Goal: Task Accomplishment & Management: Manage account settings

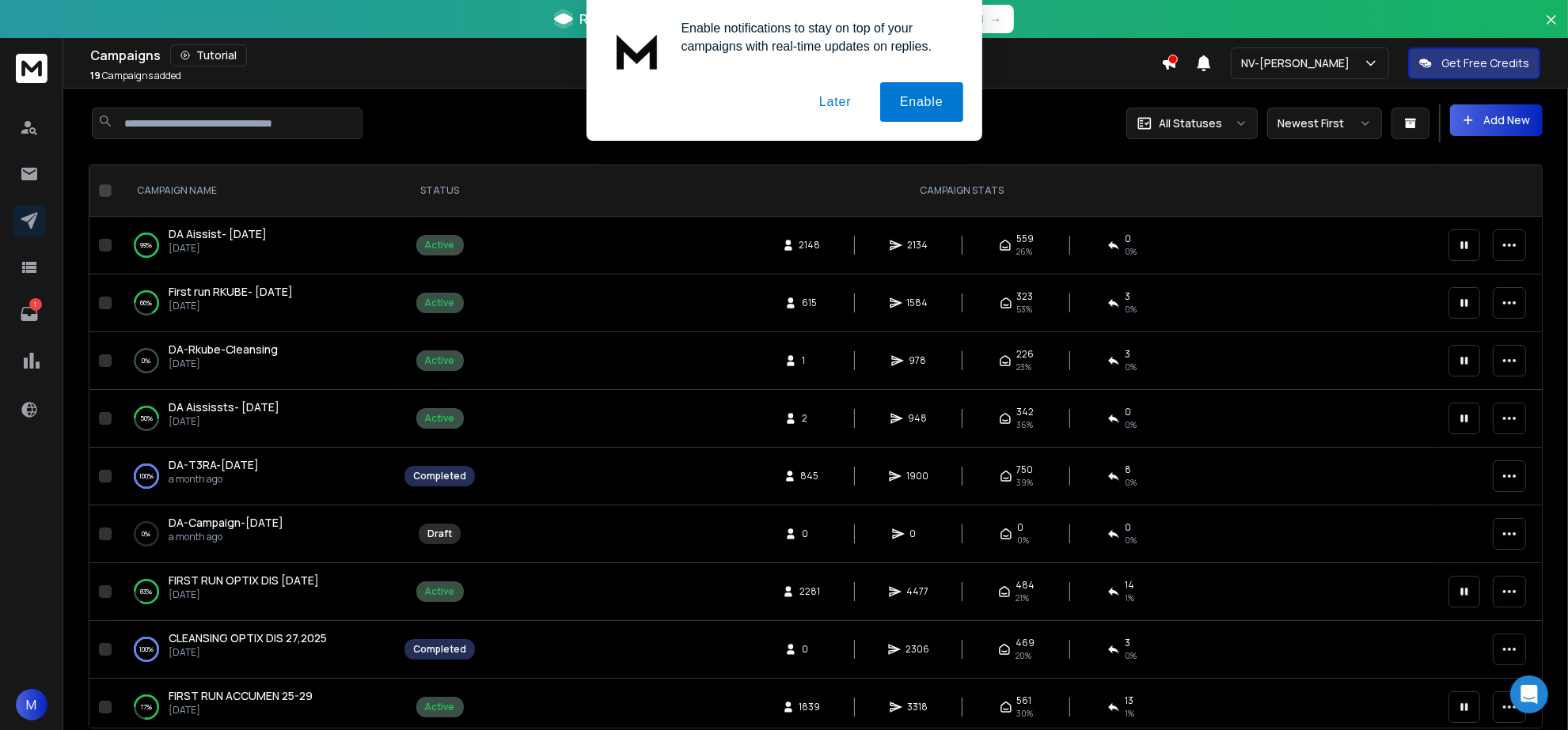
scroll to position [601, 0]
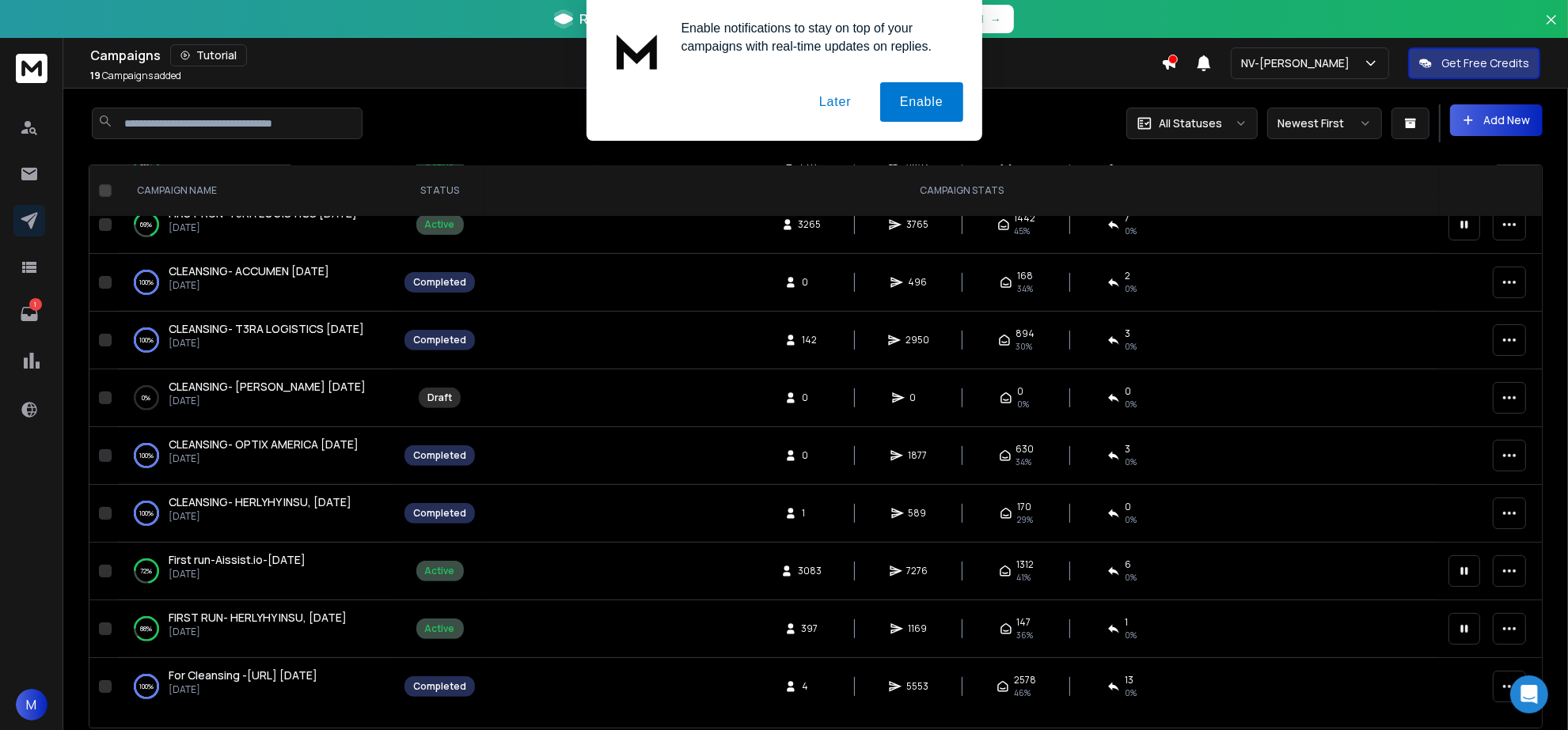
click at [849, 101] on button "Later" at bounding box center [835, 101] width 71 height 39
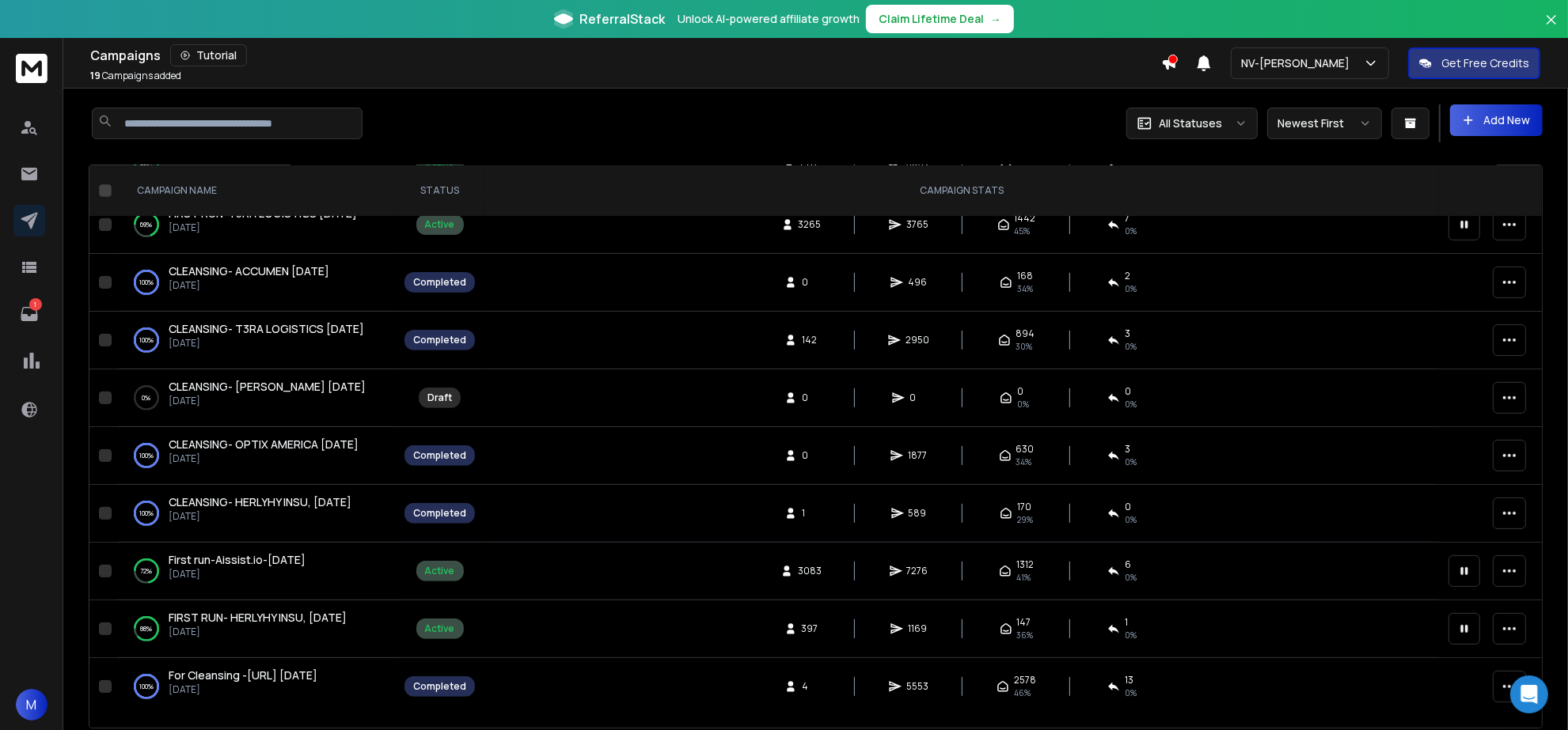
click at [343, 618] on div "88 % FIRST RUN- HERLYHY INSU, [DATE] [DATE]" at bounding box center [256, 629] width 246 height 38
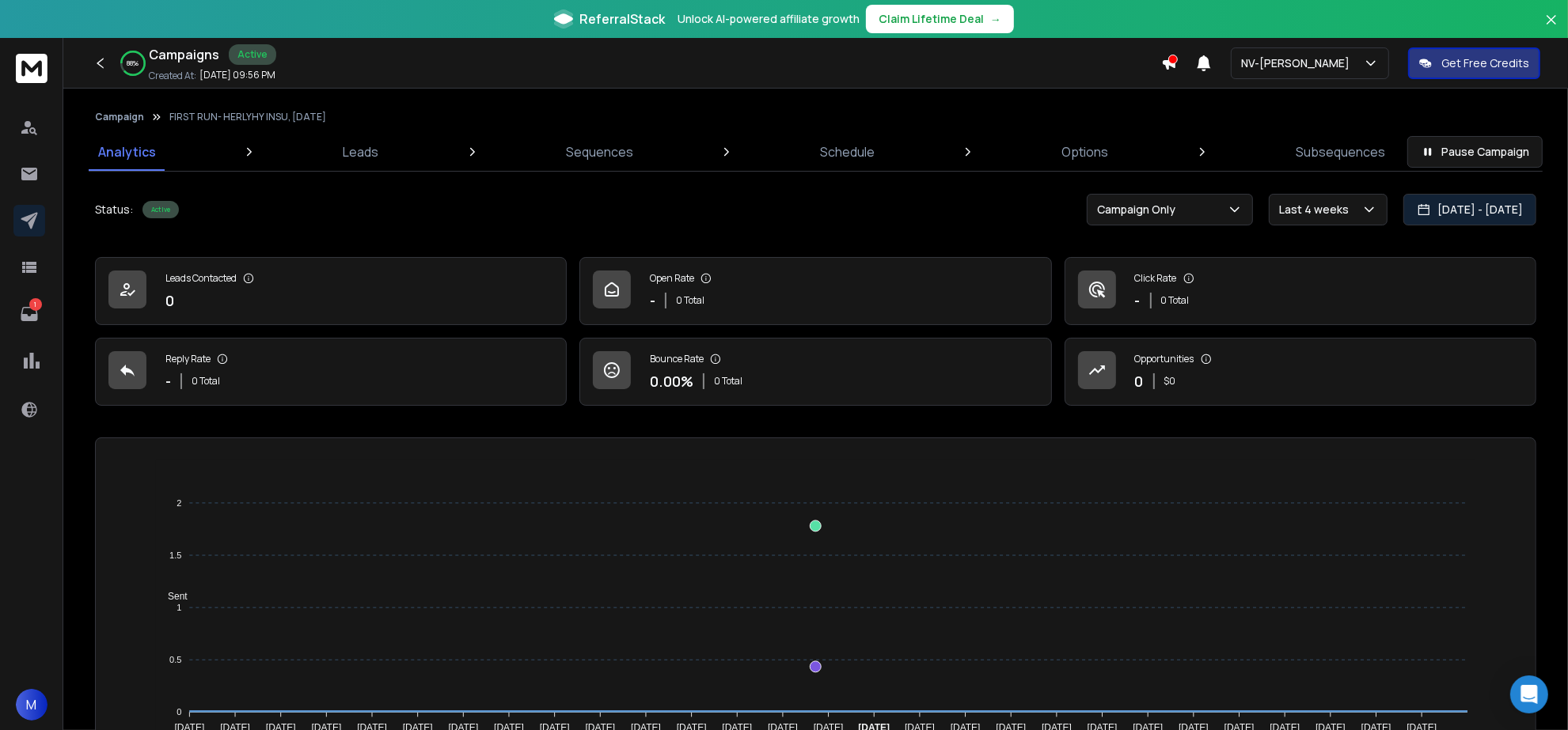
click at [1403, 195] on button "[DATE] - [DATE]" at bounding box center [1469, 210] width 133 height 32
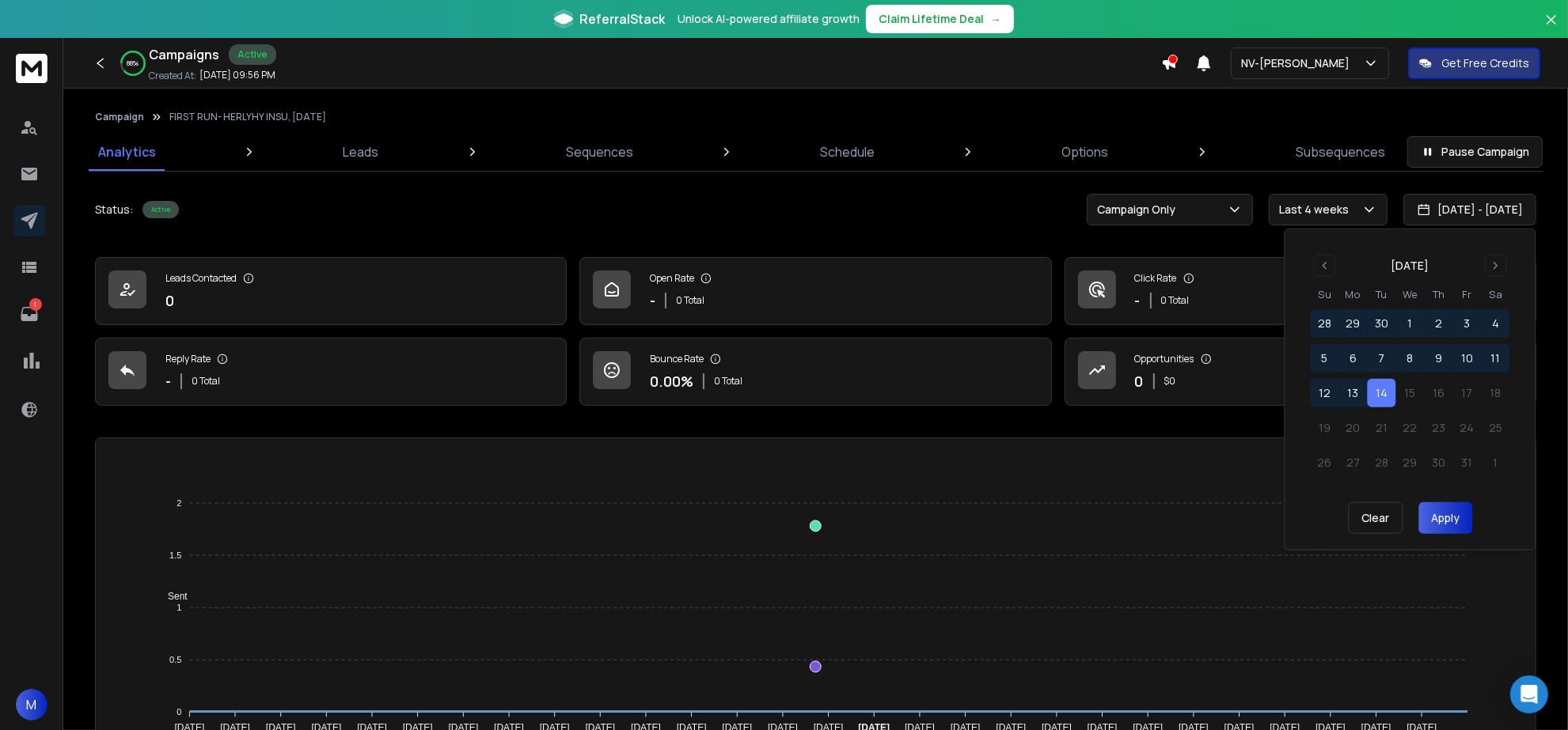
click at [1353, 354] on button "6" at bounding box center [1353, 359] width 28 height 28
click at [1493, 361] on button "11" at bounding box center [1496, 359] width 28 height 28
click at [1360, 351] on button "6" at bounding box center [1353, 359] width 28 height 28
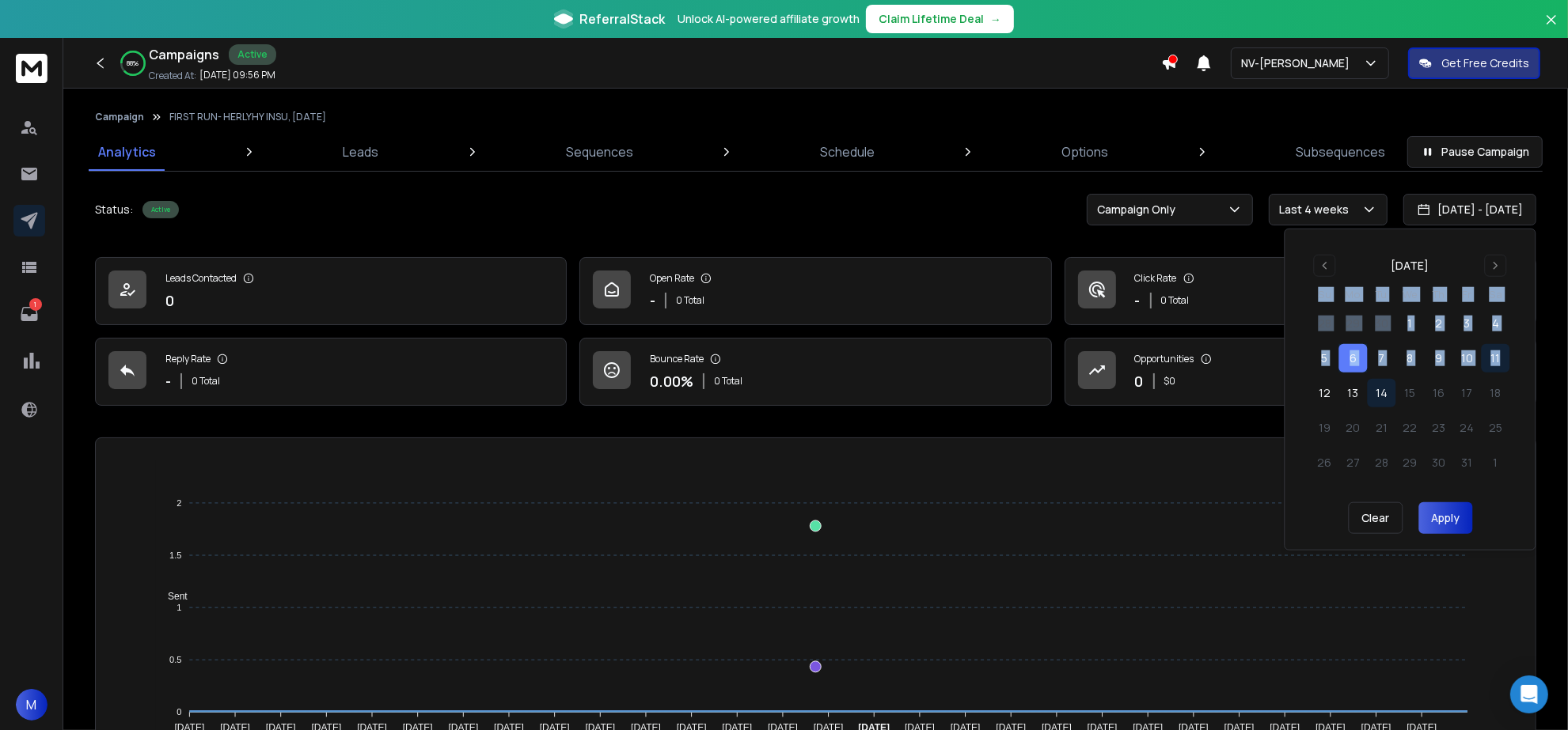
click at [1509, 356] on div "[DATE] Su Mo Tu We Th Fr Sa 28 29 30 1 2 3 4 5 6 7 8 9 10 11 12 13 14 15 16 17 …" at bounding box center [1410, 366] width 218 height 241
click at [1499, 369] on button "11" at bounding box center [1496, 359] width 28 height 28
click at [1499, 354] on button "11" at bounding box center [1496, 359] width 28 height 28
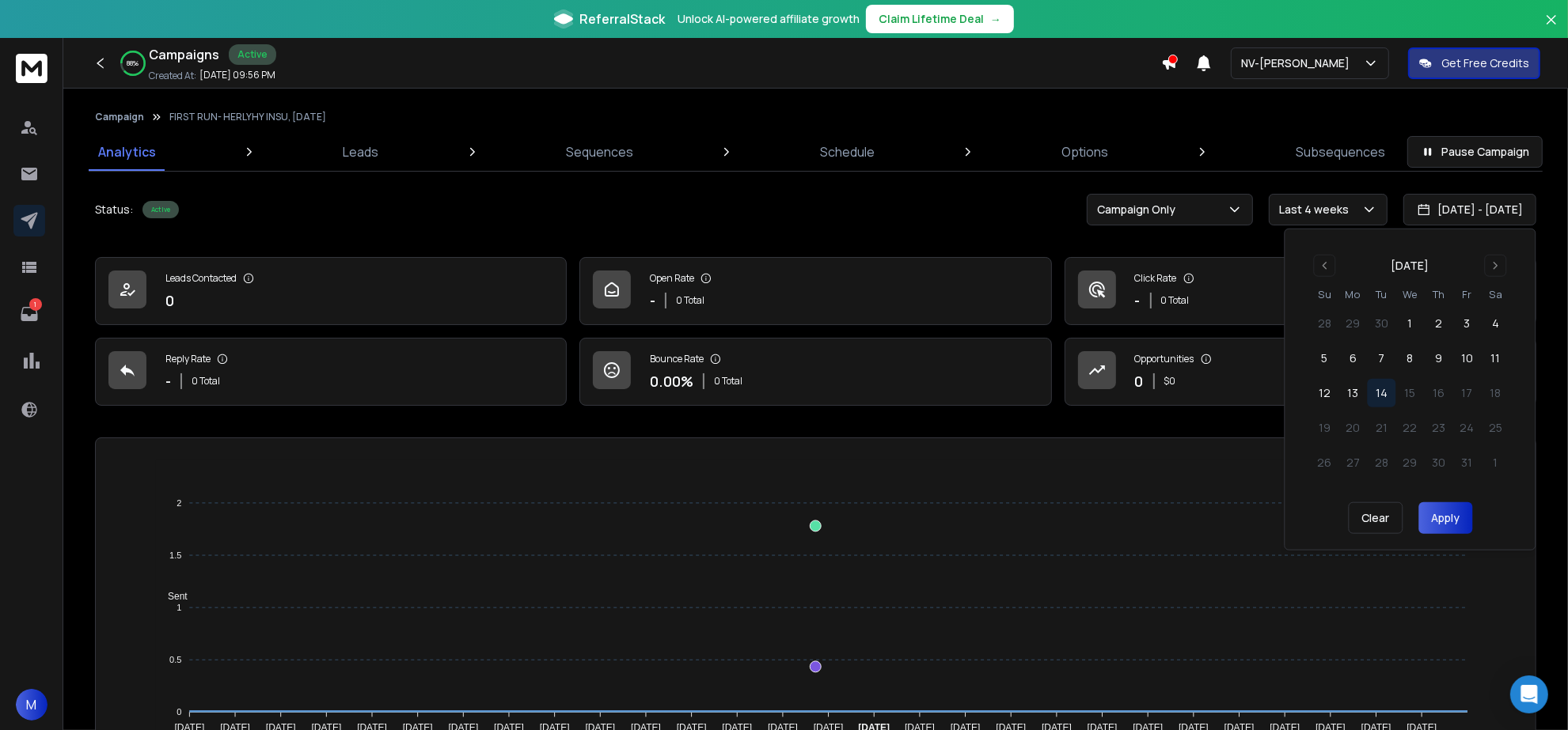
click at [1511, 507] on div "Clear Apply" at bounding box center [1410, 518] width 218 height 32
click at [1348, 353] on button "6" at bounding box center [1353, 359] width 28 height 28
click at [1504, 353] on button "11" at bounding box center [1496, 359] width 28 height 28
click at [1450, 510] on button "Apply" at bounding box center [1445, 518] width 53 height 32
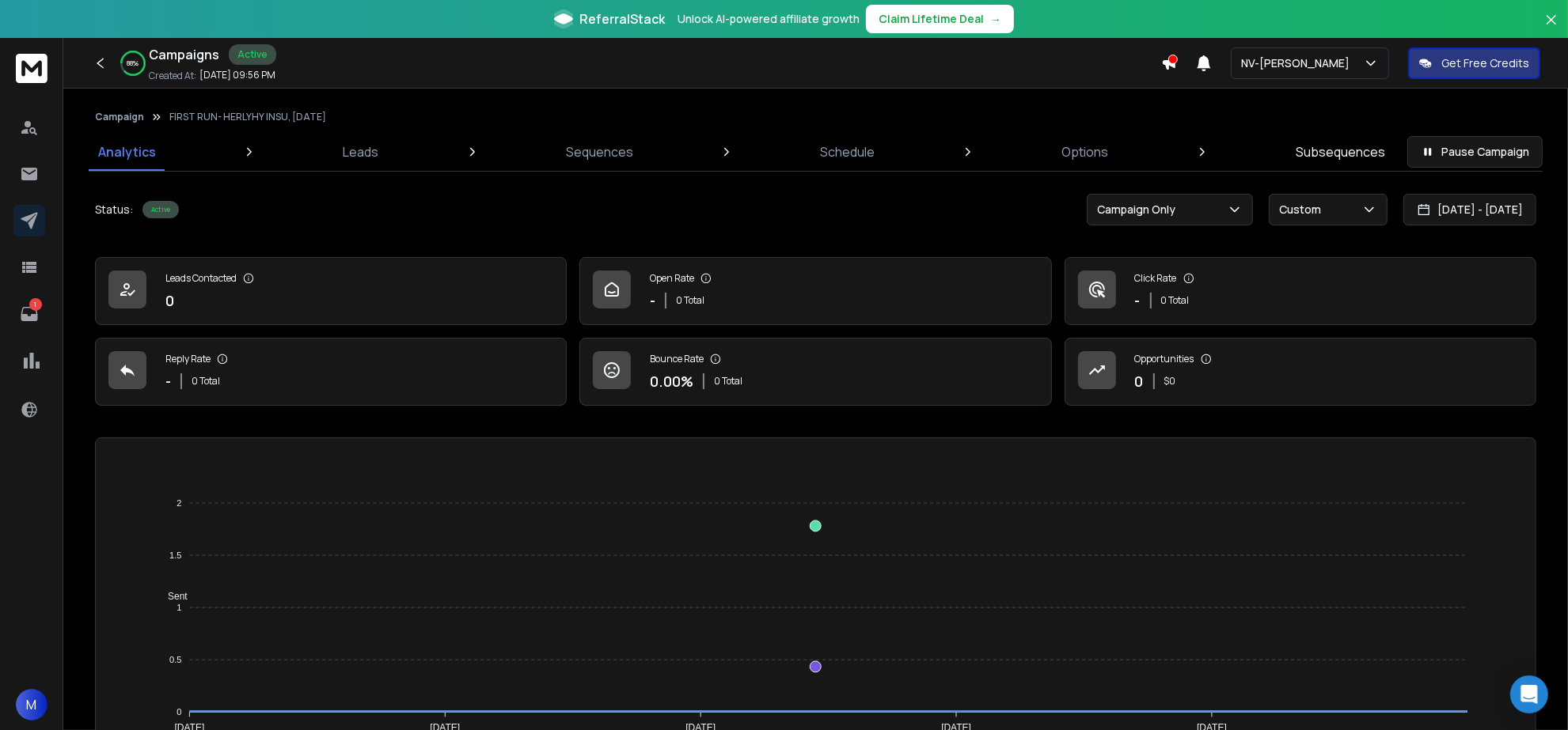
click at [1327, 154] on p "Subsequences" at bounding box center [1340, 151] width 89 height 19
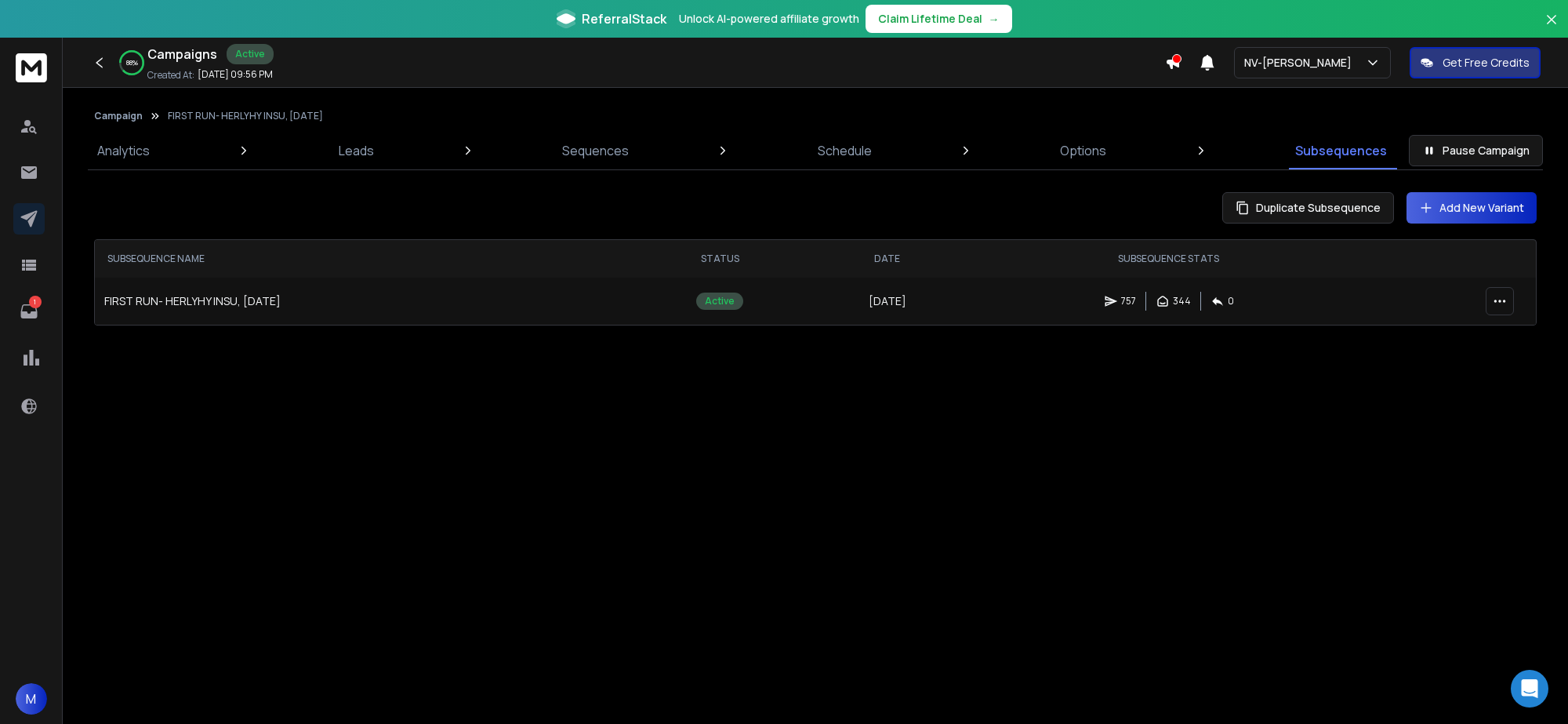
click at [412, 314] on td "FIRST RUN- HERLYHY INSU, [DATE]" at bounding box center [363, 301] width 535 height 47
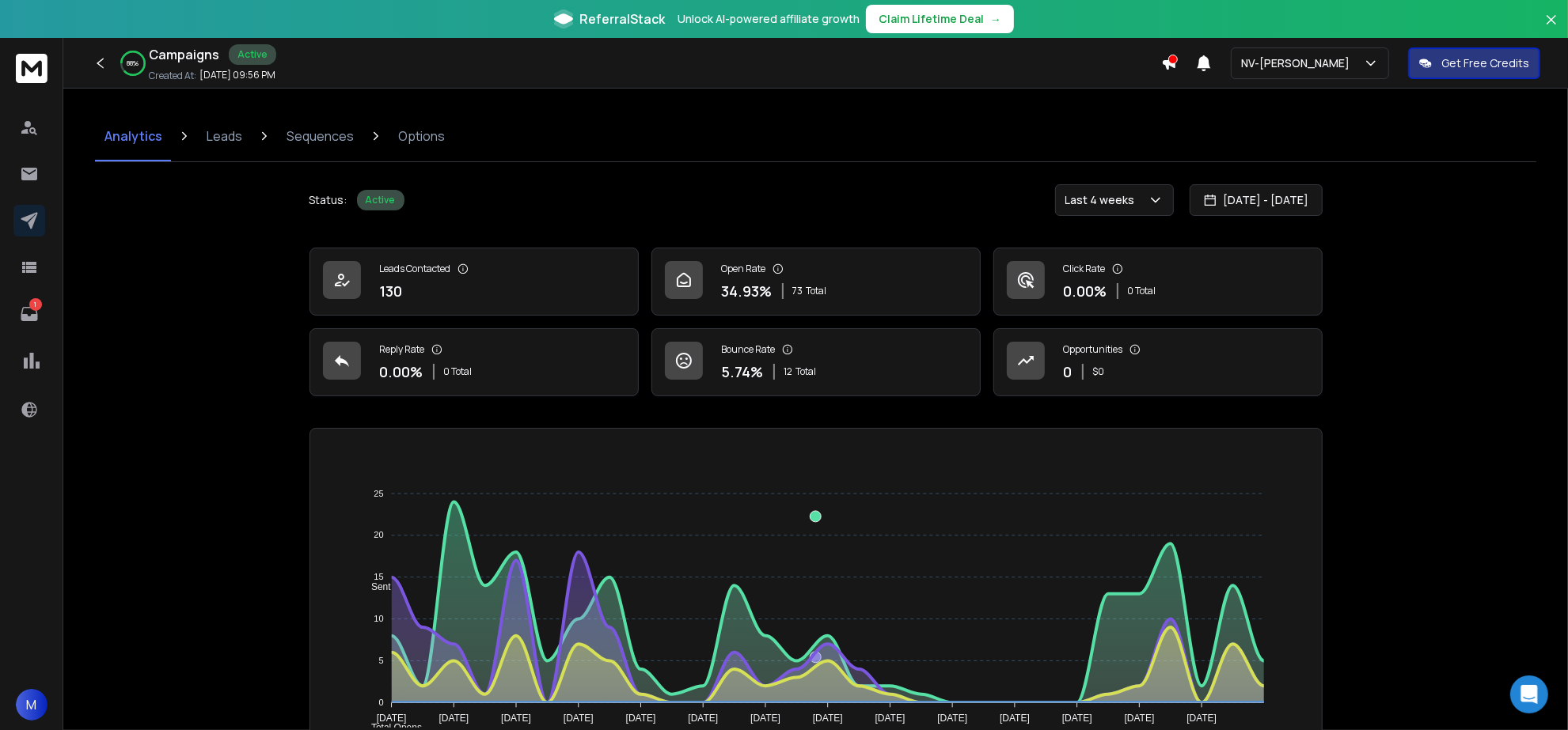
click at [1227, 199] on button "[DATE] - [DATE]" at bounding box center [1255, 200] width 133 height 32
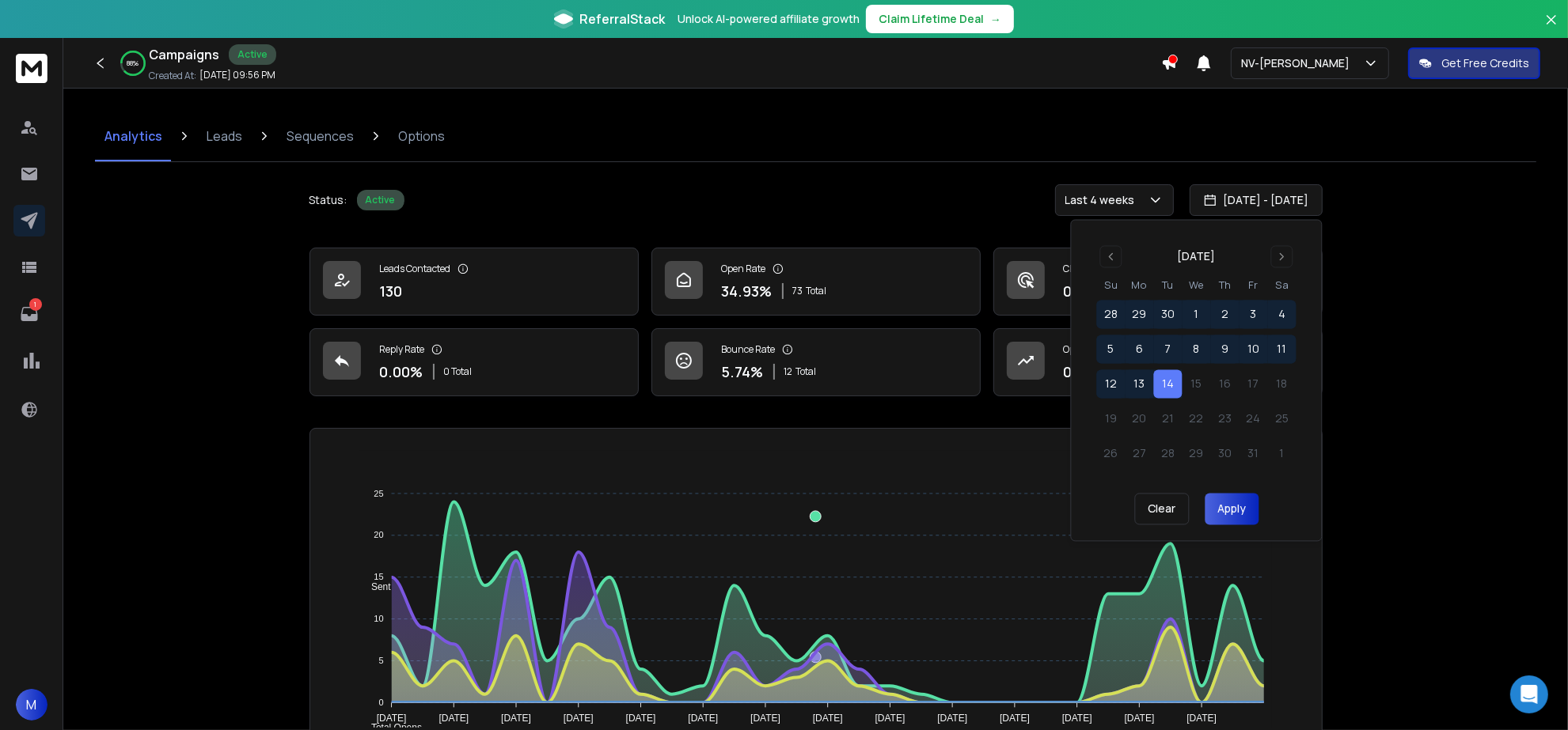
click at [1141, 338] on button "6" at bounding box center [1140, 350] width 28 height 28
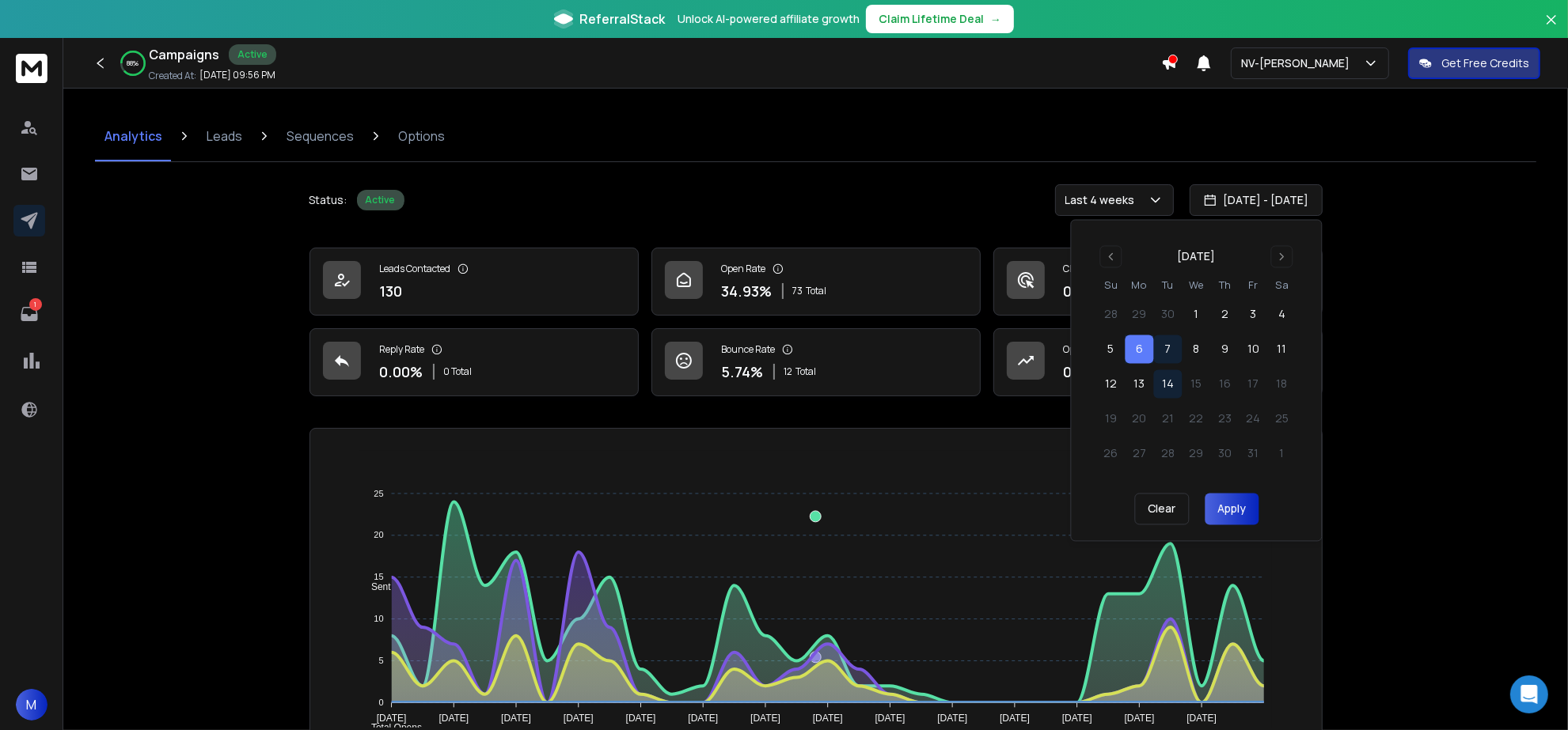
drag, startPoint x: 1141, startPoint y: 338, endPoint x: 1172, endPoint y: 337, distance: 31.0
click at [1141, 337] on button "6" at bounding box center [1140, 350] width 28 height 28
click at [1256, 341] on button "10" at bounding box center [1254, 350] width 28 height 28
click at [1315, 353] on body "ReferralStack Unlock AI-powered affiliate growth Lifetime Deals available! Clai…" at bounding box center [784, 365] width 1568 height 730
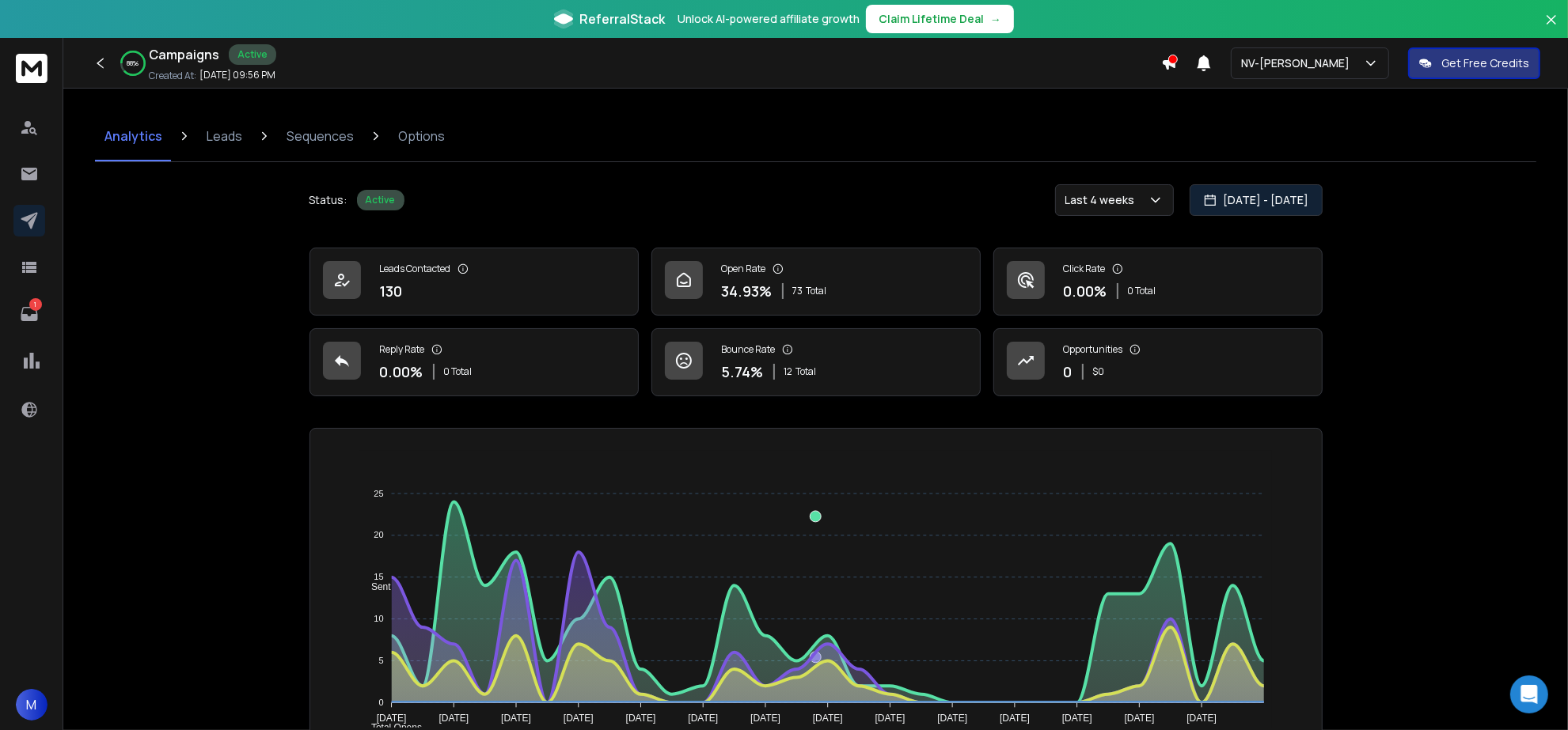
click at [1243, 196] on button "[DATE] - [DATE]" at bounding box center [1255, 200] width 133 height 32
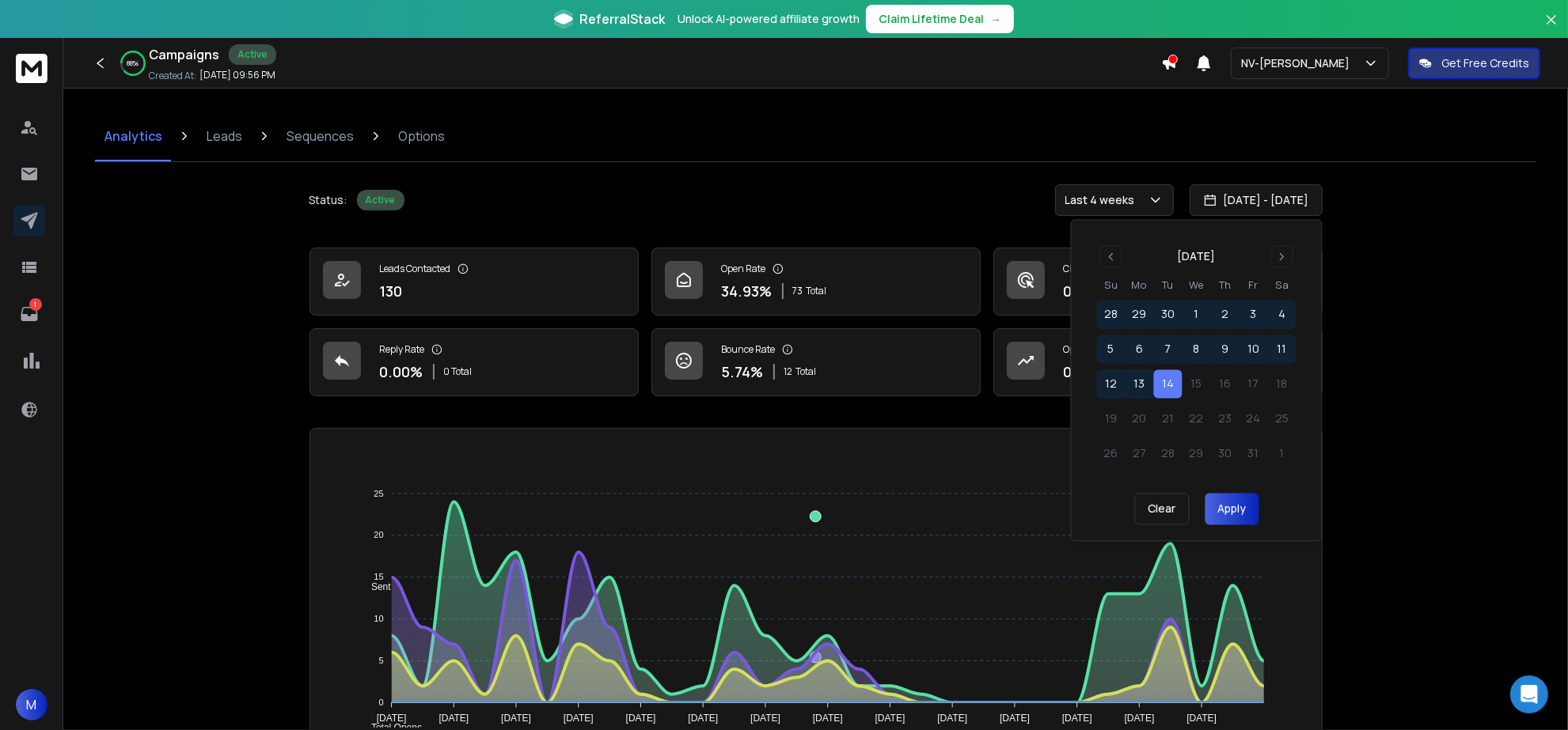
click at [1156, 345] on button "7" at bounding box center [1168, 350] width 28 height 28
click at [1145, 343] on button "6" at bounding box center [1140, 350] width 28 height 28
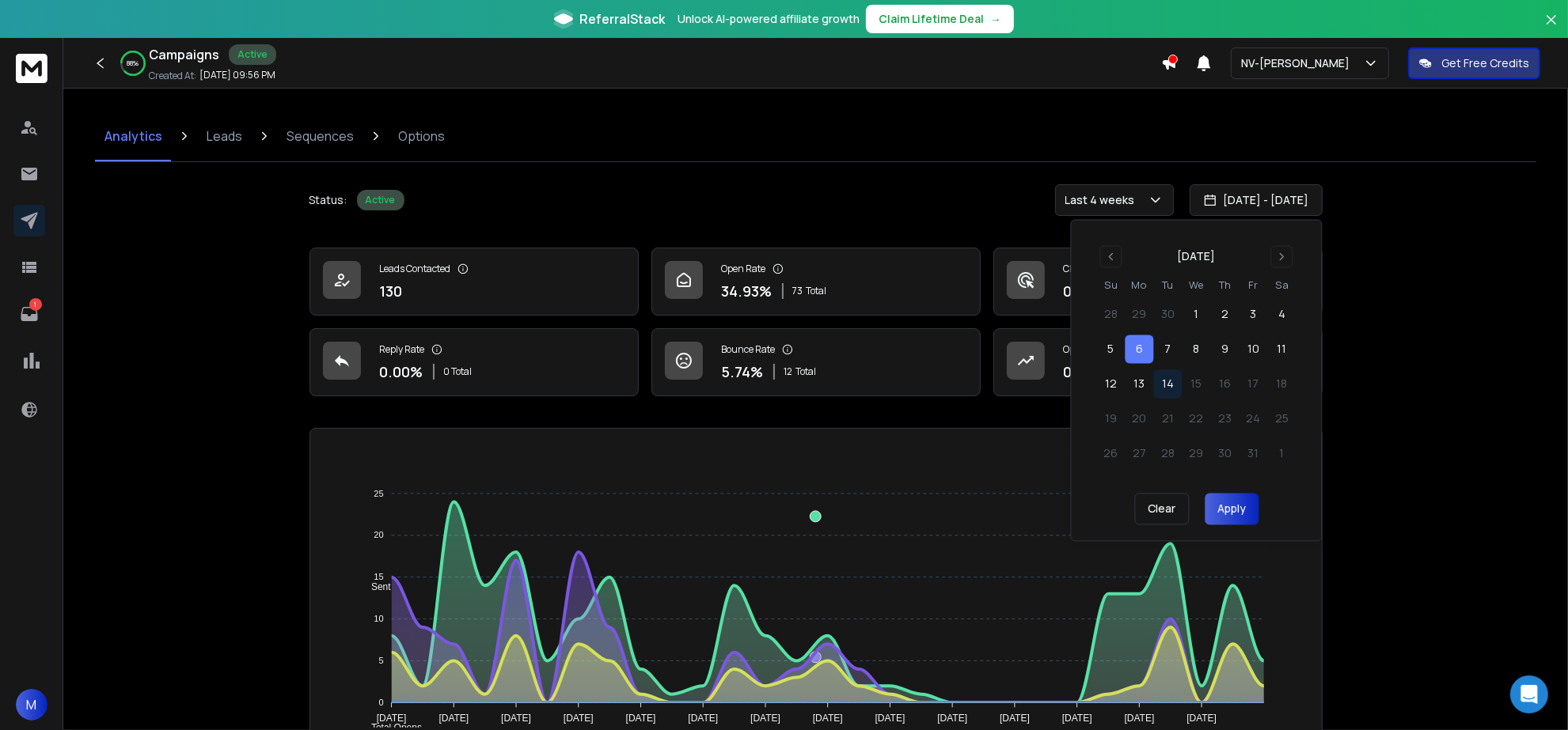
click at [1145, 343] on button "6" at bounding box center [1140, 350] width 28 height 28
click at [1288, 348] on button "11" at bounding box center [1282, 350] width 28 height 28
click at [1228, 499] on button "Apply" at bounding box center [1231, 510] width 53 height 32
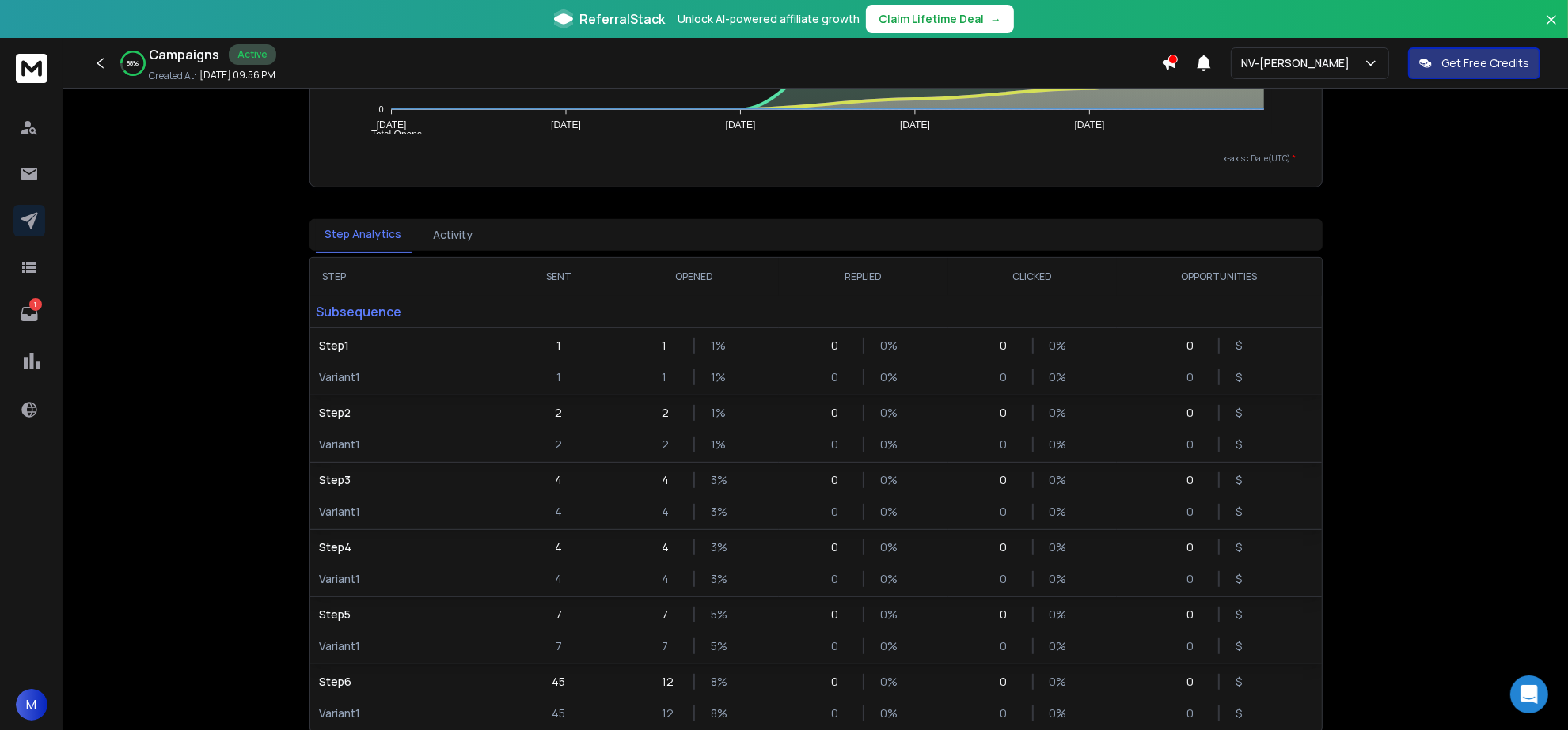
scroll to position [631, 0]
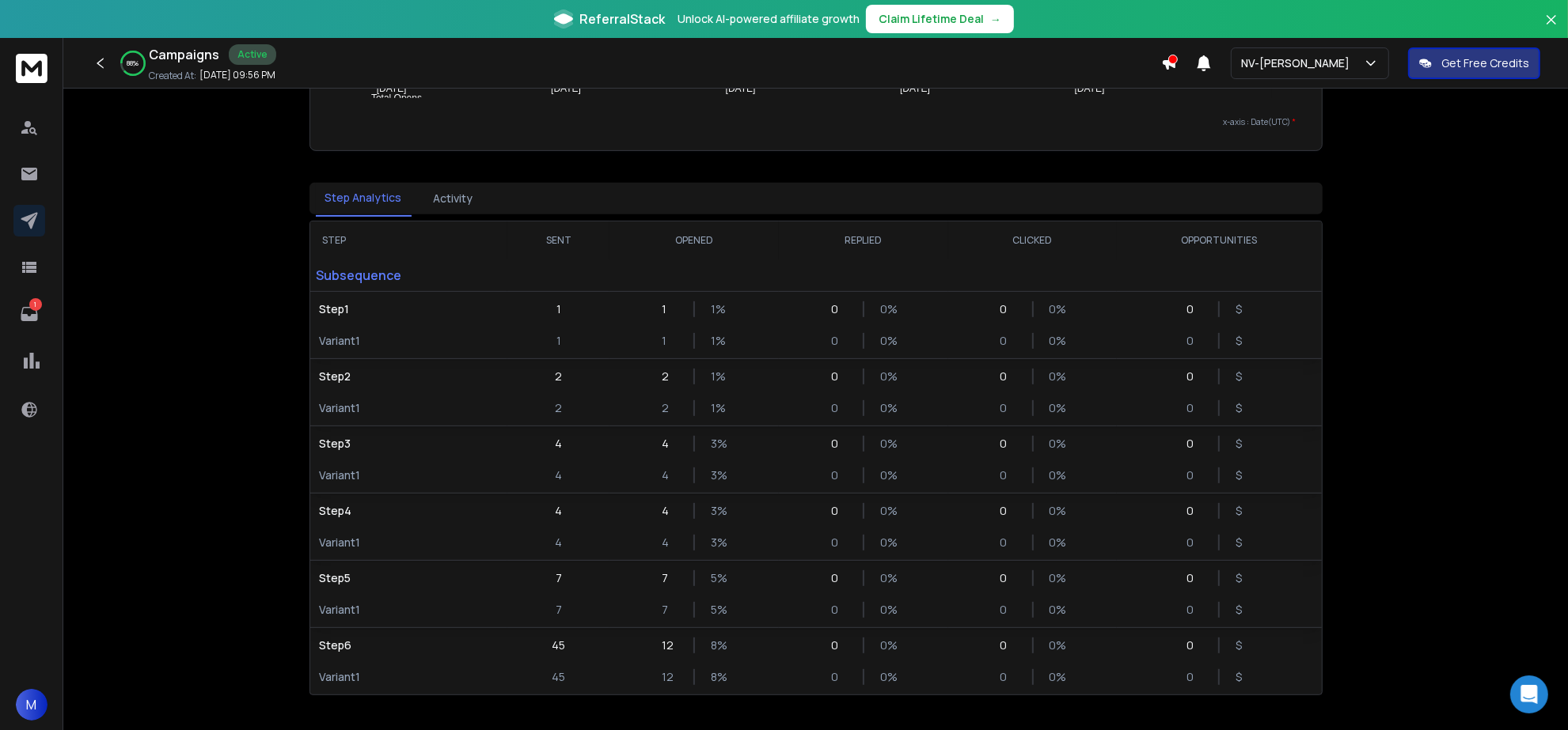
click at [239, 489] on div "Status: Active Custom [DATE] - [DATE] Leads Contacted 45 Open Rate 26.67 % 12 T…" at bounding box center [816, 128] width 1441 height 1160
click at [1369, 474] on div "Status: Active Custom [DATE] - [DATE] Leads Contacted 45 Open Rate 26.67 % 12 T…" at bounding box center [816, 128] width 1441 height 1160
click at [32, 230] on icon at bounding box center [28, 221] width 17 height 17
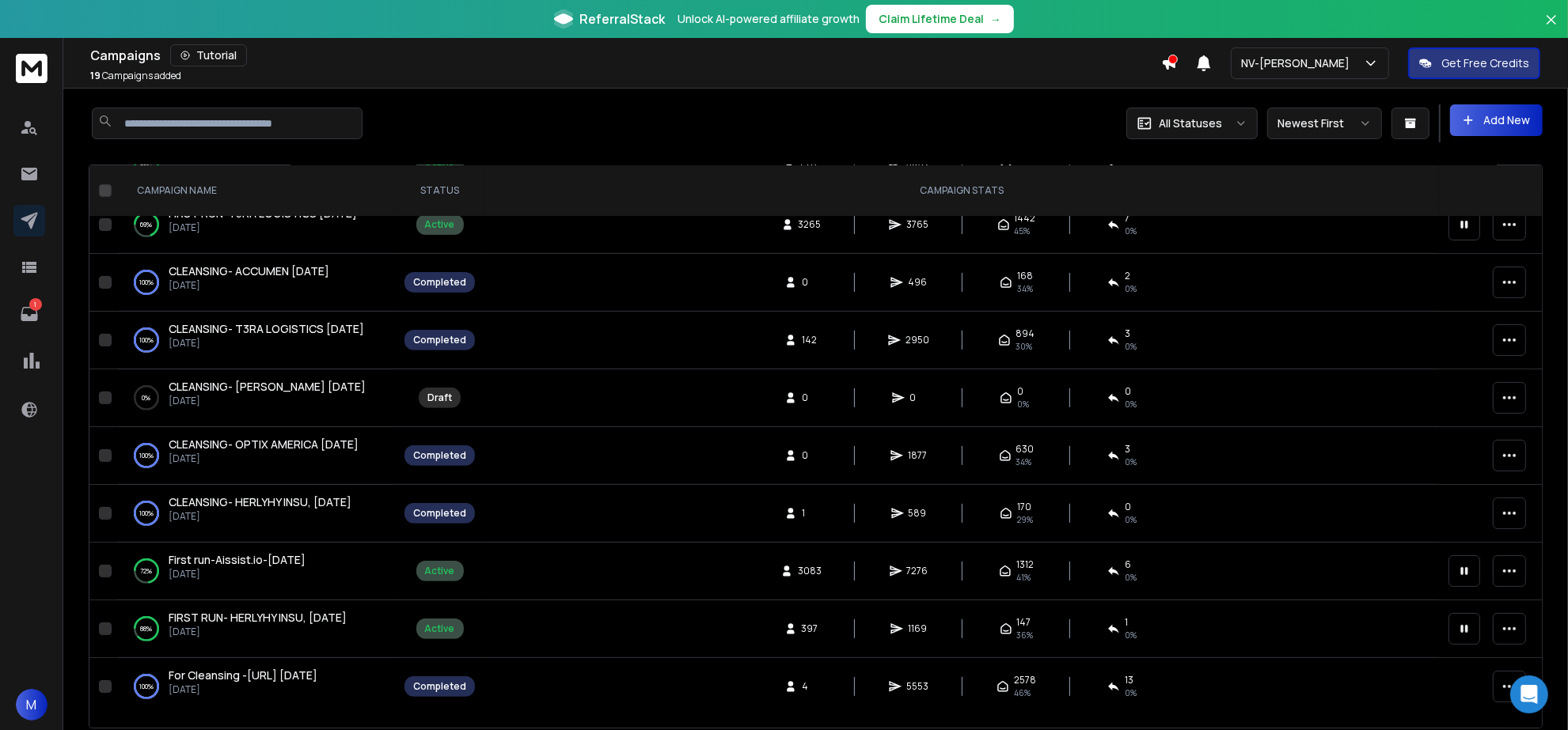
scroll to position [601, 0]
click at [297, 567] on link "First run-Aissist.io-[DATE]" at bounding box center [237, 560] width 137 height 16
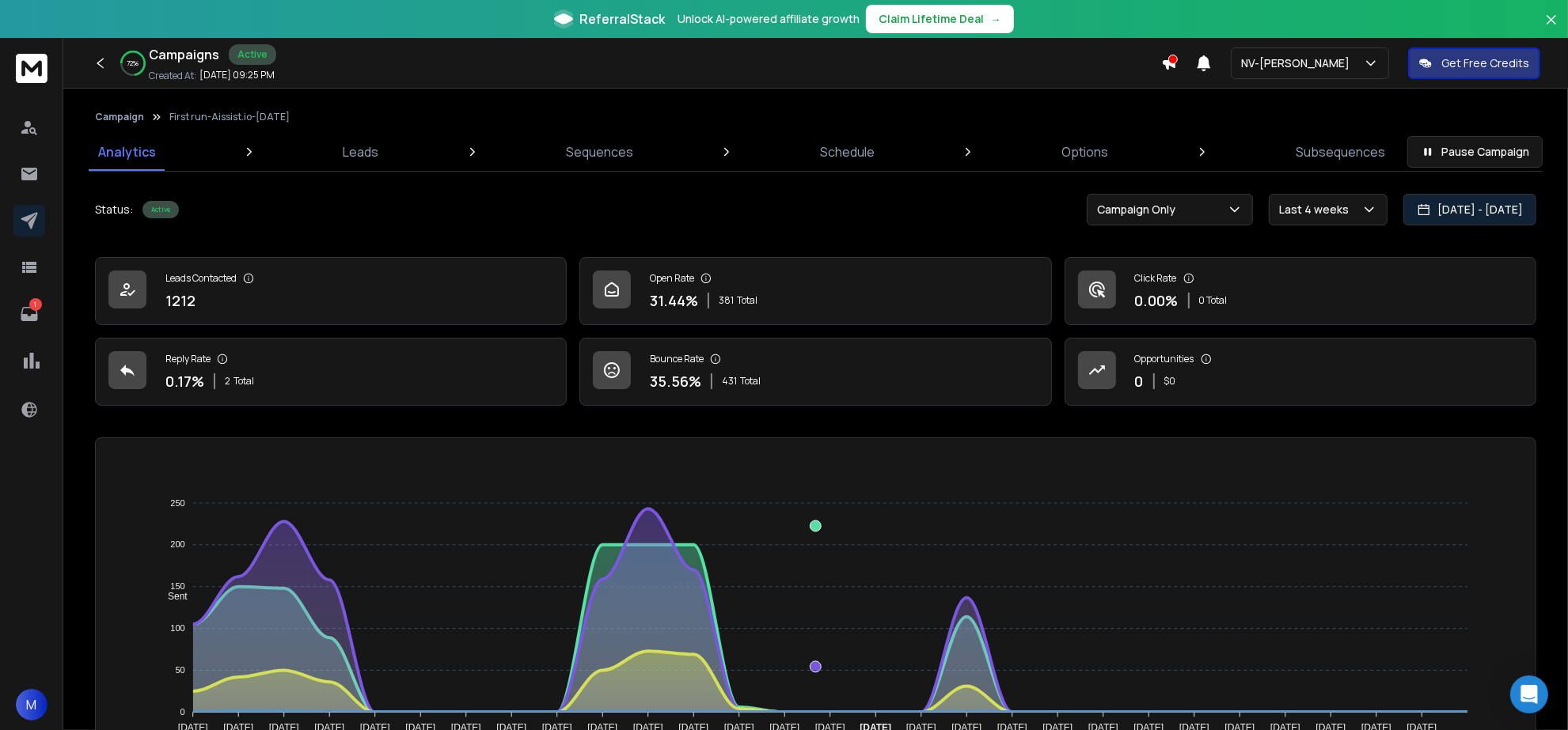
click at [1449, 196] on button "[DATE] - [DATE]" at bounding box center [1469, 210] width 133 height 32
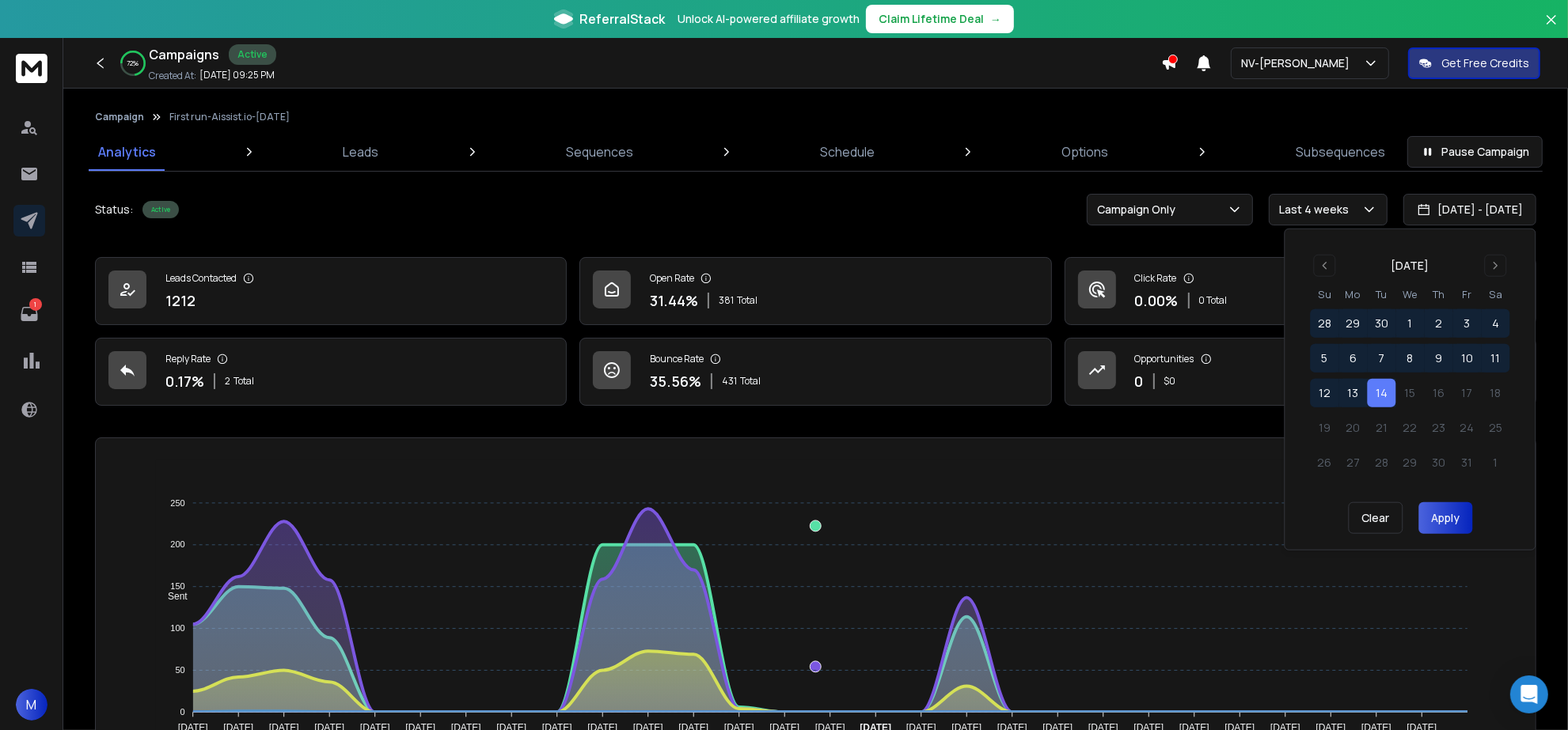
click at [1322, 351] on button "5" at bounding box center [1325, 359] width 28 height 28
click at [1344, 356] on button "6" at bounding box center [1353, 359] width 28 height 28
click at [1344, 357] on button "6" at bounding box center [1353, 359] width 28 height 28
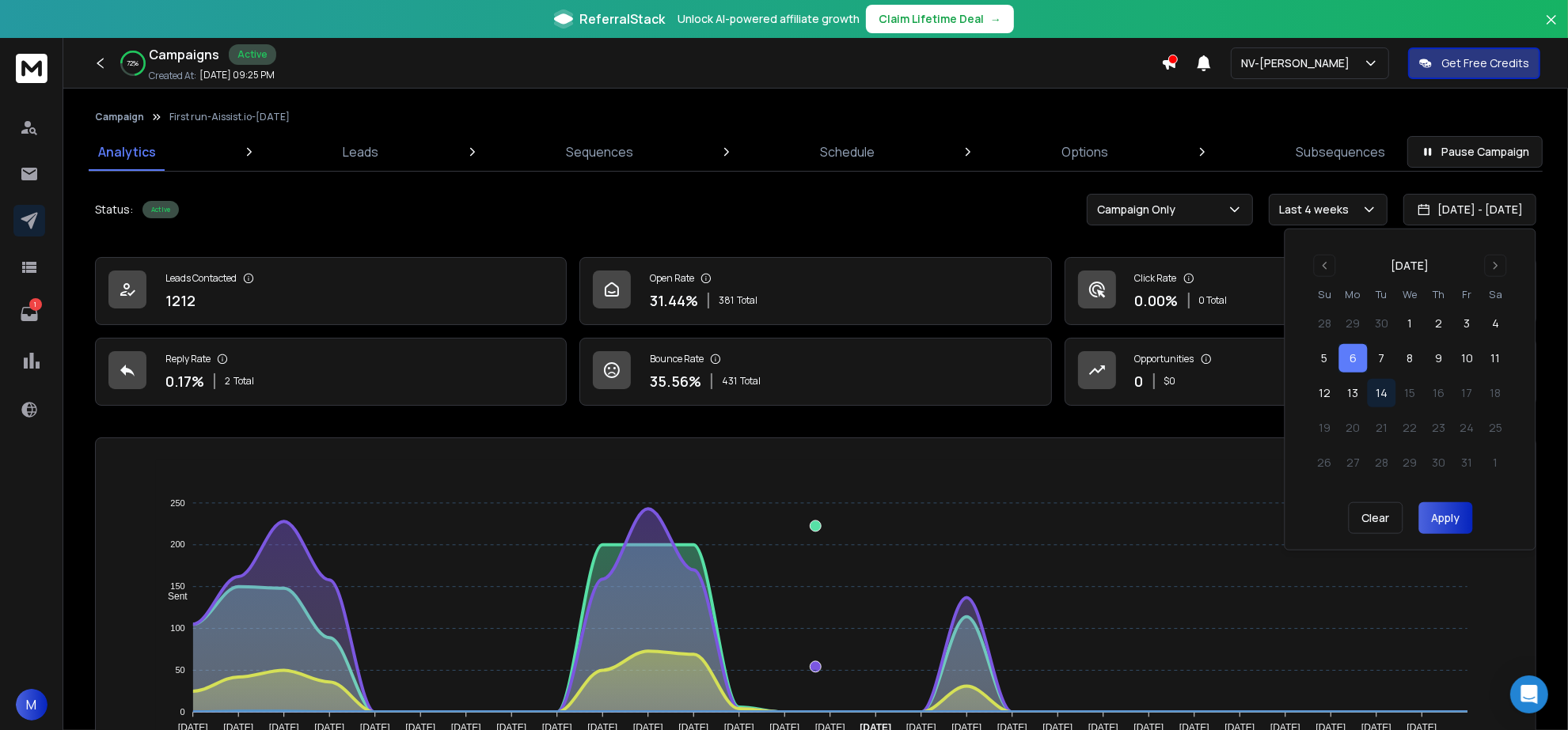
click at [1344, 357] on button "6" at bounding box center [1353, 359] width 28 height 28
click at [1497, 353] on button "11" at bounding box center [1496, 359] width 28 height 28
click at [1434, 510] on button "Apply" at bounding box center [1445, 518] width 53 height 32
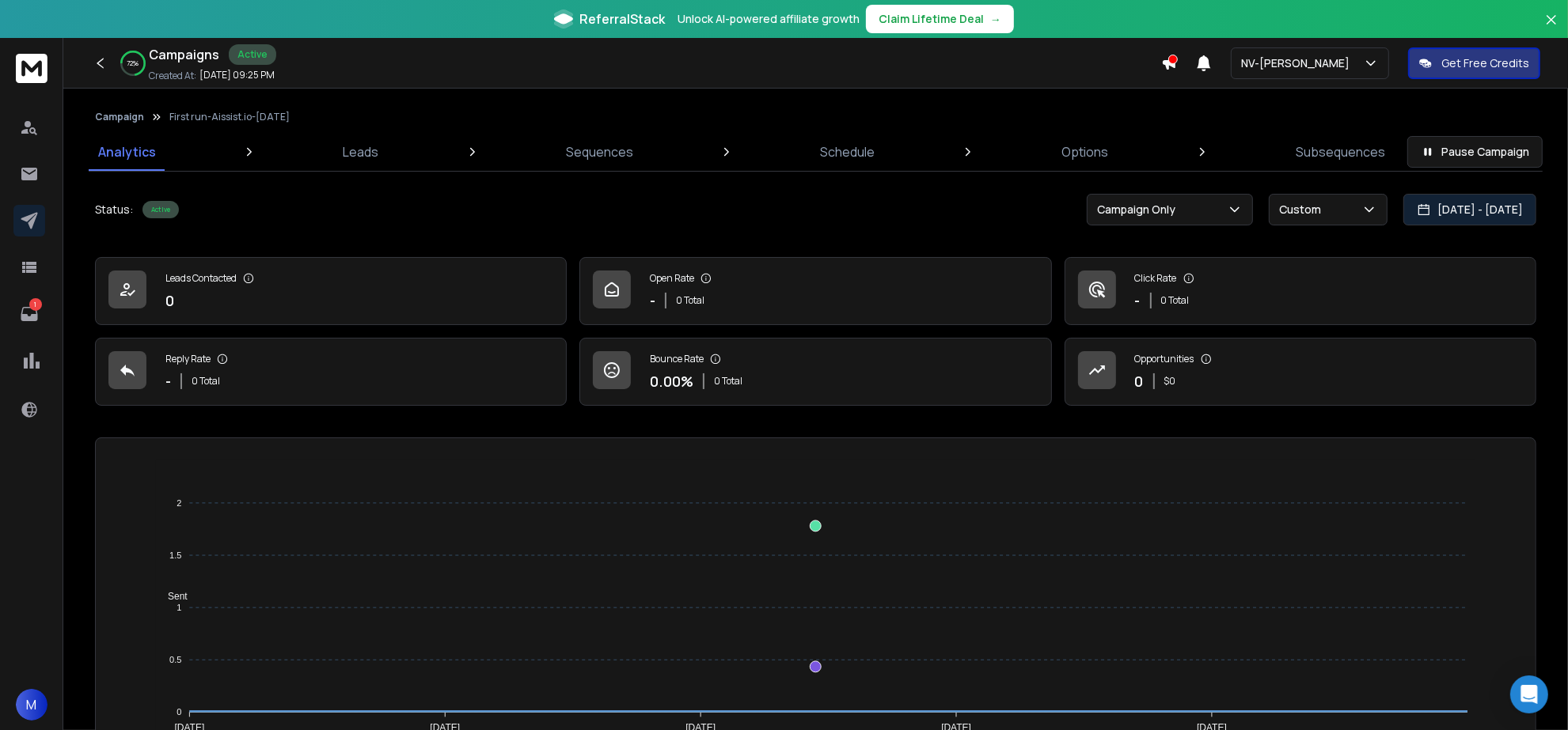
click at [1407, 210] on button "[DATE] - [DATE]" at bounding box center [1469, 210] width 133 height 32
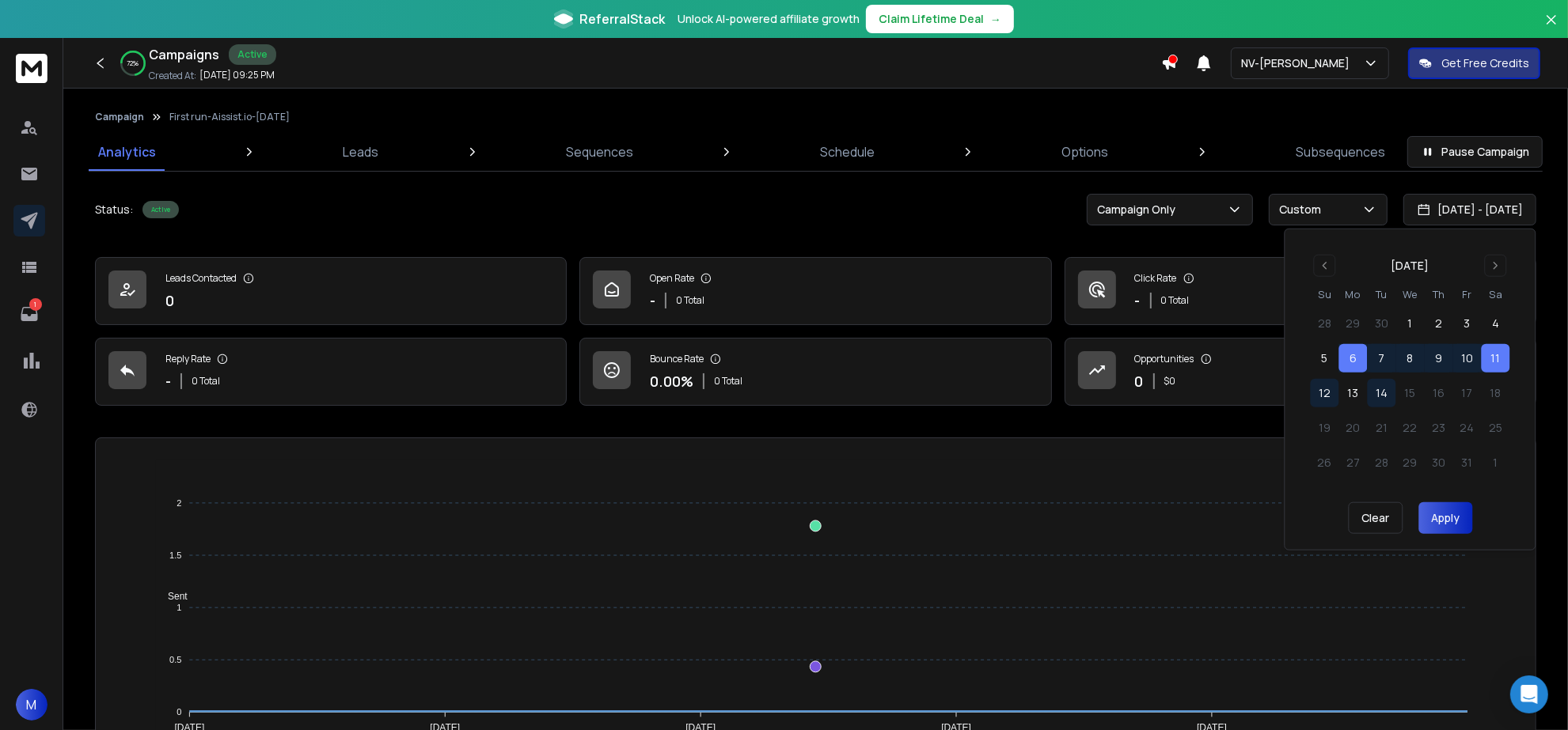
click at [1320, 398] on button "12" at bounding box center [1325, 393] width 28 height 28
click at [1382, 397] on button "14" at bounding box center [1382, 393] width 28 height 28
click at [1446, 508] on button "Apply" at bounding box center [1445, 518] width 53 height 32
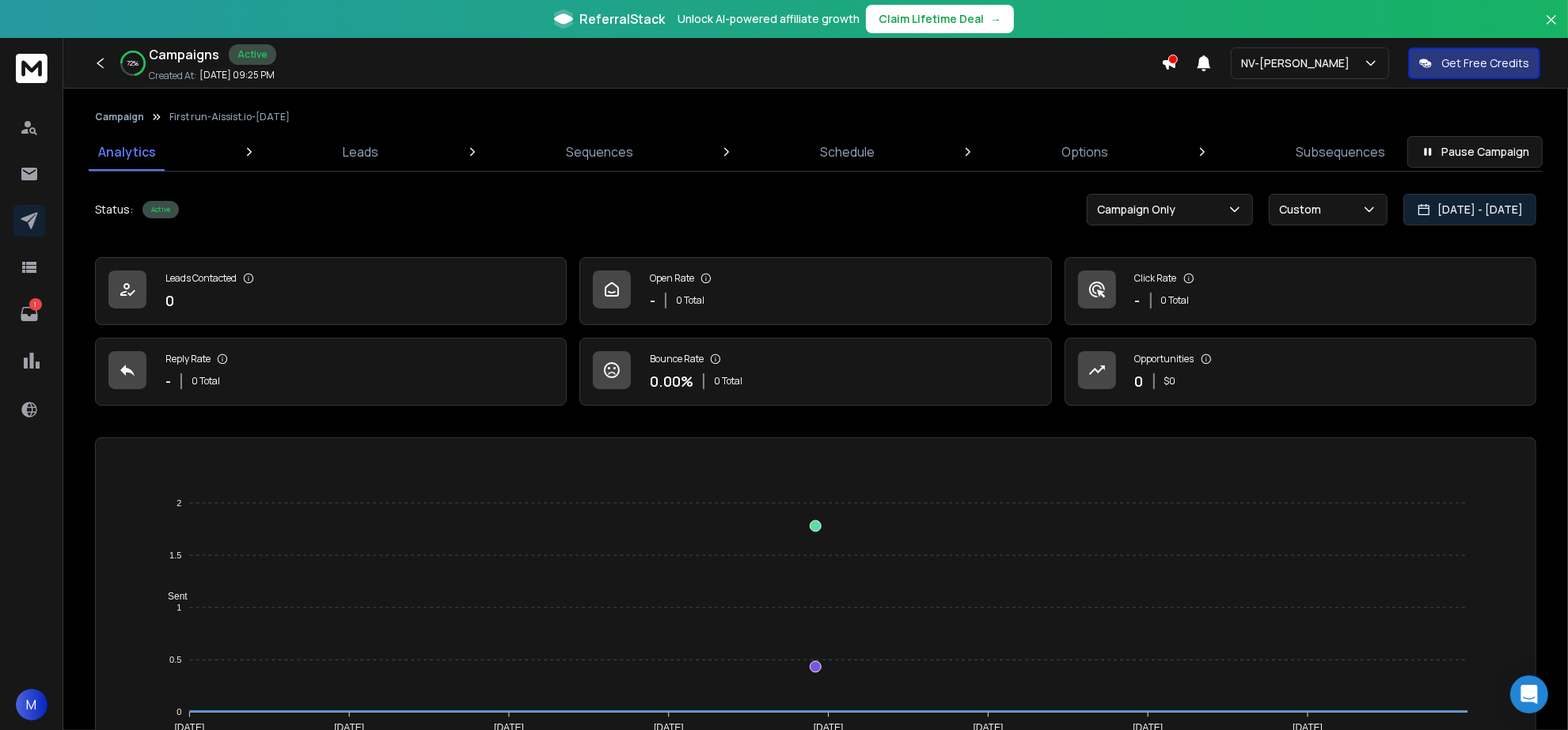
click at [1403, 195] on button "[DATE] - [DATE]" at bounding box center [1469, 210] width 133 height 32
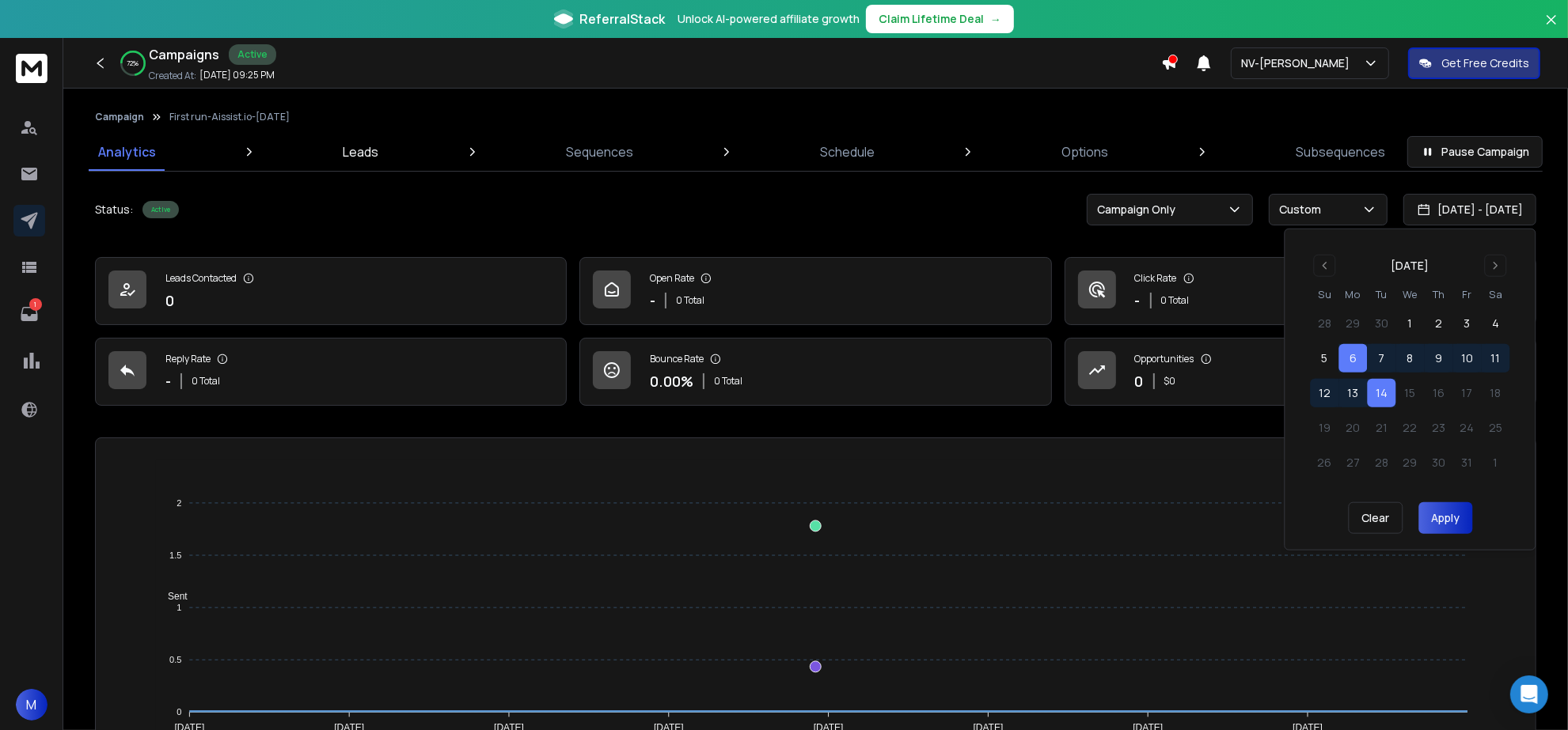
click at [373, 163] on link "Leads" at bounding box center [360, 151] width 54 height 38
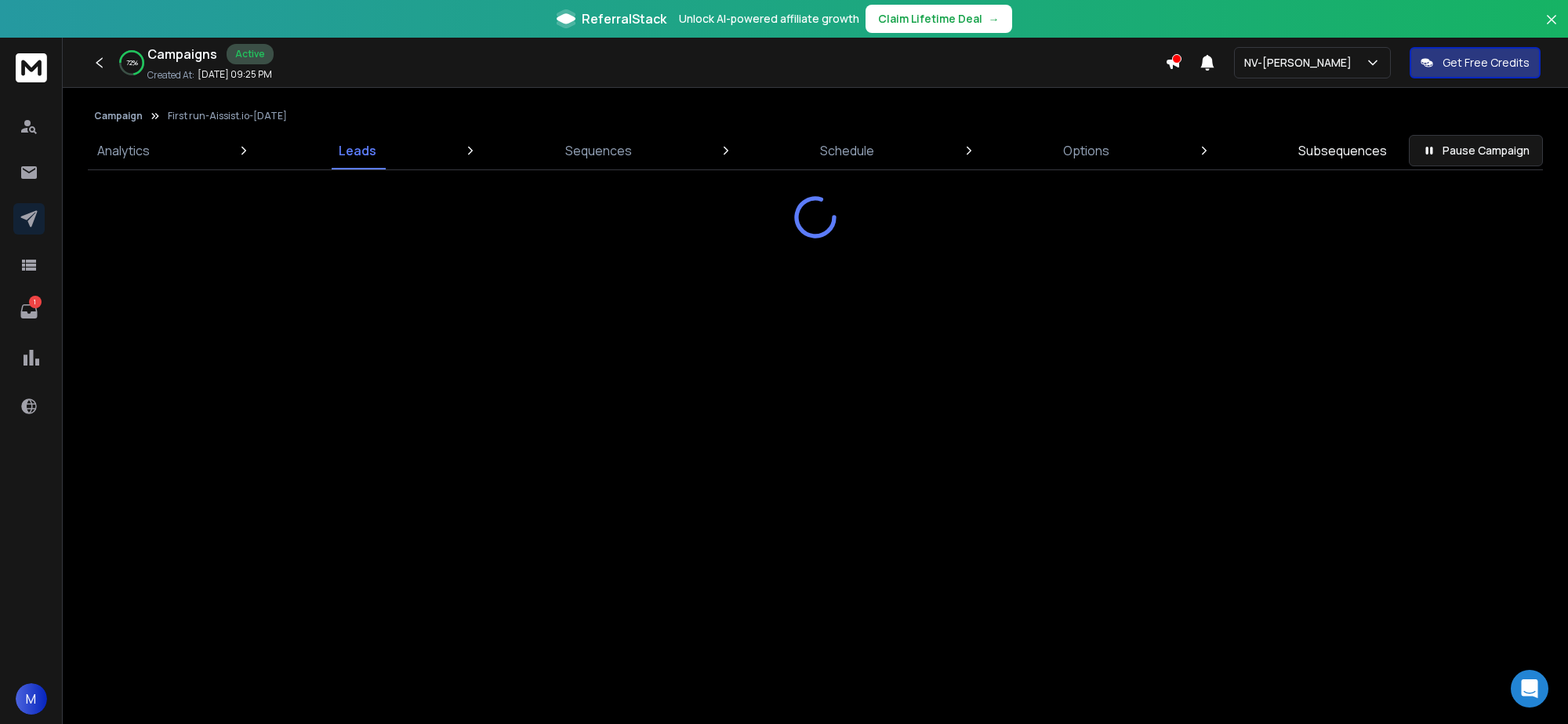
click at [1343, 150] on p "Subsequences" at bounding box center [1343, 150] width 88 height 19
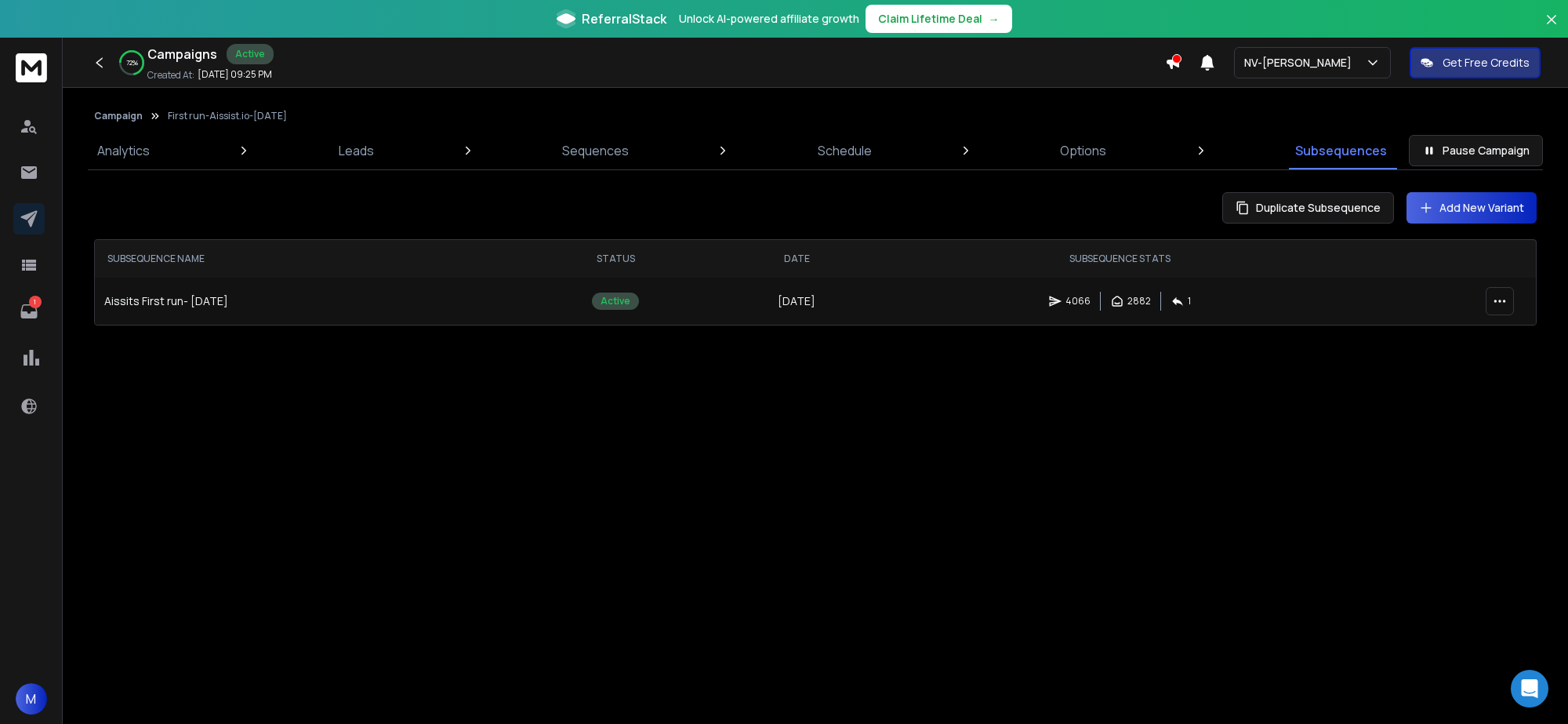
click at [381, 303] on td "Aissits First run- [DATE]" at bounding box center [307, 301] width 424 height 47
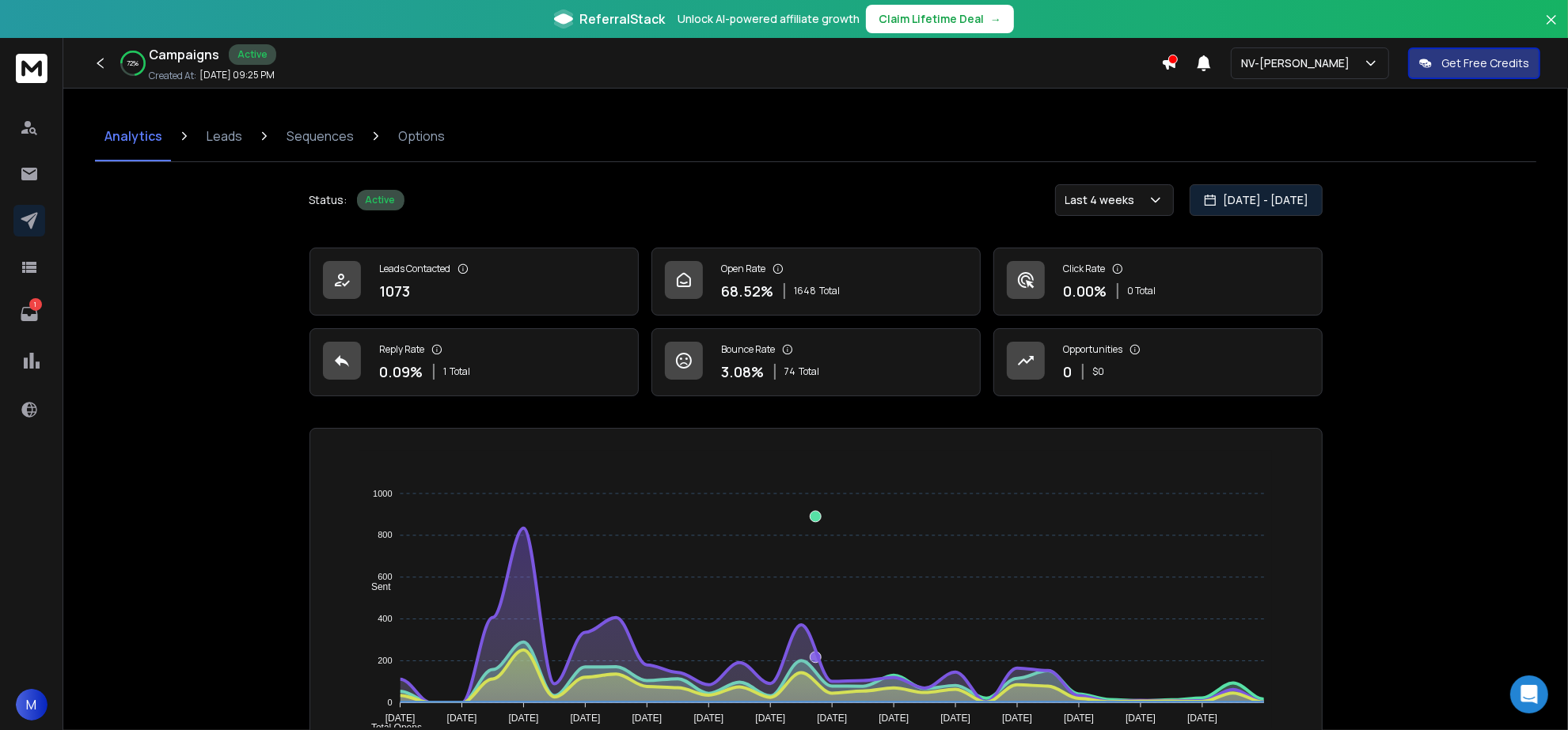
click at [1200, 191] on button "[DATE] - [DATE]" at bounding box center [1255, 200] width 133 height 32
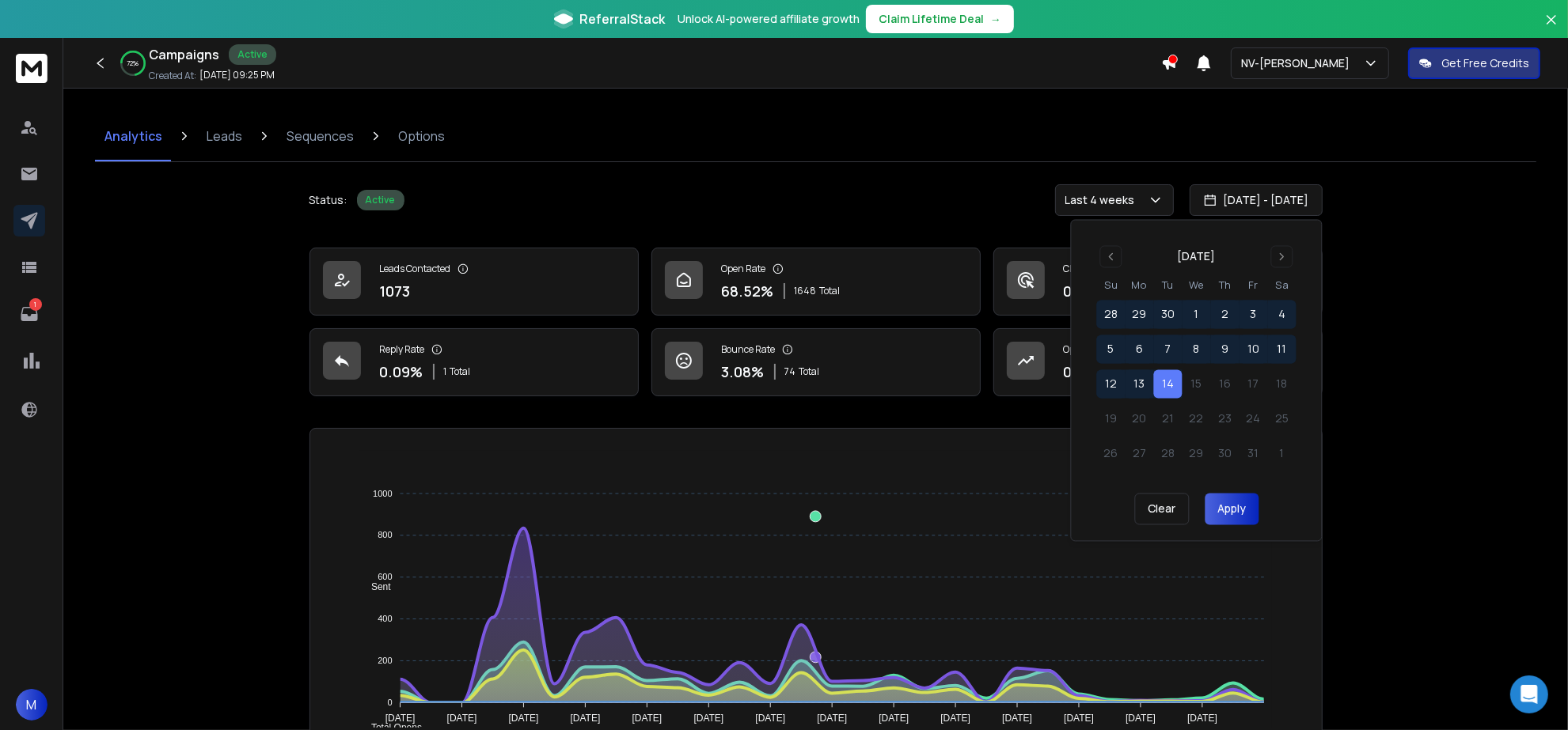
click at [1141, 345] on button "6" at bounding box center [1140, 350] width 28 height 28
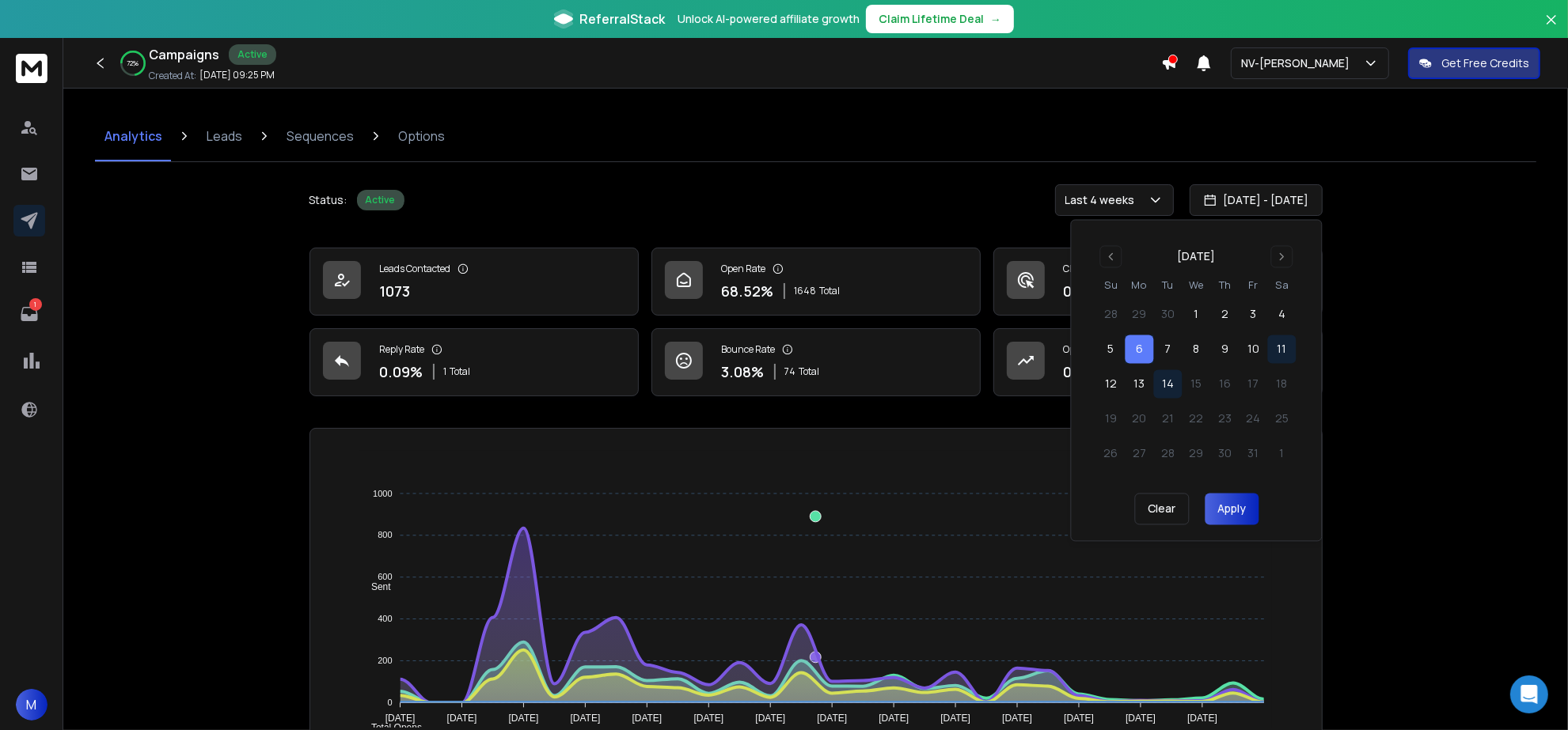
click at [1280, 345] on button "11" at bounding box center [1282, 350] width 28 height 28
click at [1244, 530] on div "[DATE] Su Mo Tu We Th Fr Sa 28 29 30 1 2 3 4 5 6 7 8 9 10 11 12 13 14 15 16 17 …" at bounding box center [1196, 381] width 250 height 320
click at [1244, 515] on button "Apply" at bounding box center [1231, 510] width 53 height 32
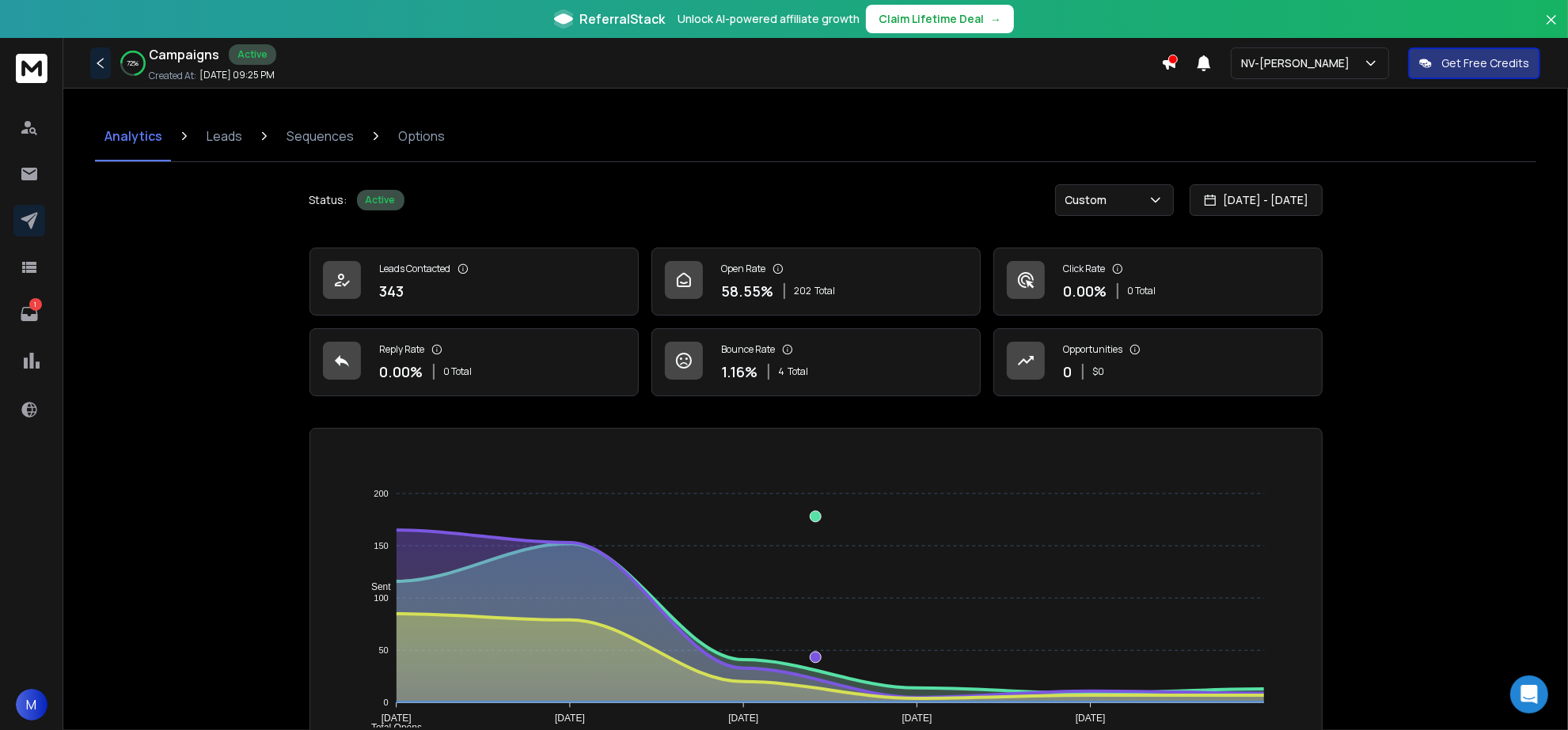
click at [96, 69] on icon at bounding box center [101, 63] width 14 height 14
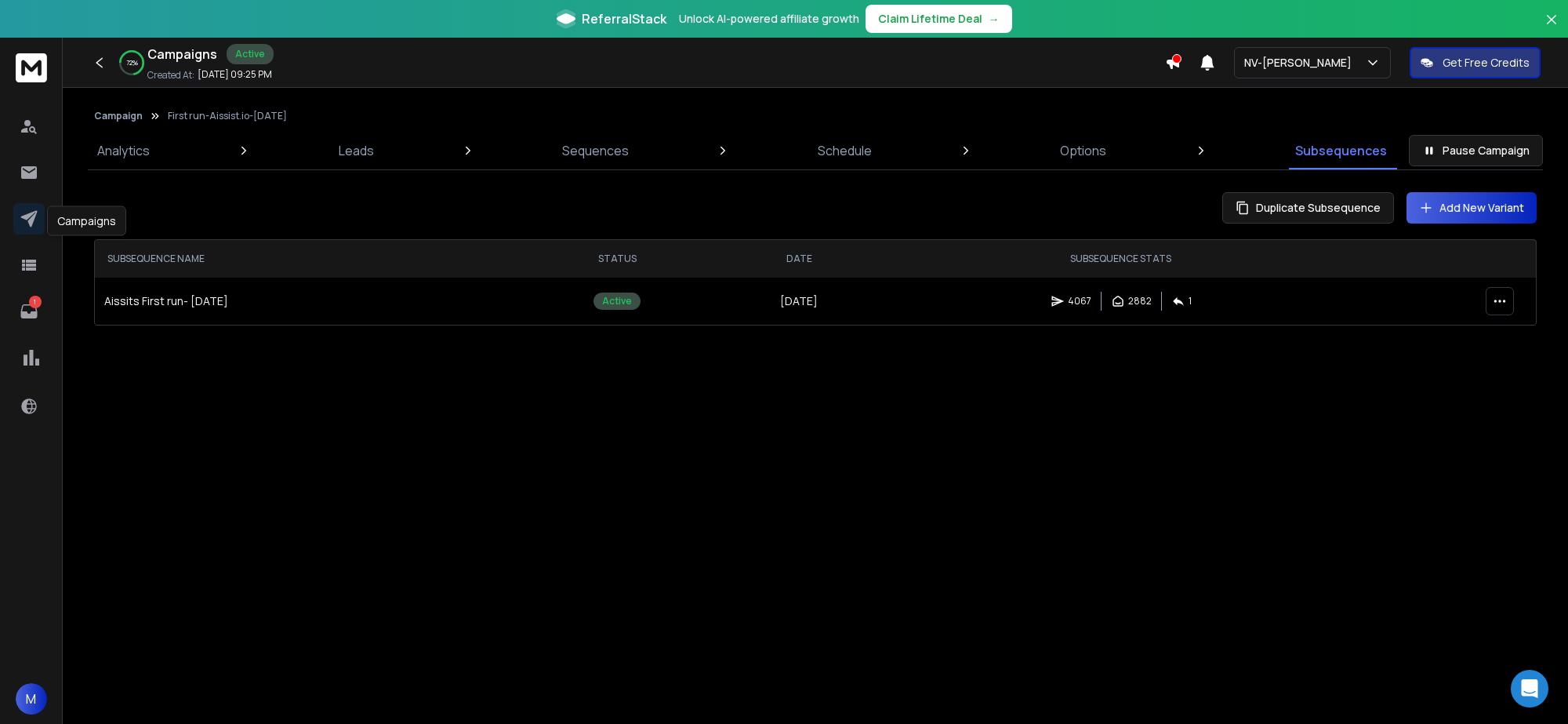
click at [25, 222] on icon at bounding box center [28, 218] width 19 height 19
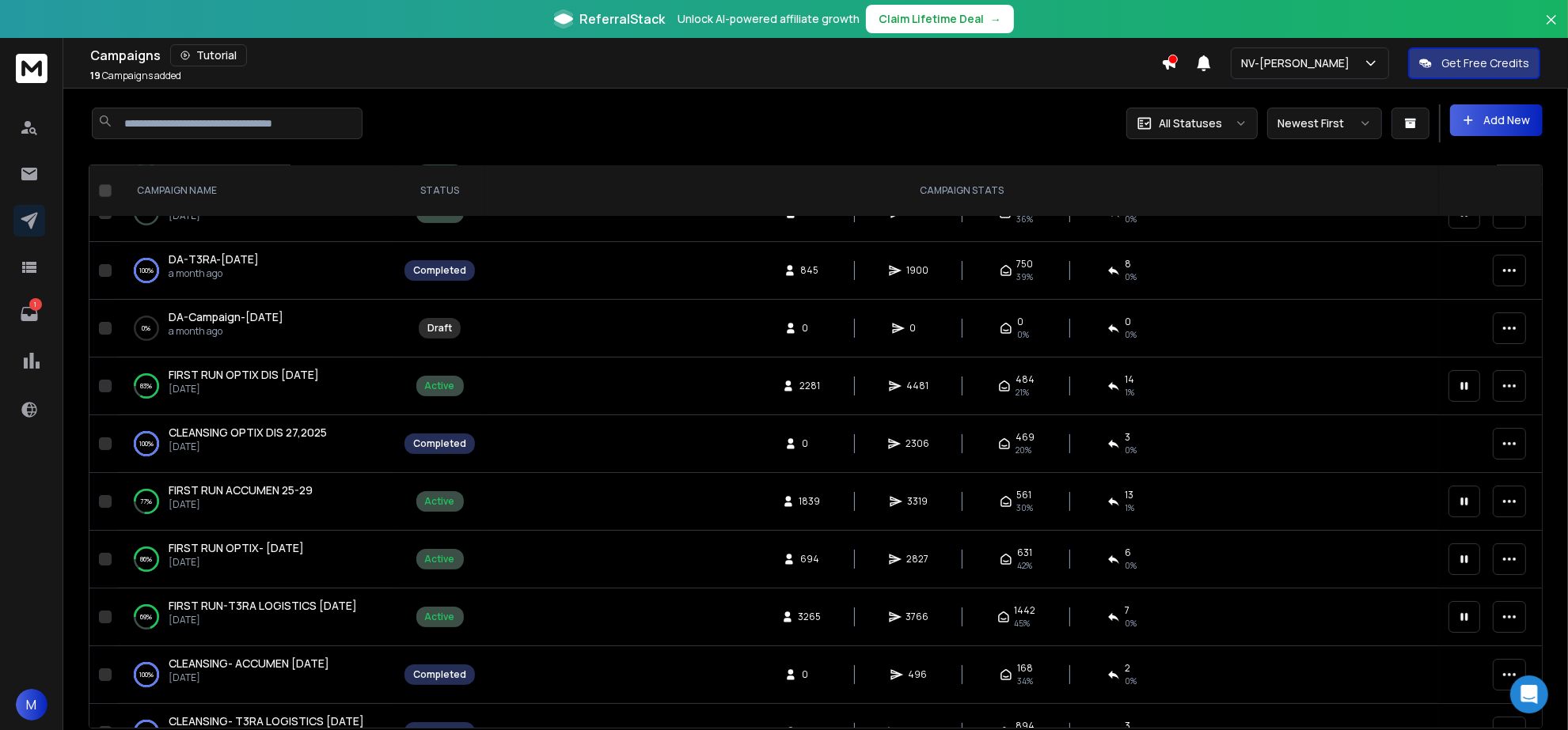
scroll to position [304, 0]
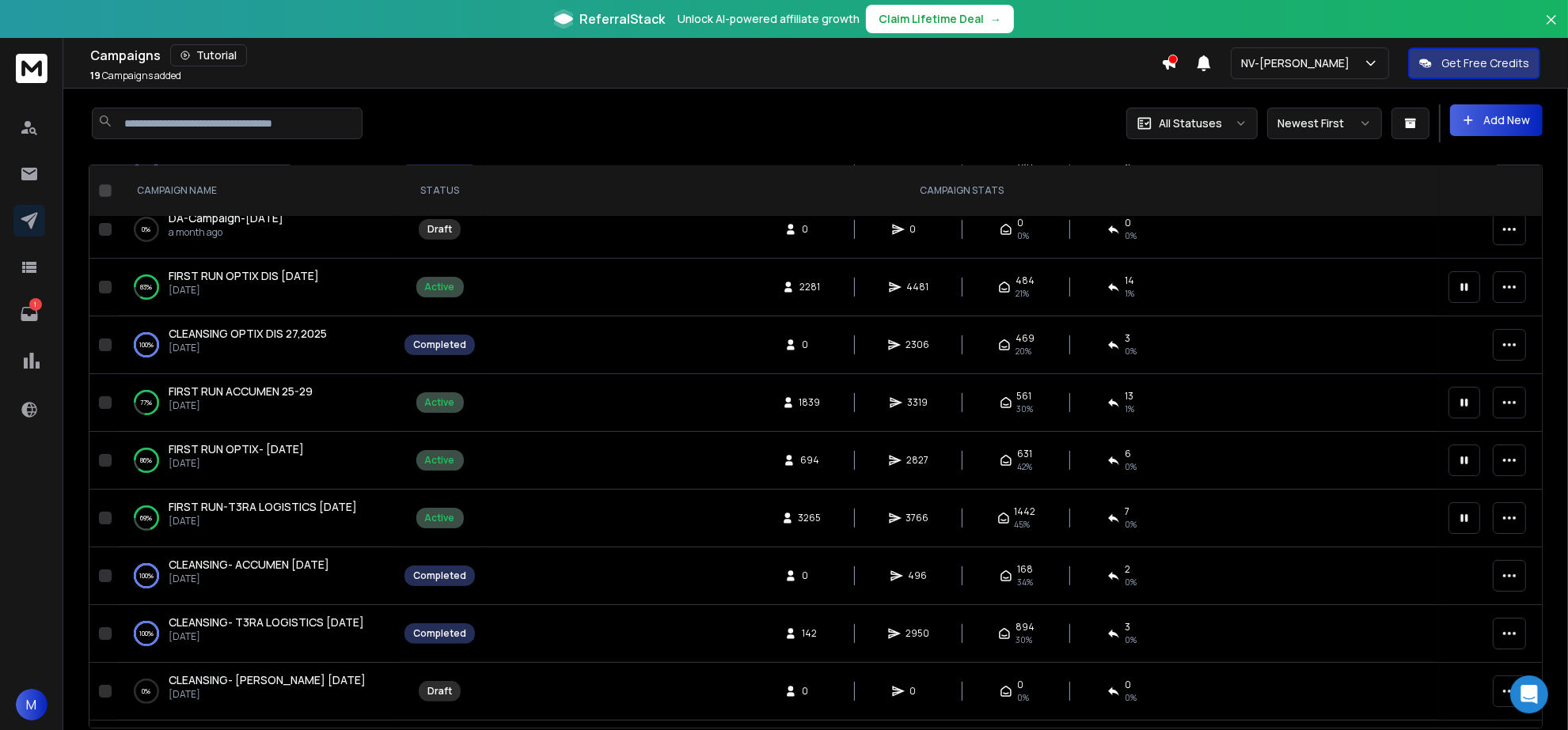
click at [313, 527] on p "[DATE]" at bounding box center [263, 522] width 189 height 12
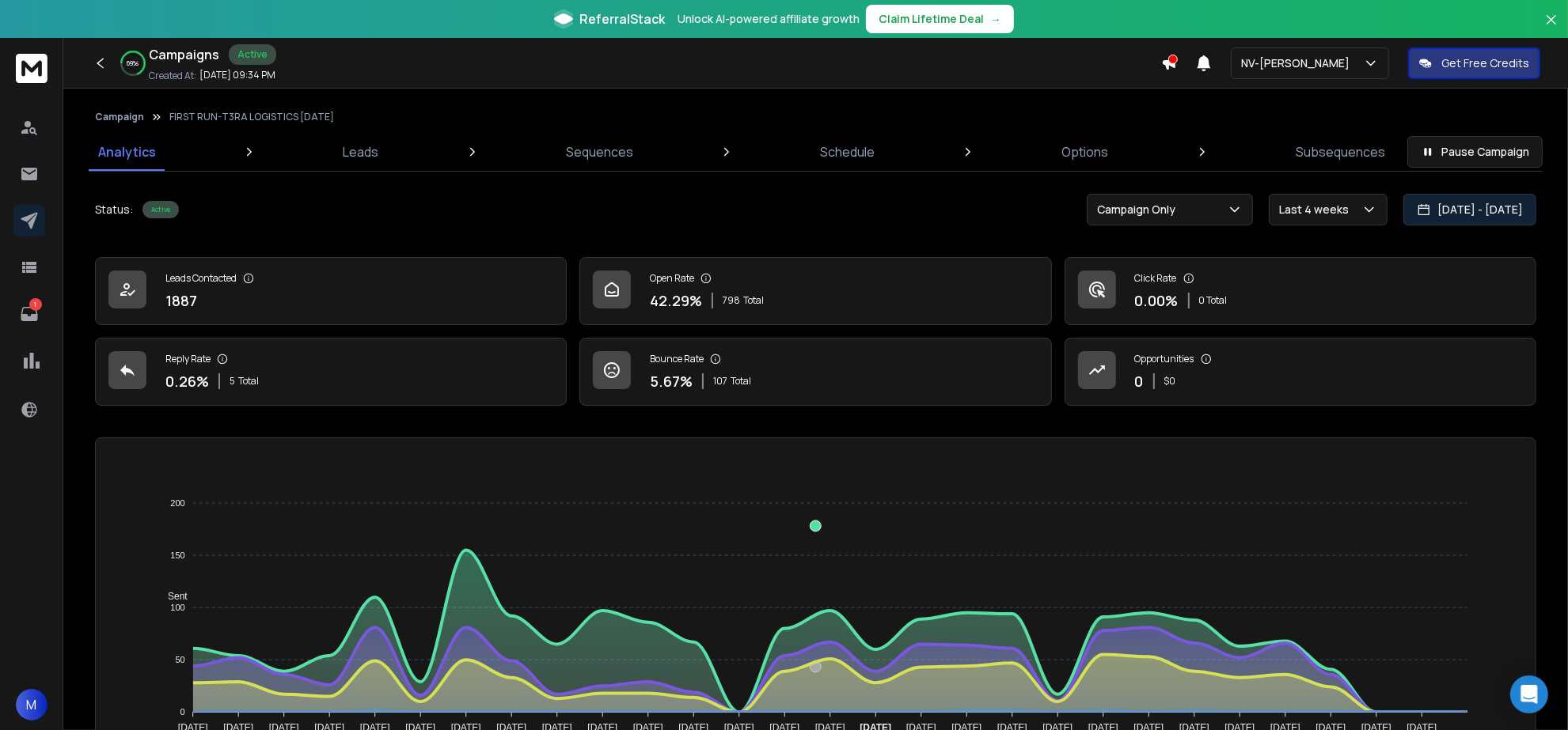
click at [1426, 212] on button "[DATE] - [DATE]" at bounding box center [1469, 210] width 133 height 32
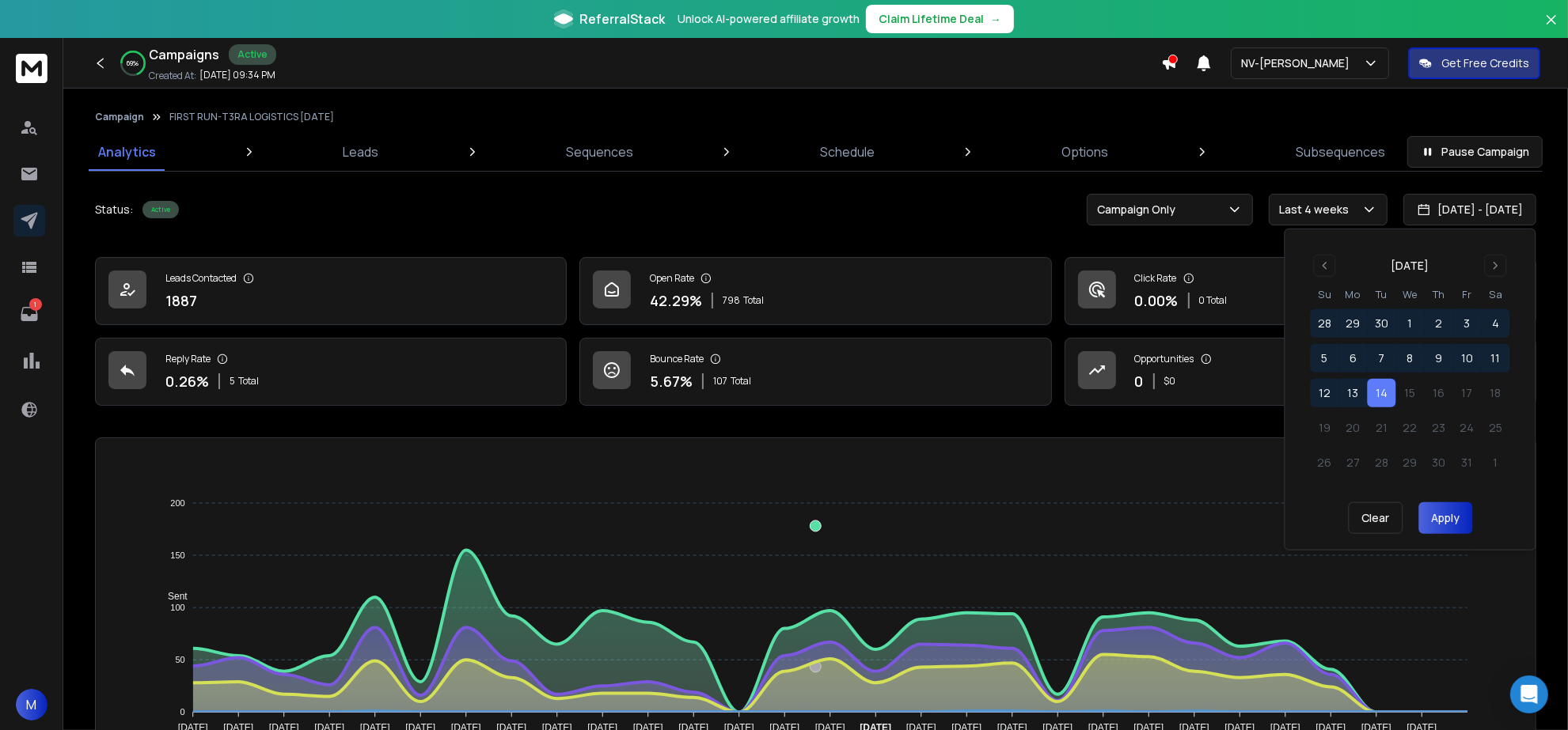
click at [1340, 362] on button "6" at bounding box center [1353, 359] width 28 height 28
drag, startPoint x: 1497, startPoint y: 360, endPoint x: 1436, endPoint y: 502, distance: 154.5
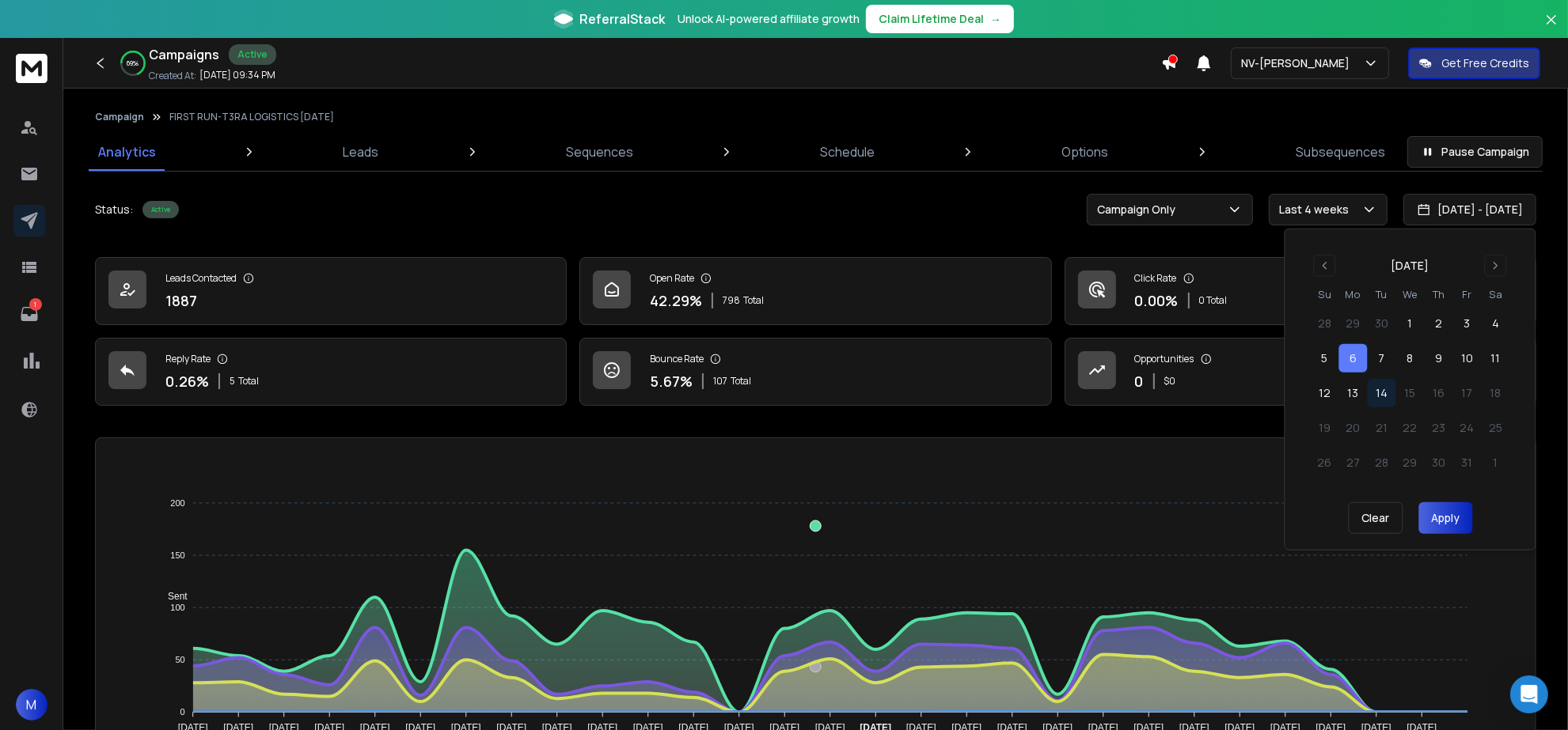
click at [1497, 361] on button "11" at bounding box center [1496, 359] width 28 height 28
click at [1445, 508] on button "Apply" at bounding box center [1445, 518] width 53 height 32
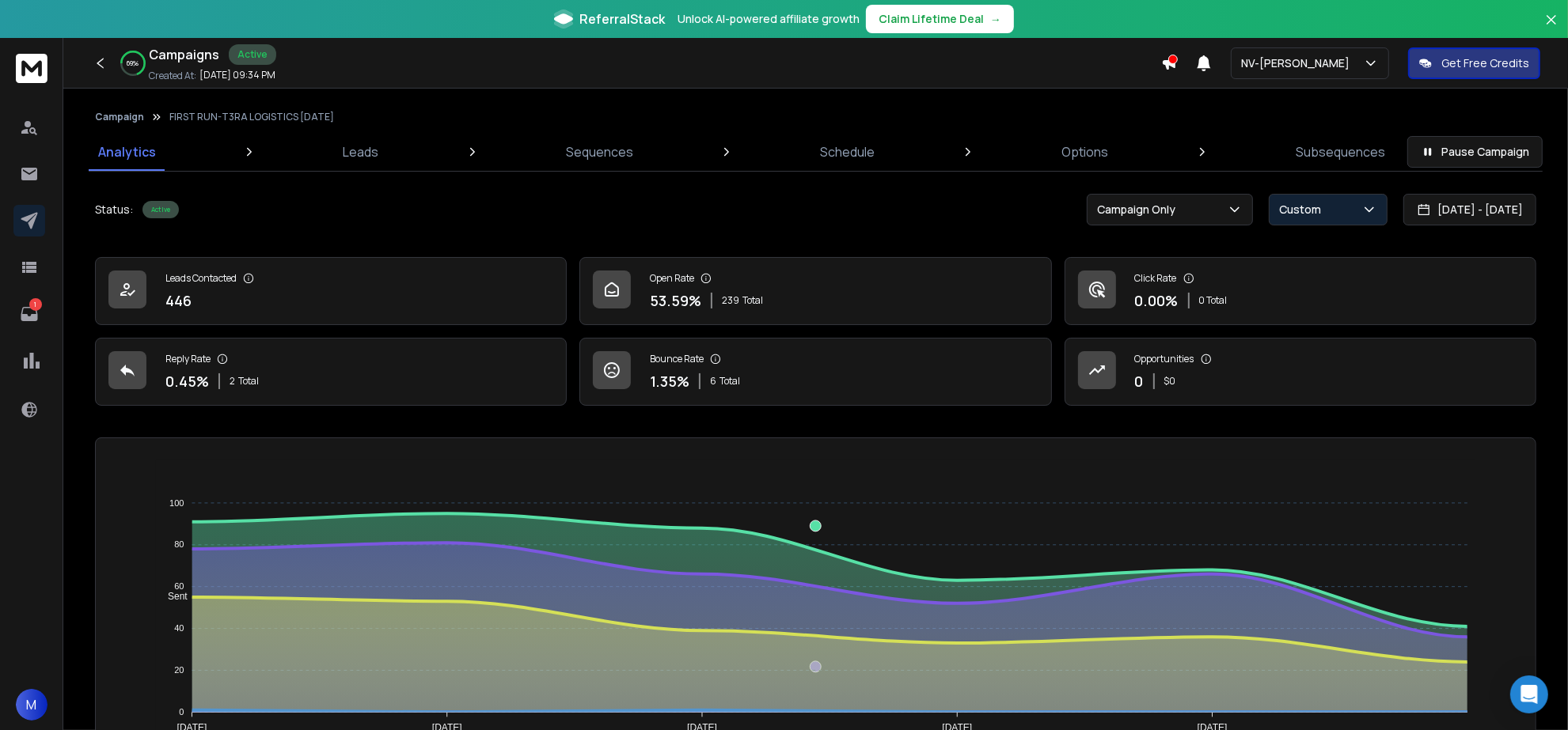
drag, startPoint x: 1345, startPoint y: 152, endPoint x: 1286, endPoint y: 198, distance: 74.8
click at [1345, 152] on p "Subsequences" at bounding box center [1340, 151] width 89 height 19
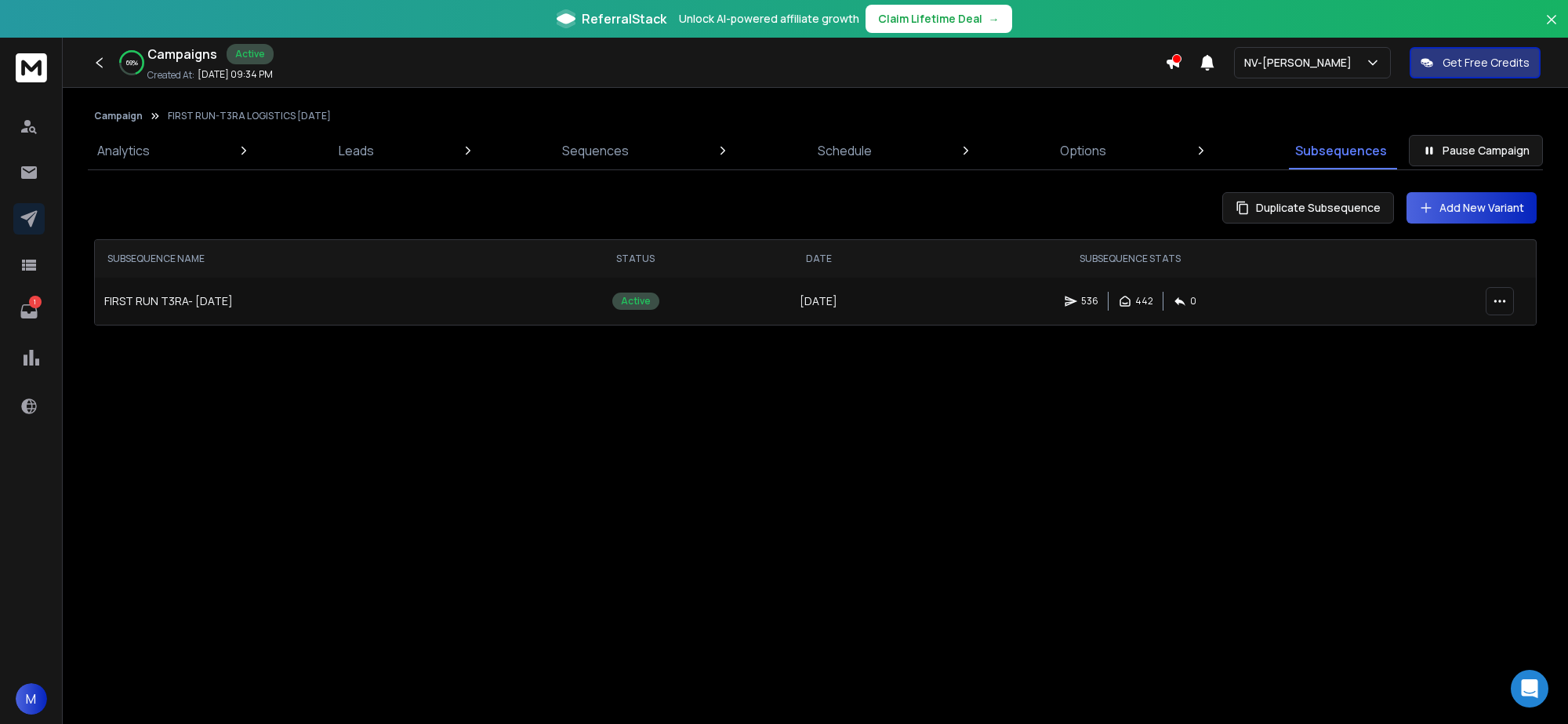
click at [266, 306] on td "FIRST RUN T3RA- [DATE]" at bounding box center [316, 301] width 442 height 47
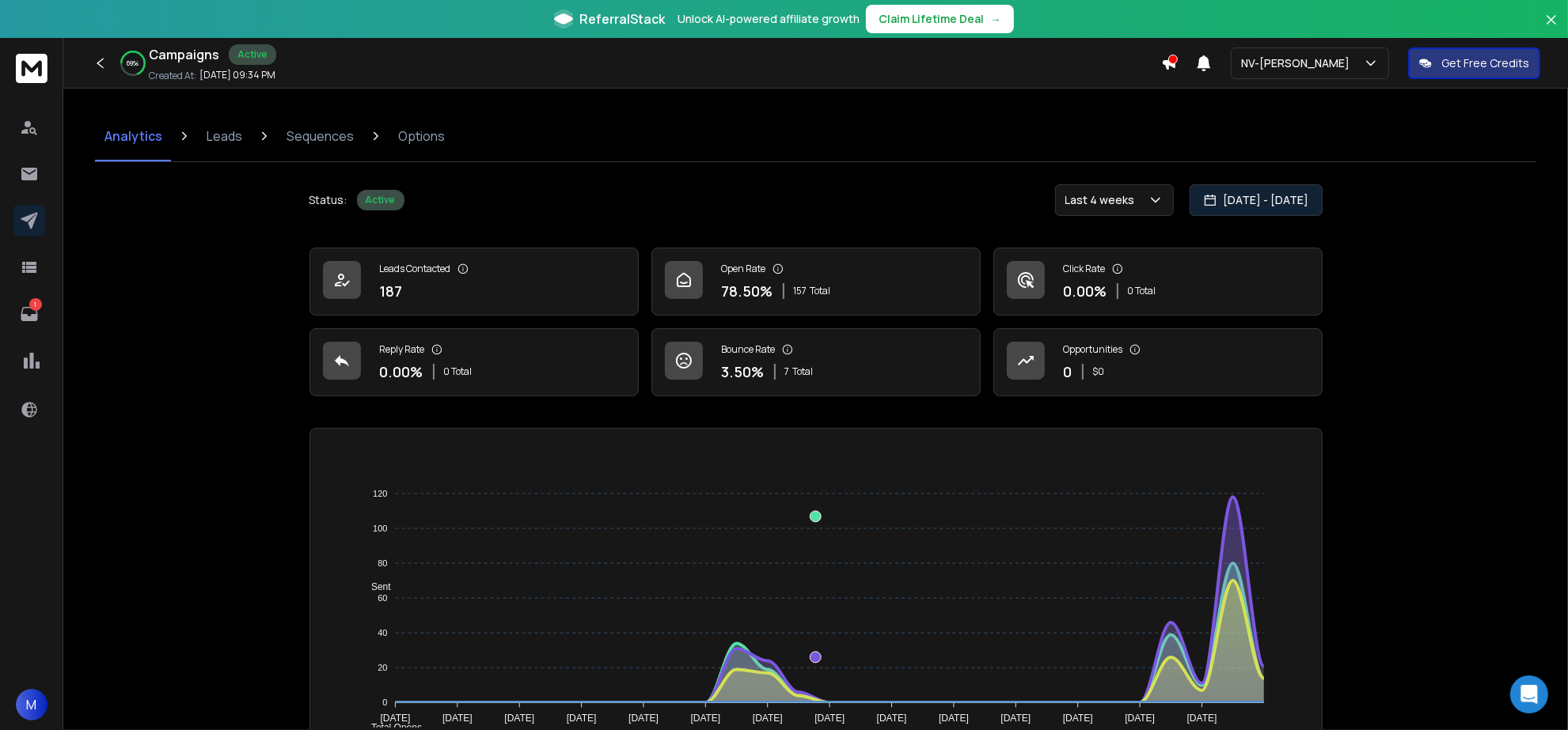
click at [1232, 207] on button "[DATE] - [DATE]" at bounding box center [1255, 200] width 133 height 32
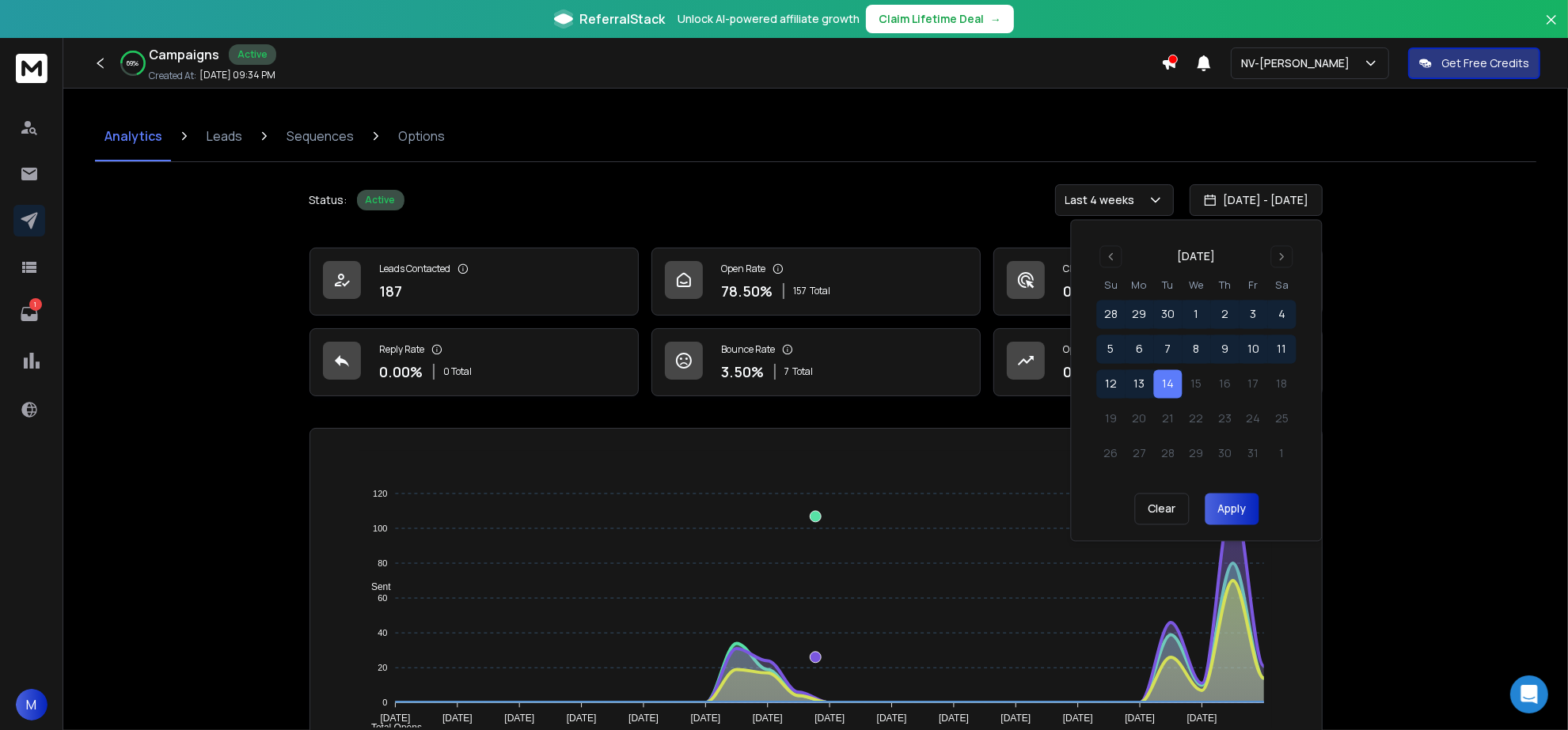
click at [1128, 353] on button "6" at bounding box center [1140, 350] width 28 height 28
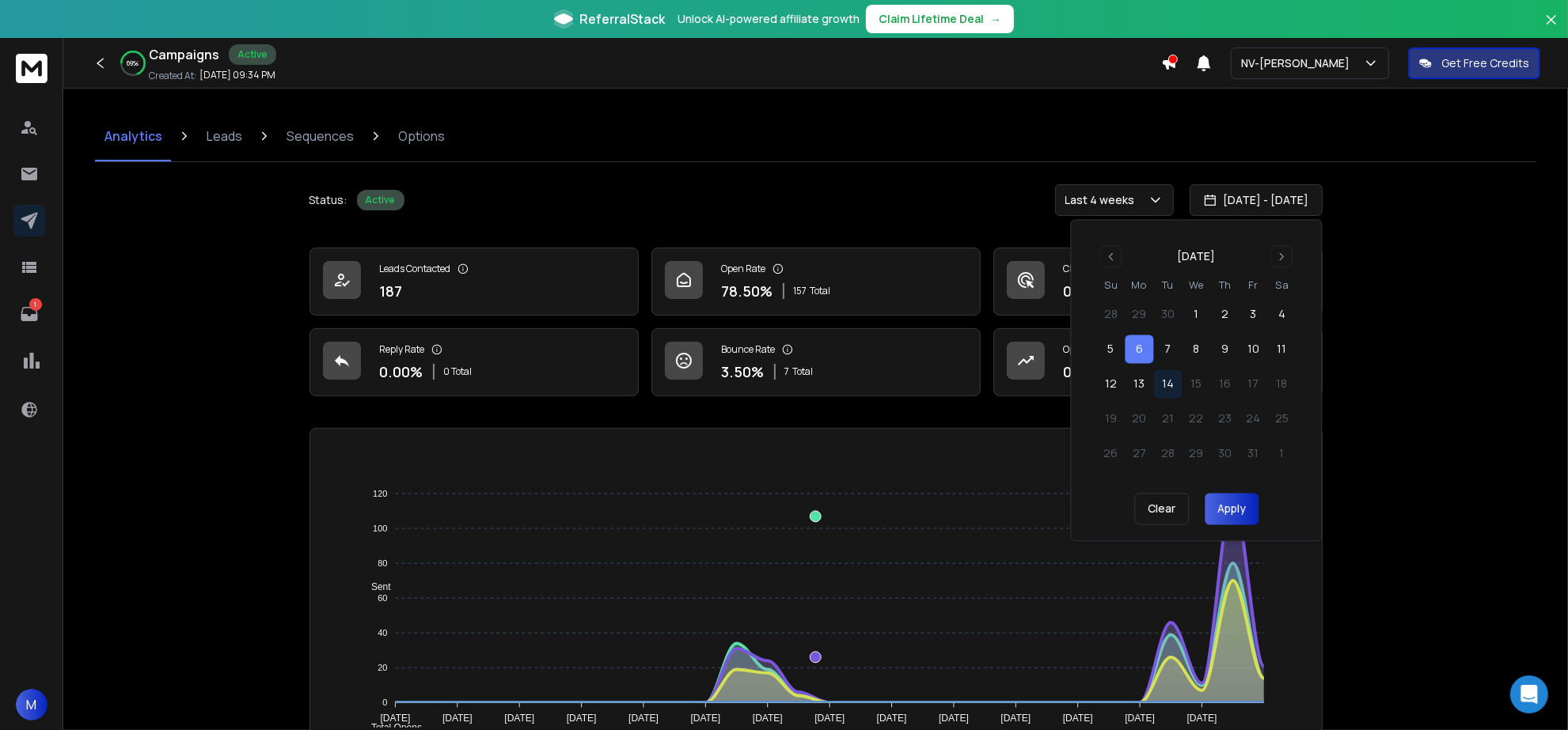
click at [1128, 353] on button "6" at bounding box center [1140, 350] width 28 height 28
click at [1287, 356] on button "11" at bounding box center [1282, 350] width 28 height 28
click at [1228, 521] on button "Apply" at bounding box center [1231, 510] width 53 height 32
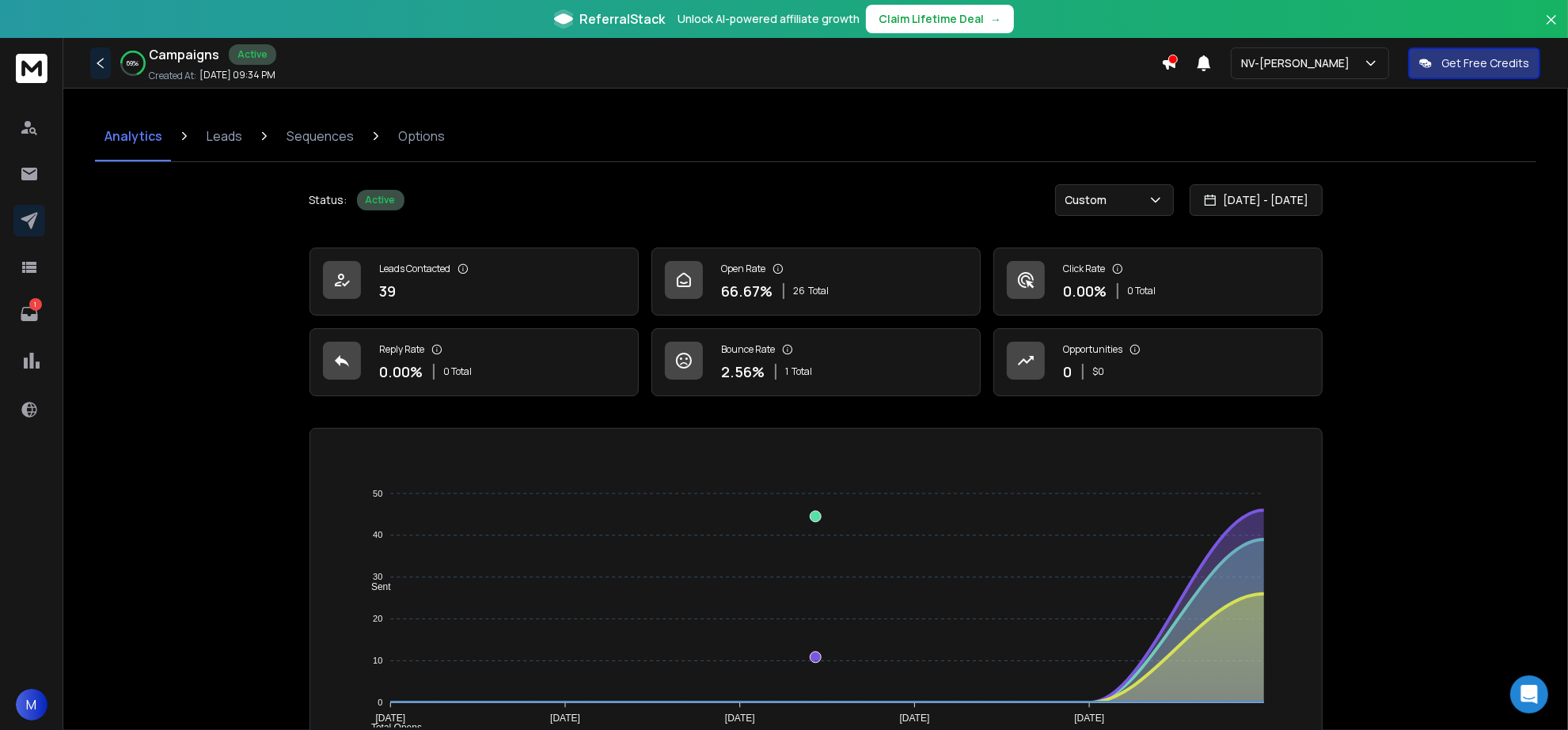
drag, startPoint x: 93, startPoint y: 66, endPoint x: 93, endPoint y: 75, distance: 9.0
click at [93, 66] on icon at bounding box center [101, 63] width 14 height 14
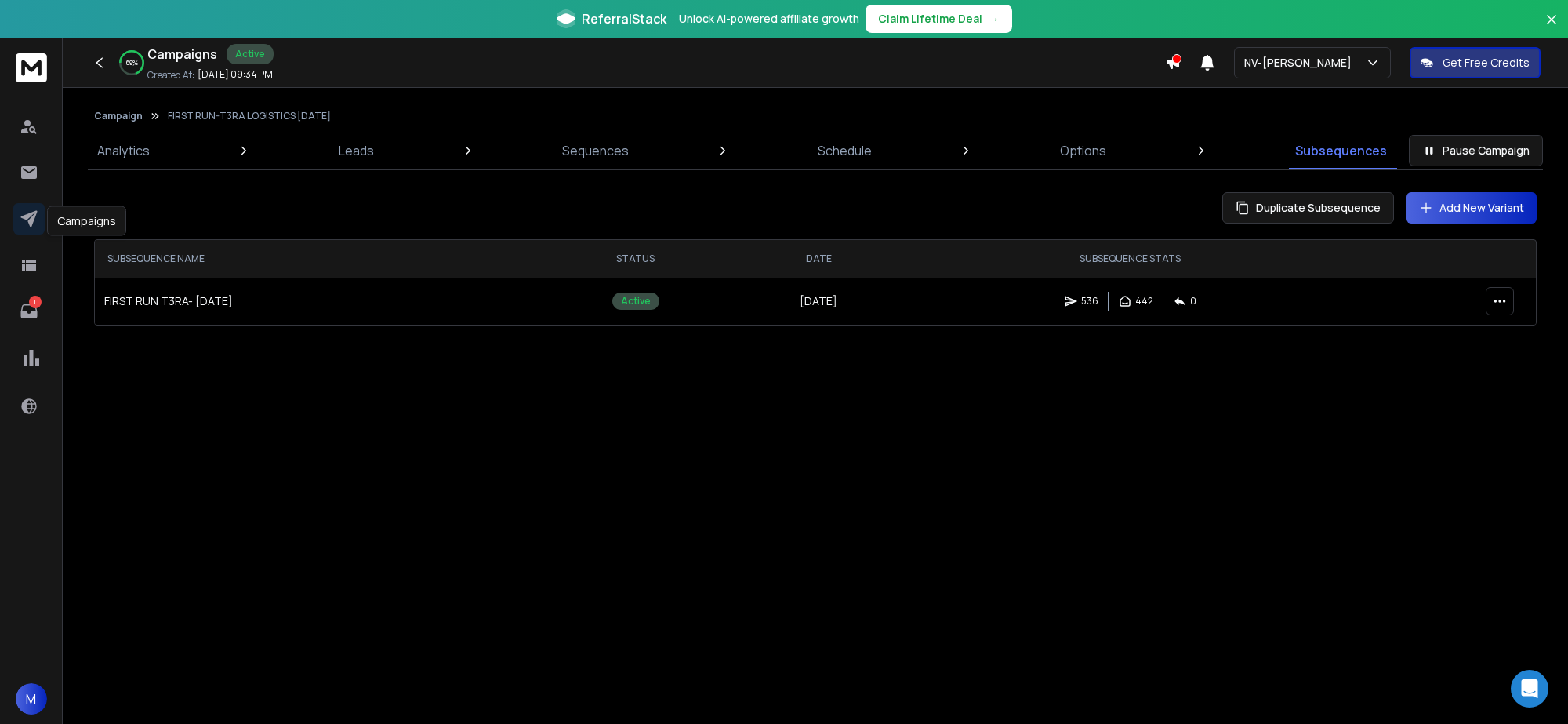
click at [35, 220] on icon at bounding box center [28, 218] width 19 height 19
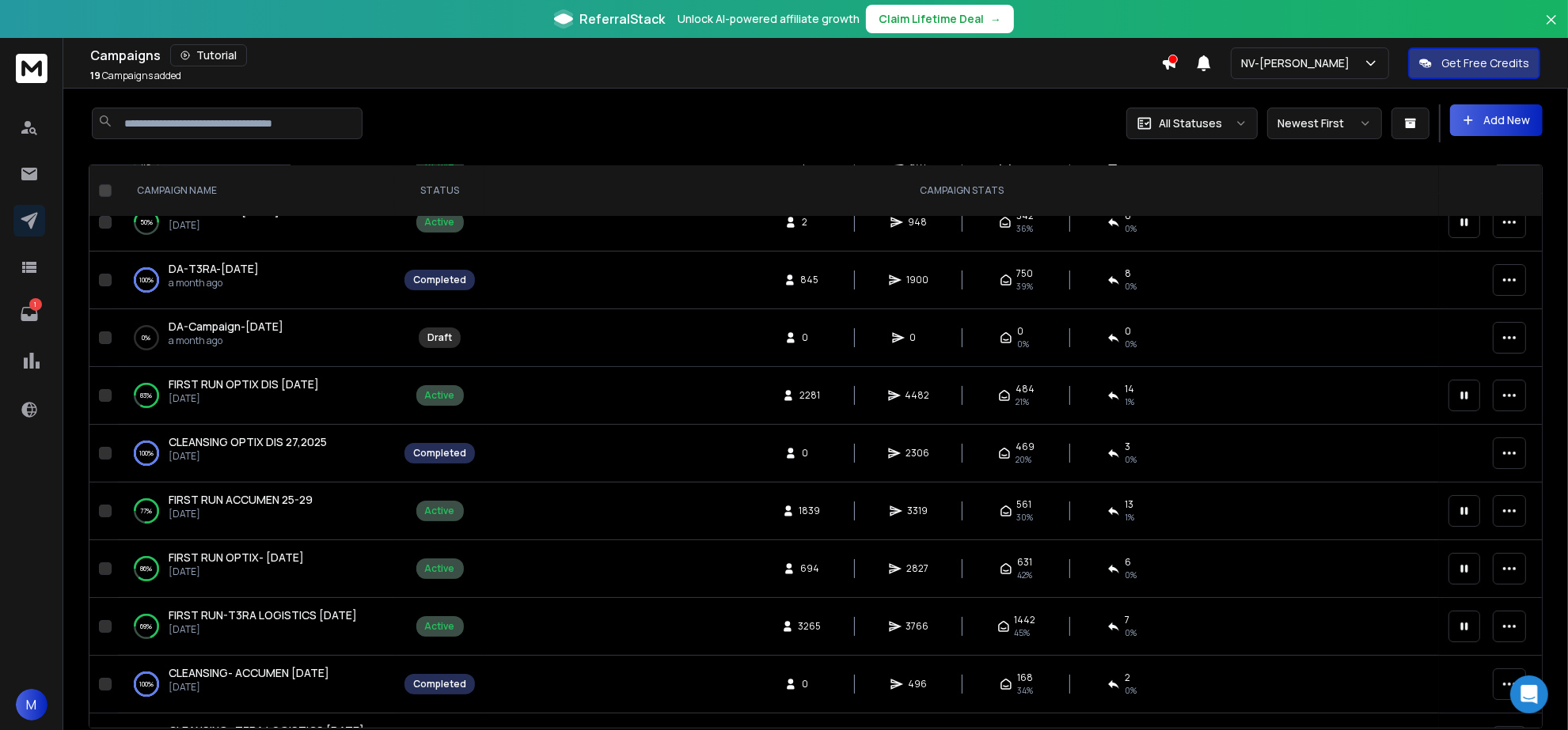
scroll to position [198, 0]
click at [329, 567] on div "86 % FIRST RUN OPTIX- [DATE] [DATE]" at bounding box center [256, 567] width 246 height 38
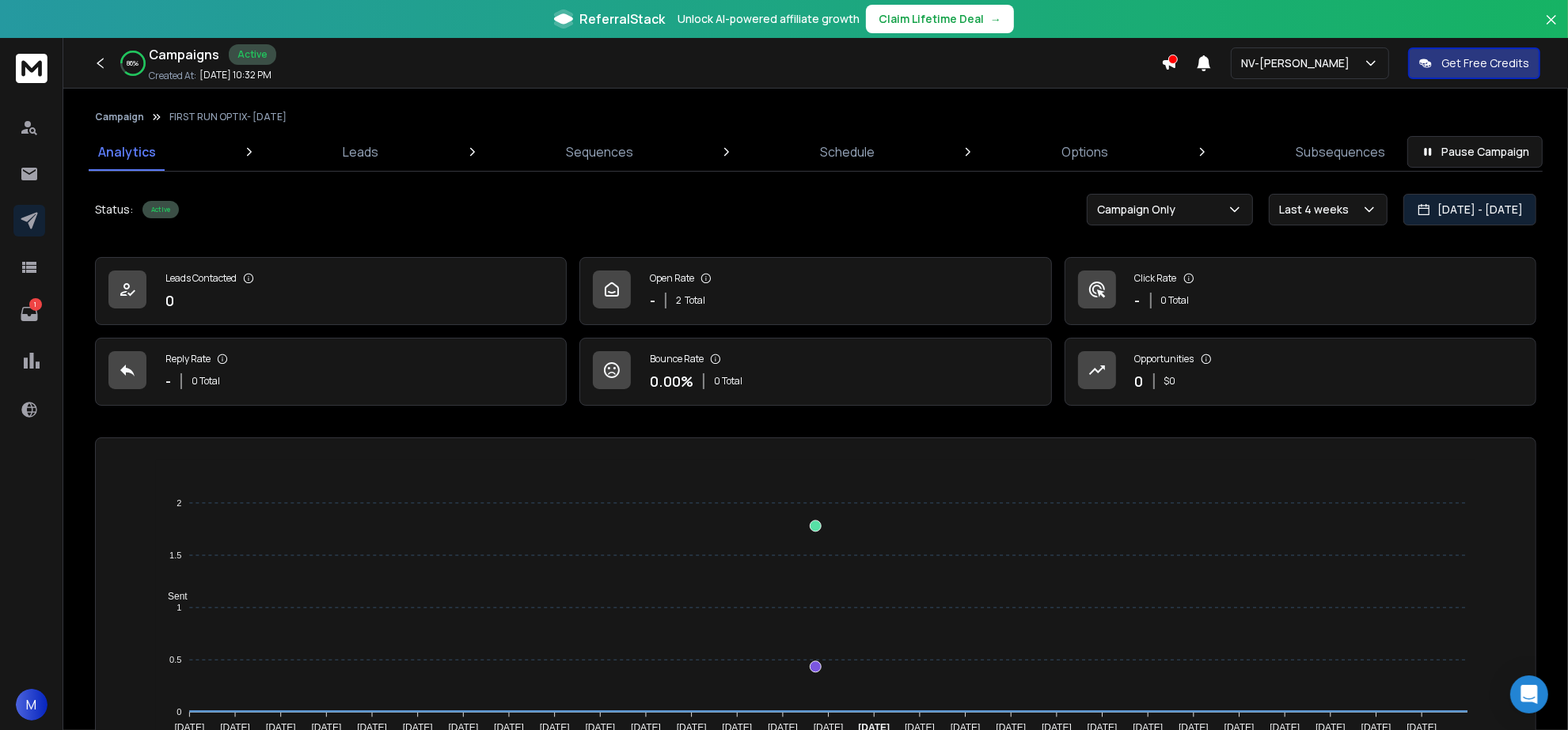
click at [1417, 203] on icon "button" at bounding box center [1424, 210] width 14 height 14
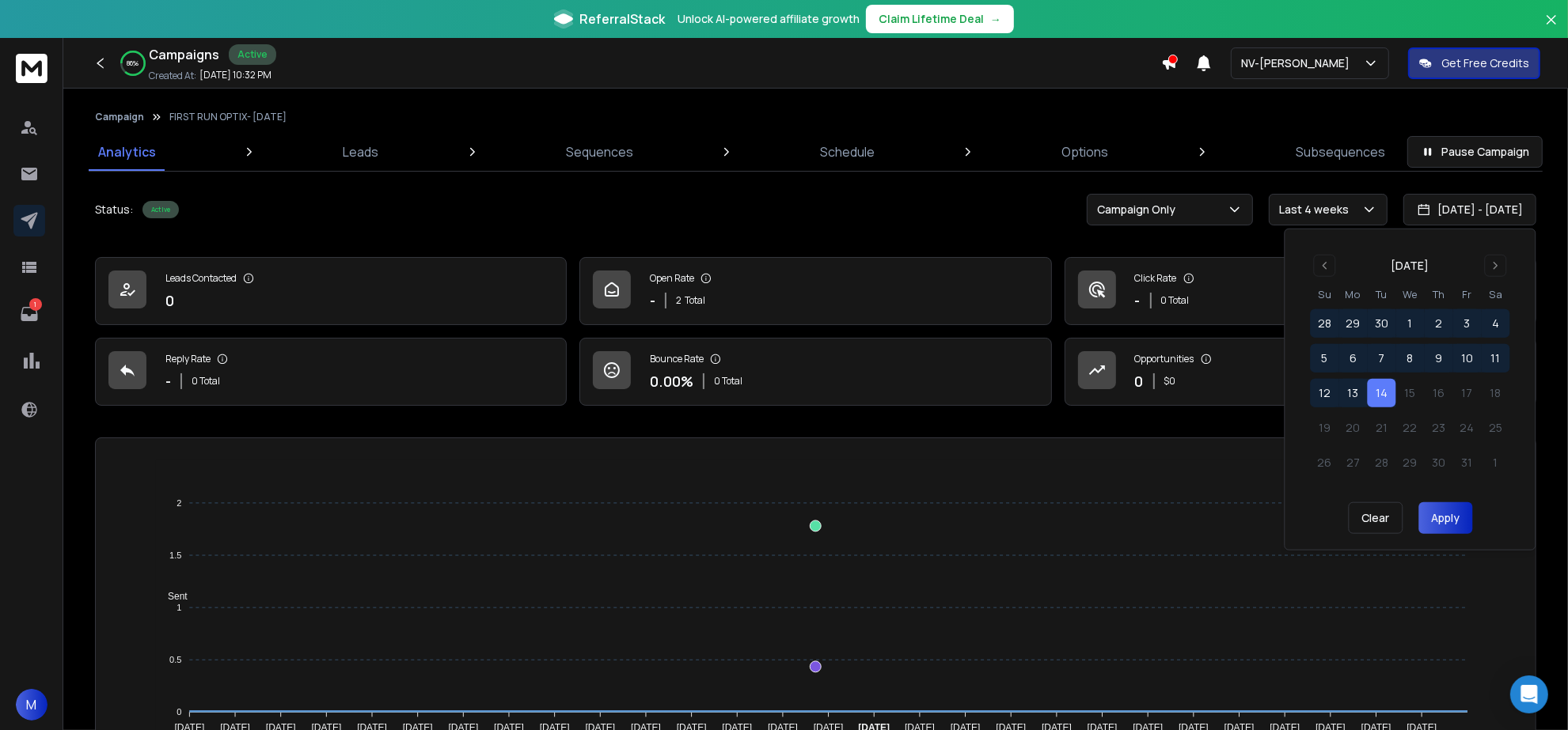
click at [1331, 352] on button "5" at bounding box center [1325, 359] width 28 height 28
click at [1358, 337] on button "29" at bounding box center [1353, 323] width 28 height 28
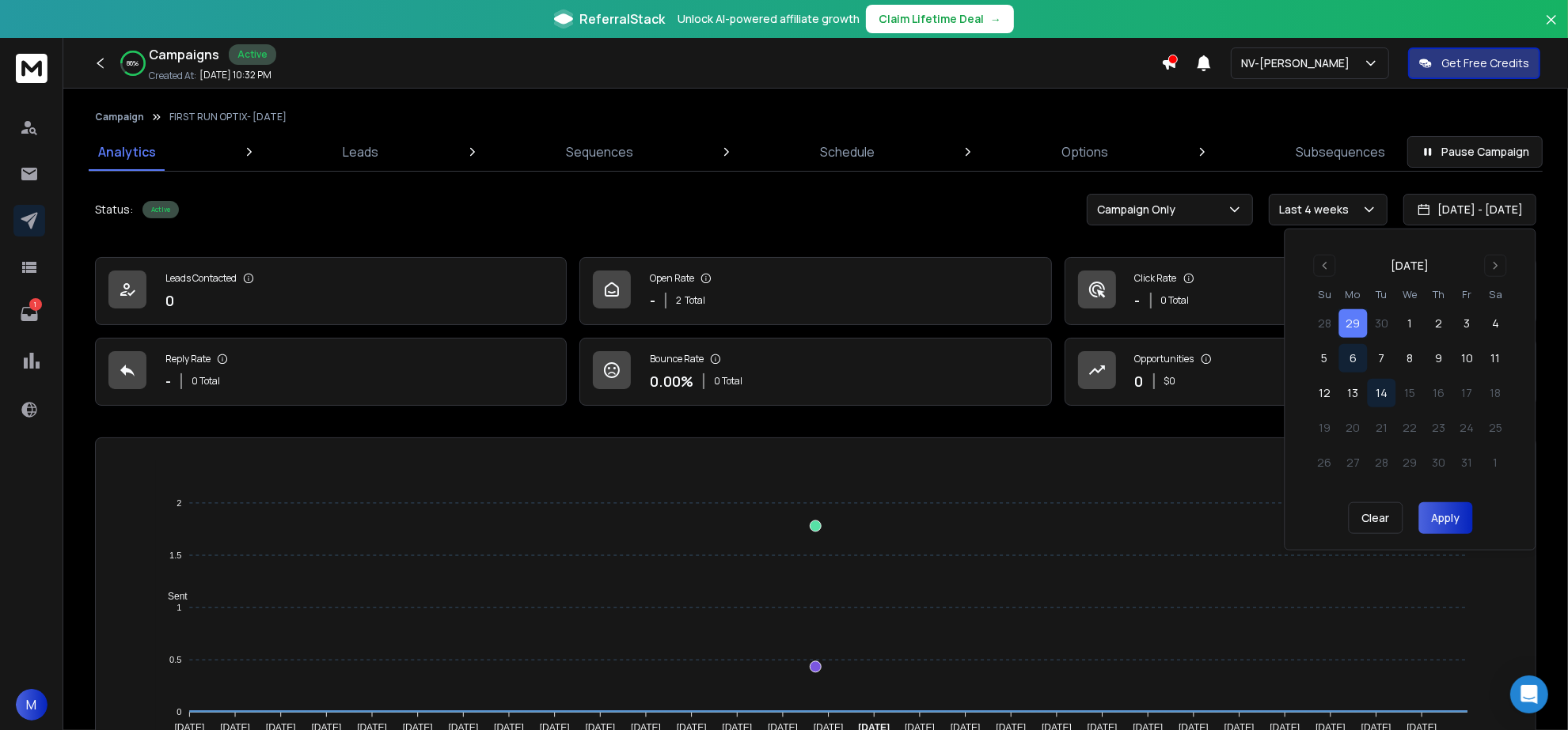
click at [1357, 346] on button "6" at bounding box center [1353, 359] width 28 height 28
click at [1490, 360] on button "11" at bounding box center [1496, 359] width 28 height 28
click at [1482, 548] on div "[DATE] Su Mo Tu We Th Fr Sa 28 29 30 1 2 3 4 5 6 7 8 9 10 11 12 13 14 15 16 17 …" at bounding box center [1410, 390] width 250 height 320
click at [1466, 537] on div "[DATE] Su Mo Tu We Th Fr Sa 28 29 30 1 2 3 4 5 6 7 8 9 10 11 12 13 14 15 16 17 …" at bounding box center [1410, 390] width 250 height 320
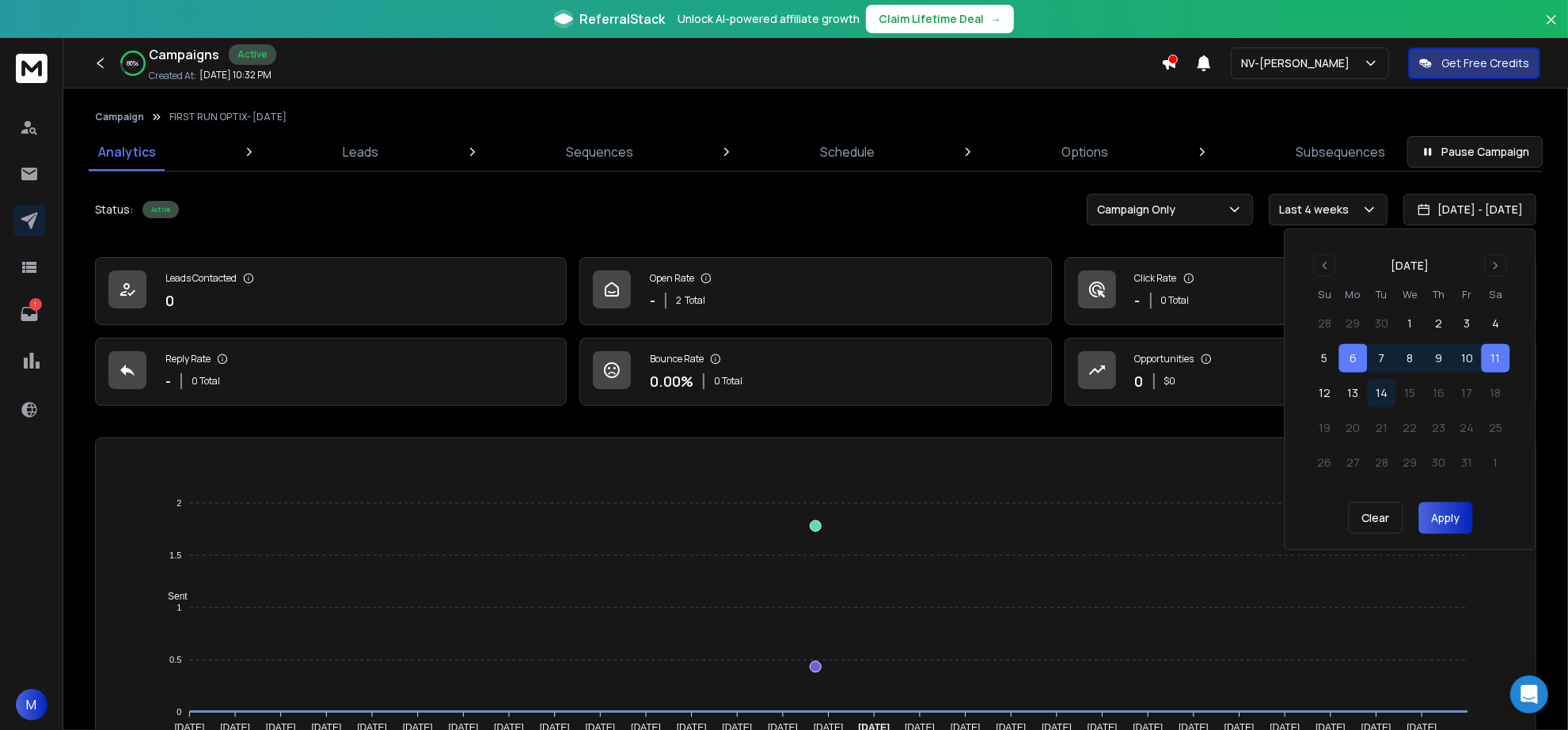
click at [1464, 529] on button "Apply" at bounding box center [1445, 518] width 53 height 32
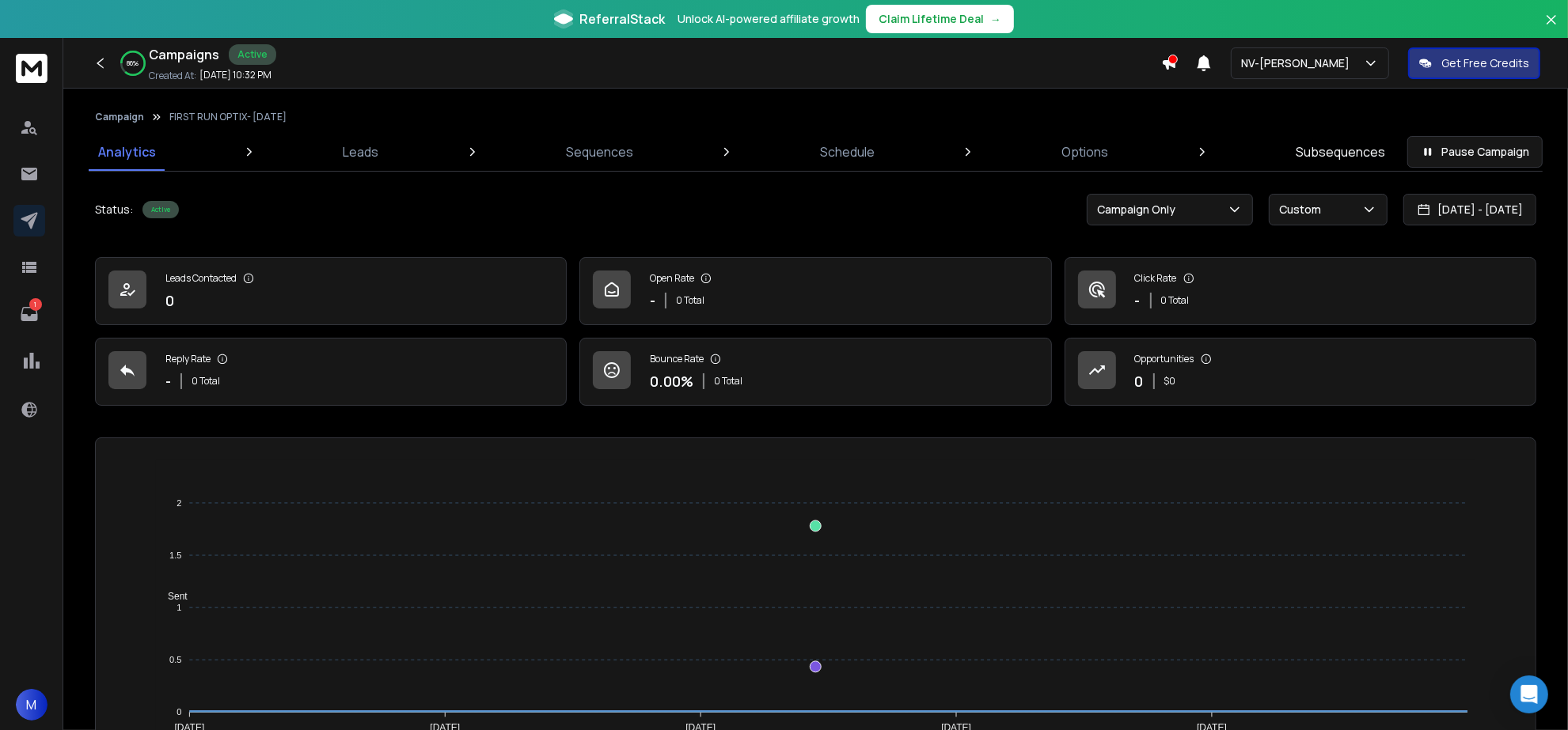
click at [1288, 149] on div "Analytics Leads Sequences Schedule Options Subsequences" at bounding box center [742, 151] width 1305 height 38
click at [1334, 143] on p "Subsequences" at bounding box center [1340, 151] width 89 height 19
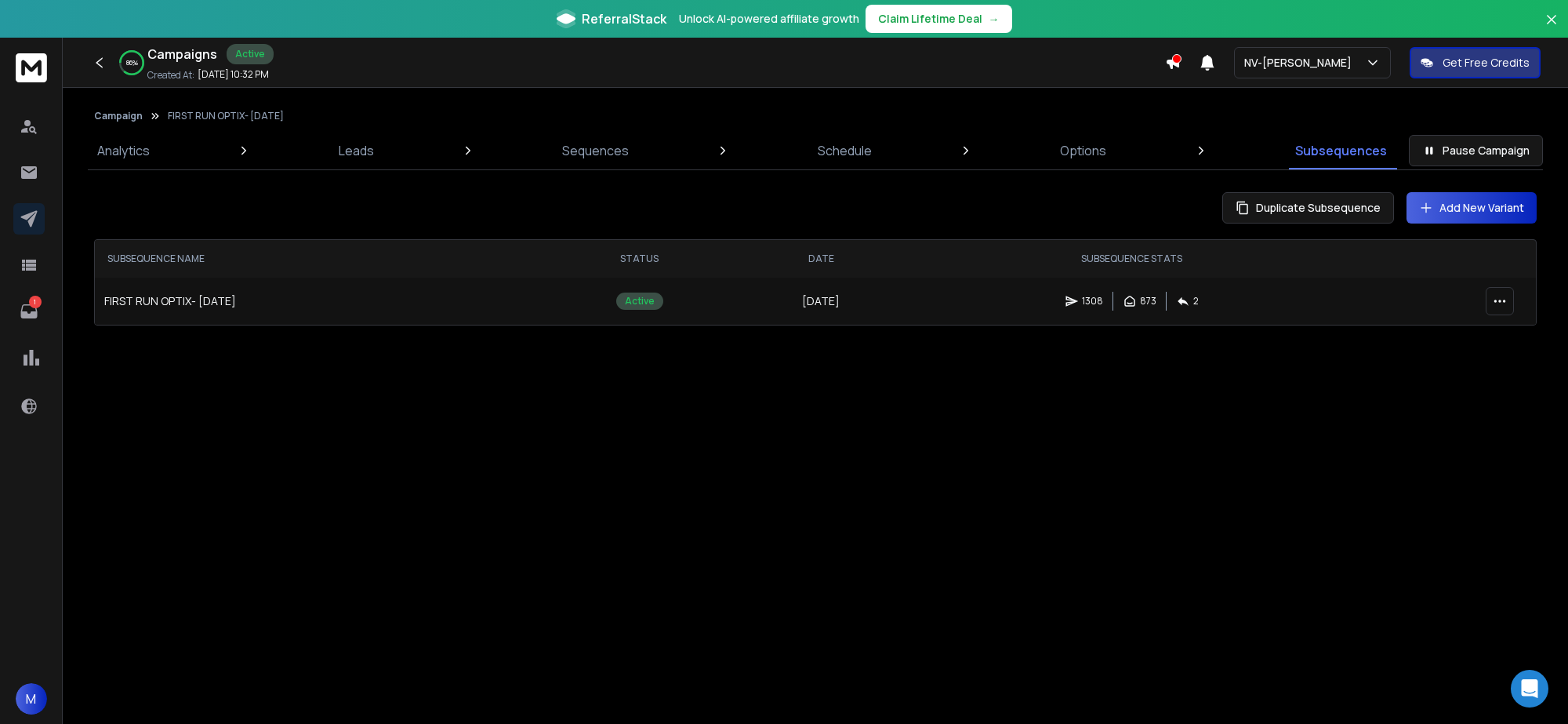
click at [370, 302] on td "FIRST RUN OPTIX- [DATE]" at bounding box center [319, 301] width 447 height 47
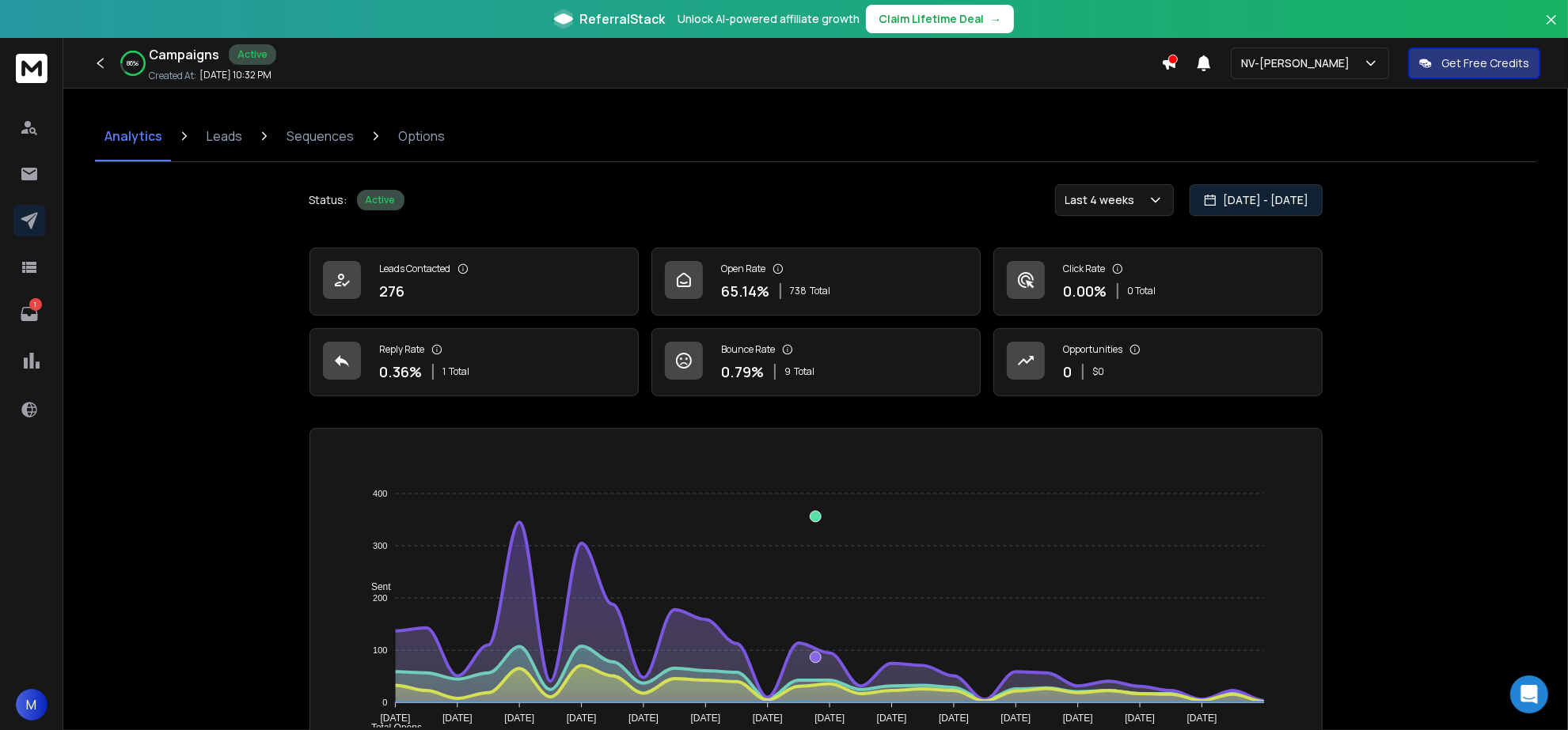
click at [1190, 195] on button "[DATE] - [DATE]" at bounding box center [1255, 200] width 133 height 32
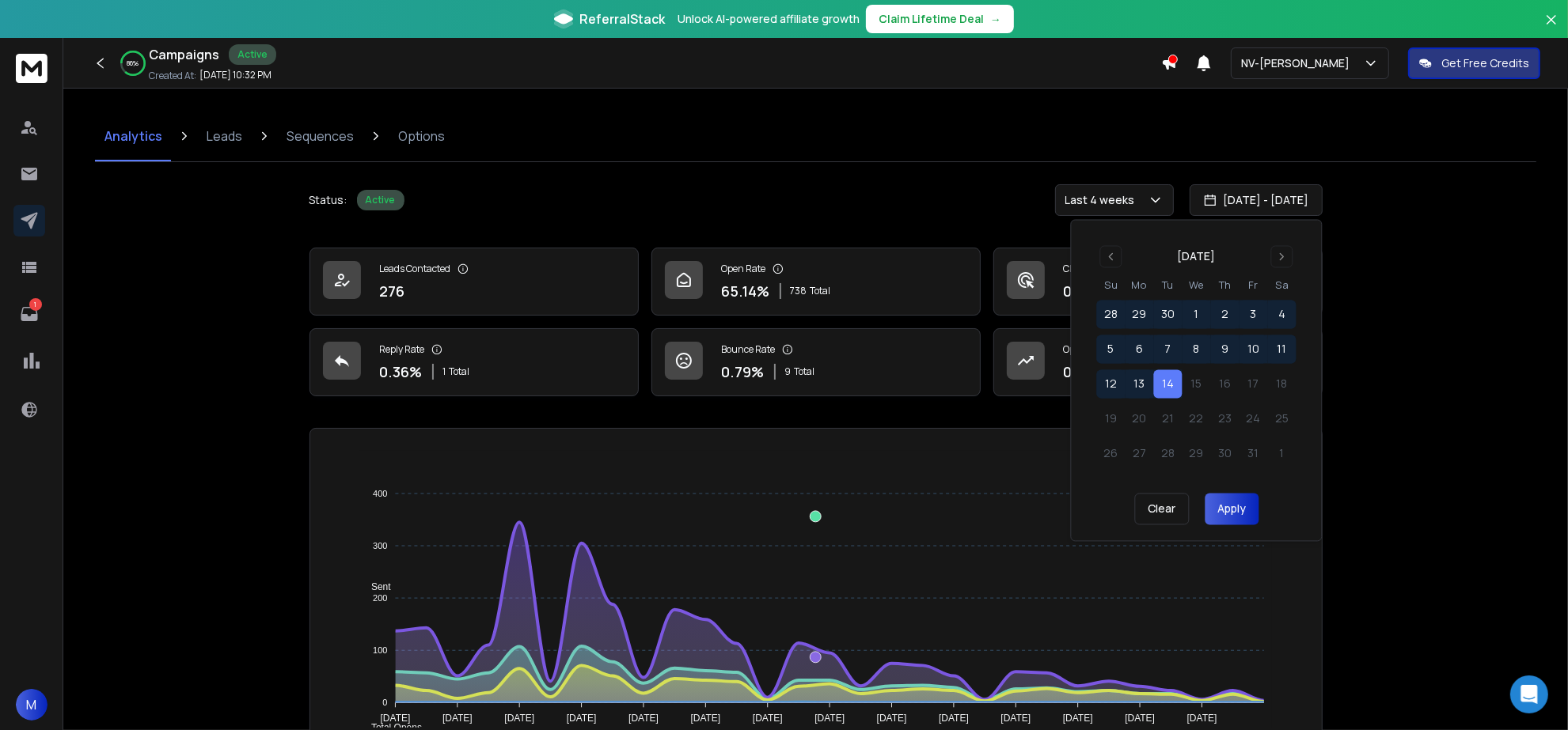
click at [1133, 345] on button "6" at bounding box center [1140, 350] width 28 height 28
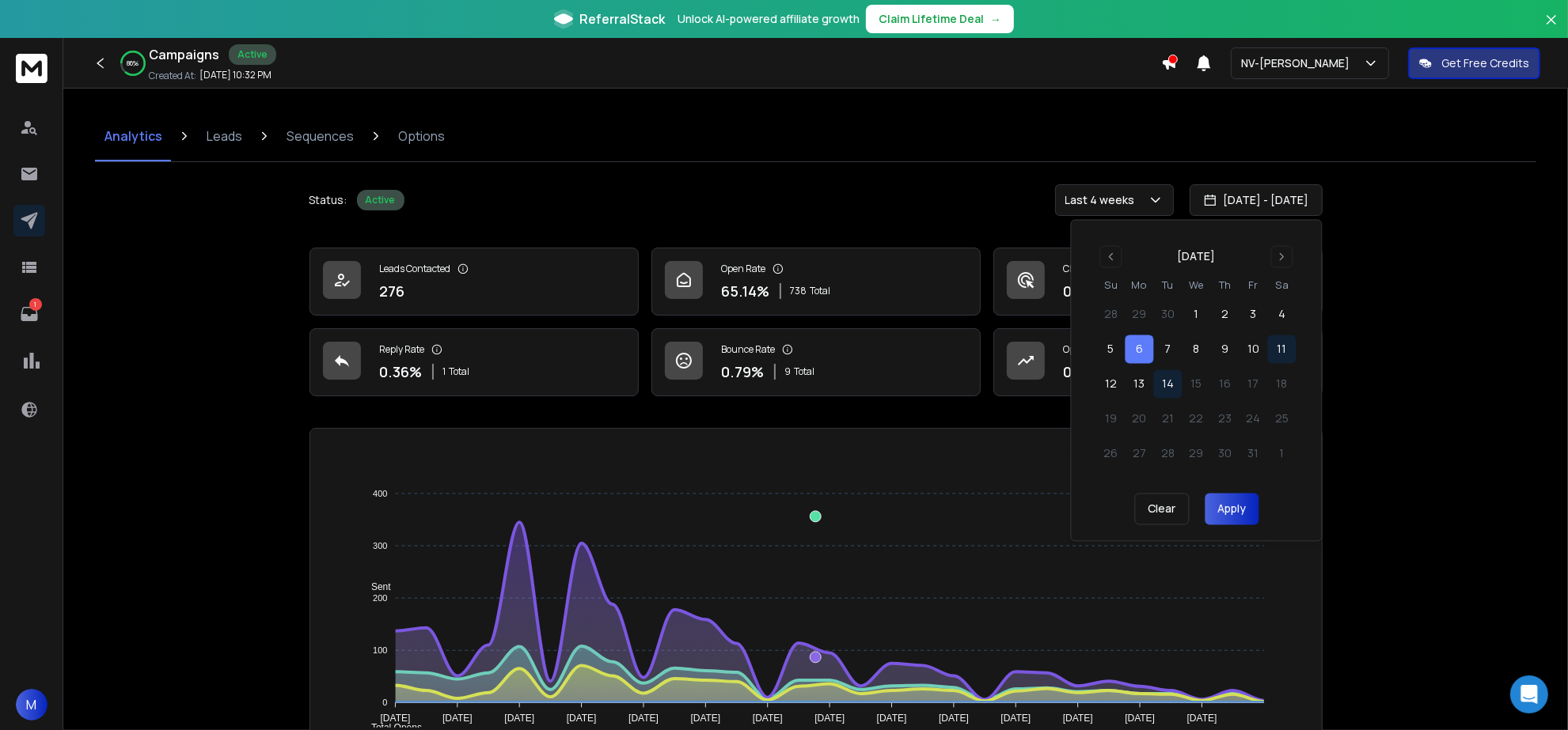
click at [1280, 350] on button "11" at bounding box center [1282, 350] width 28 height 28
click at [1239, 497] on button "Apply" at bounding box center [1231, 510] width 53 height 32
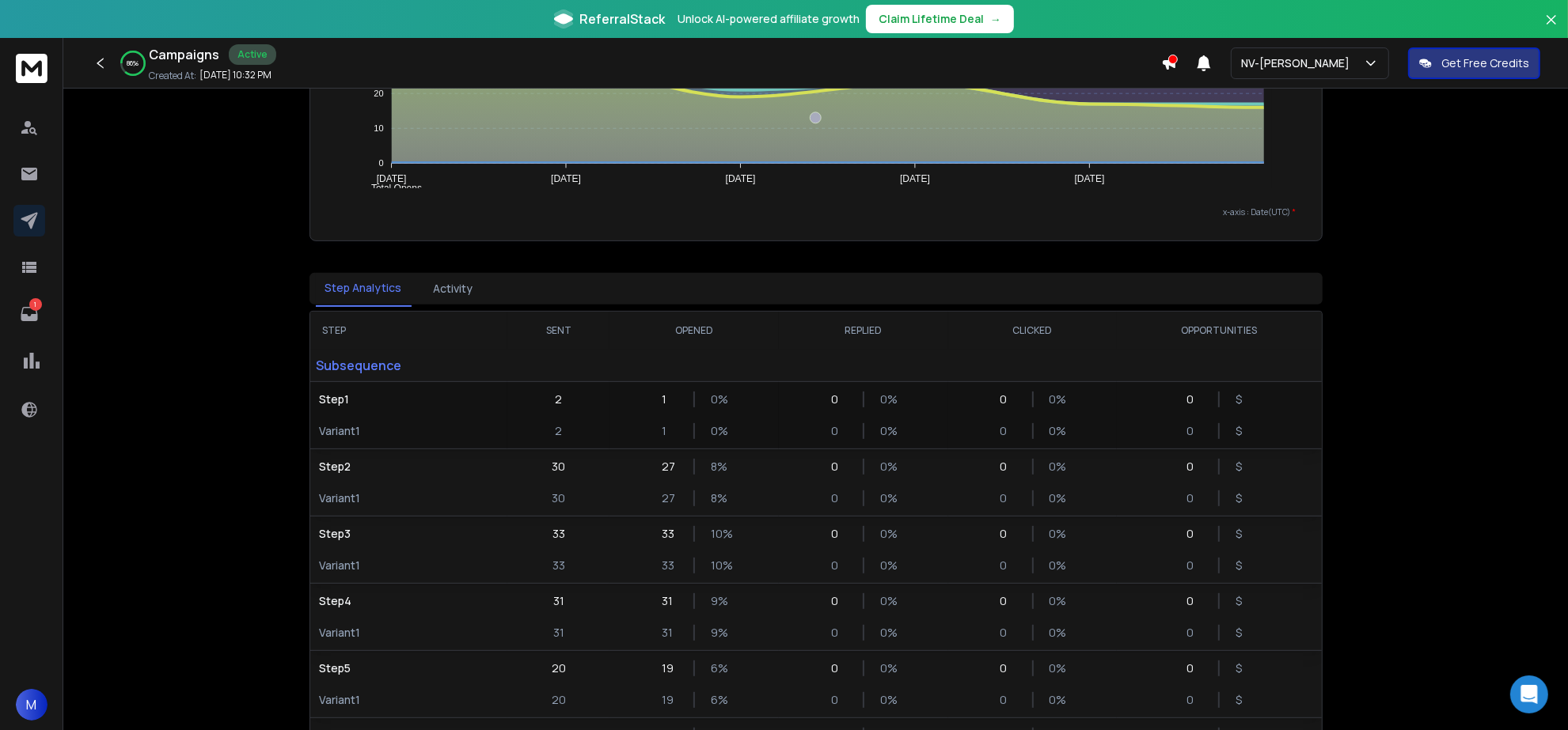
scroll to position [631, 0]
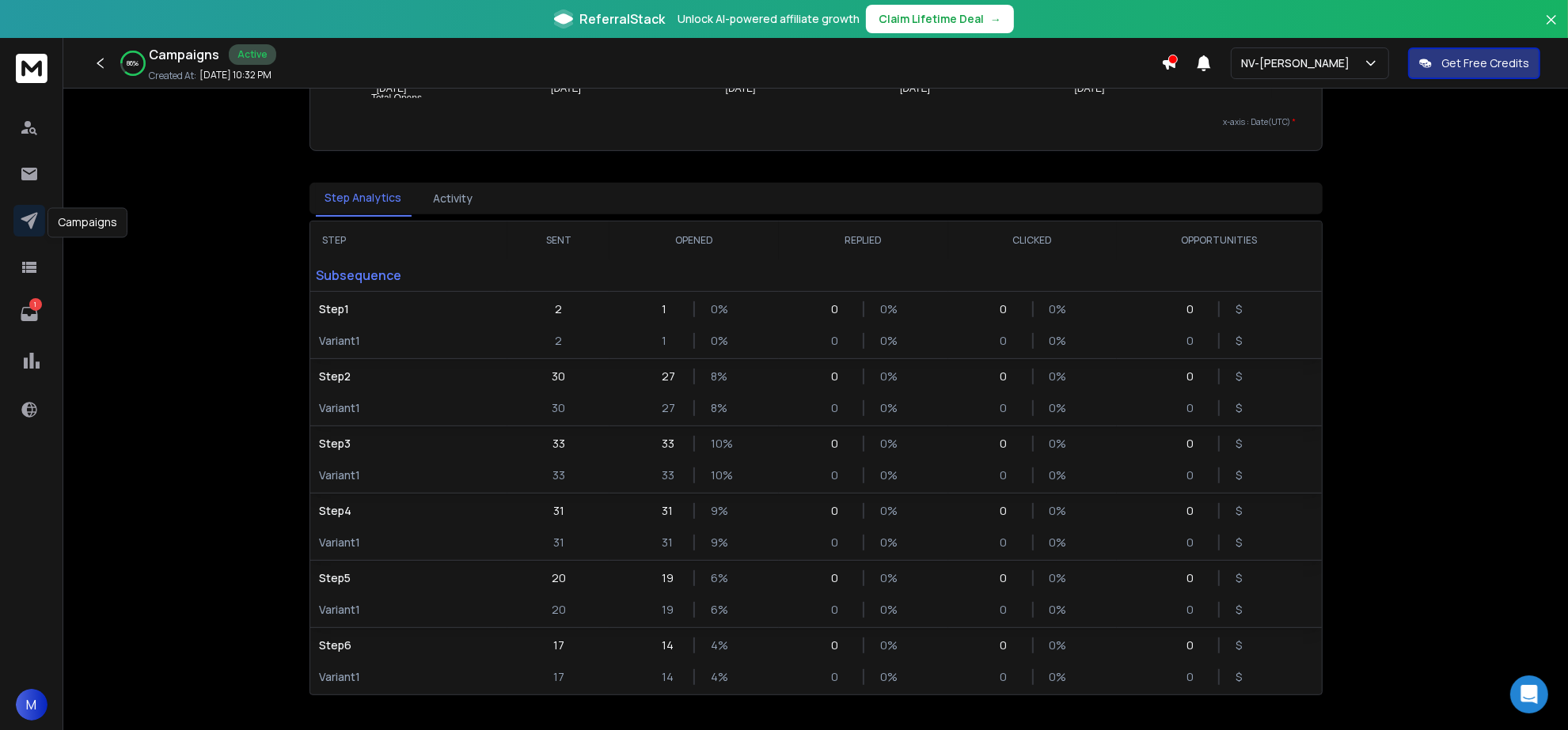
click at [28, 231] on link at bounding box center [29, 221] width 32 height 32
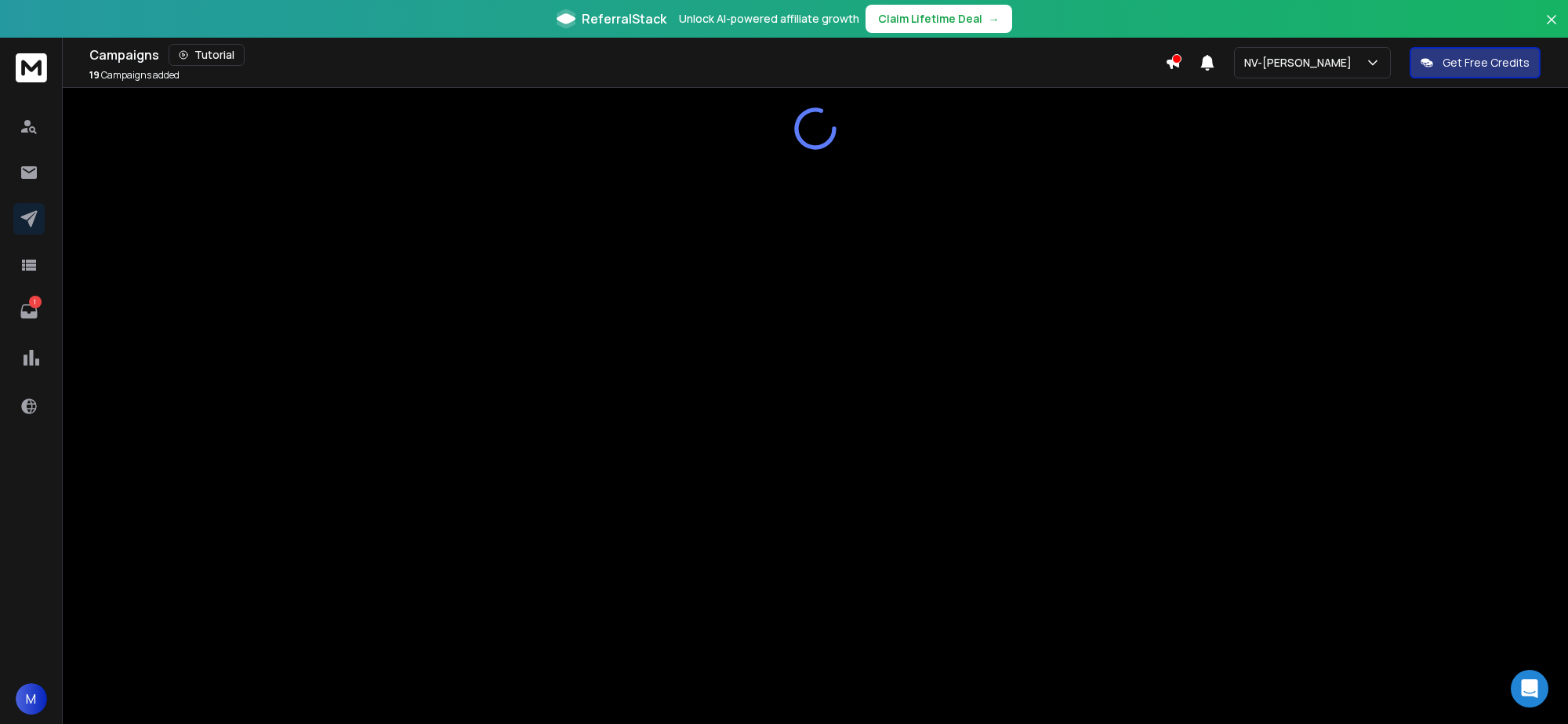
click at [569, 404] on div "ReferralStack Unlock AI-powered affiliate growth Lifetime Deals available! Clai…" at bounding box center [784, 362] width 1568 height 724
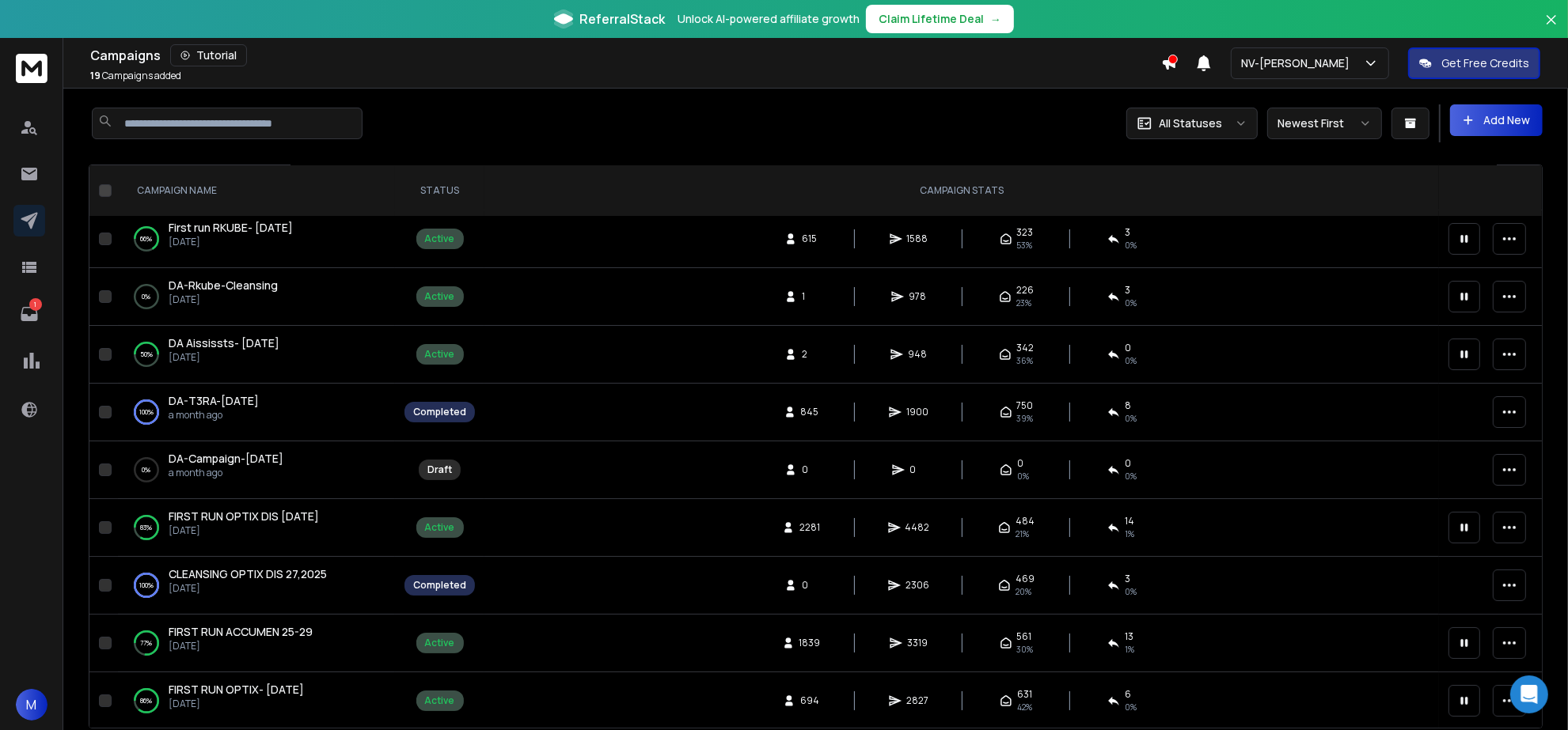
scroll to position [99, 0]
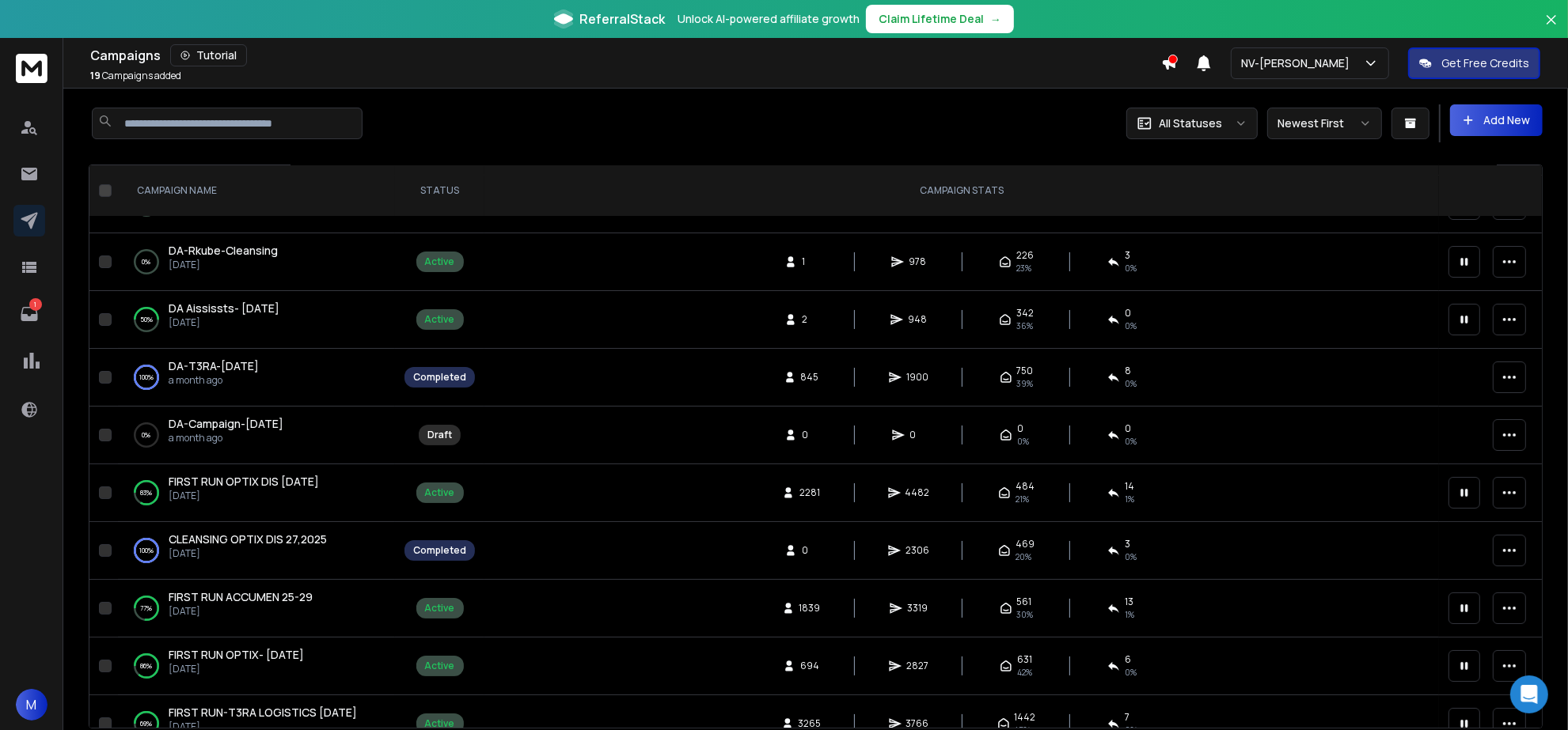
click at [294, 490] on link "FIRST RUN OPTIX DIS [DATE]" at bounding box center [243, 482] width 150 height 16
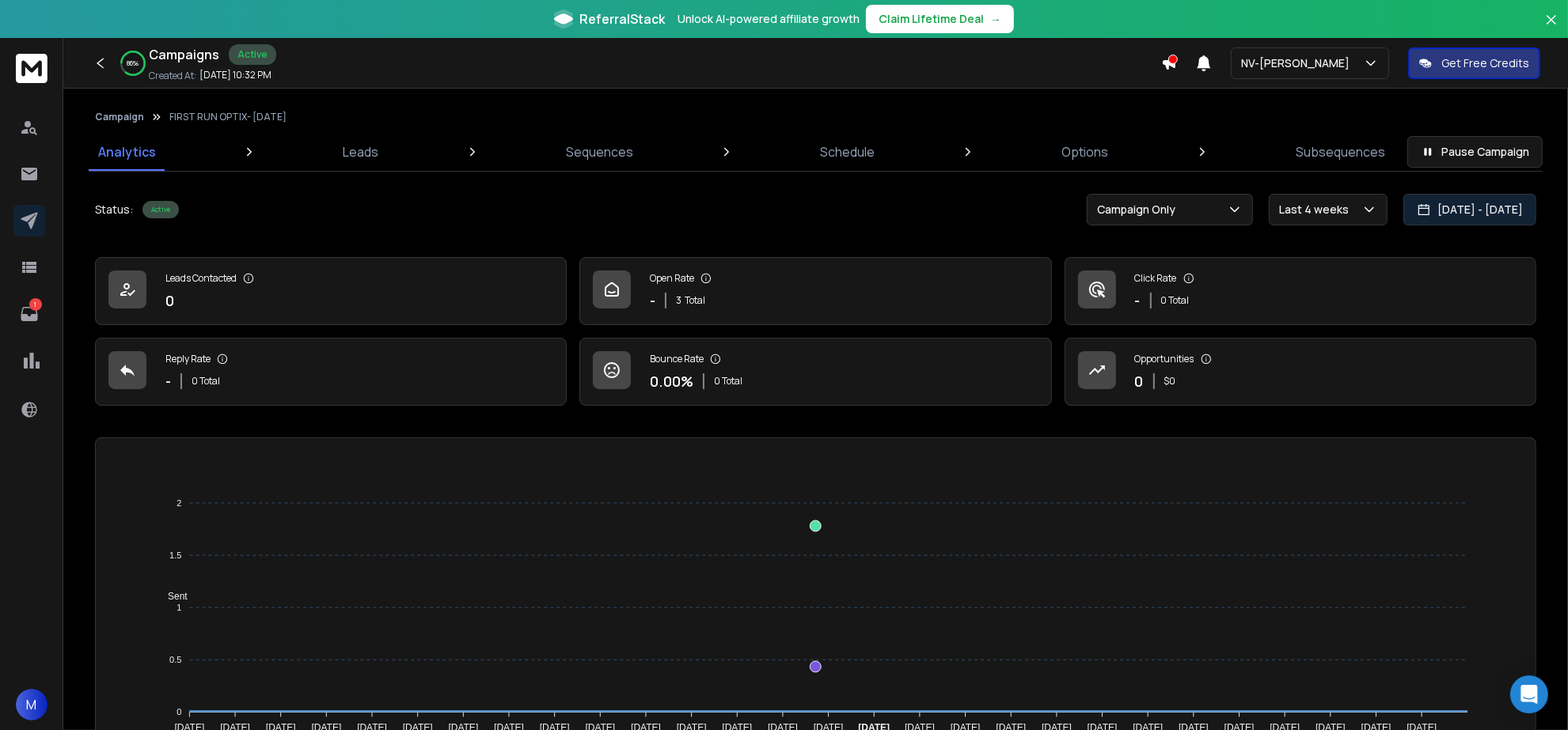
click at [1466, 207] on button "[DATE] - [DATE]" at bounding box center [1469, 210] width 133 height 32
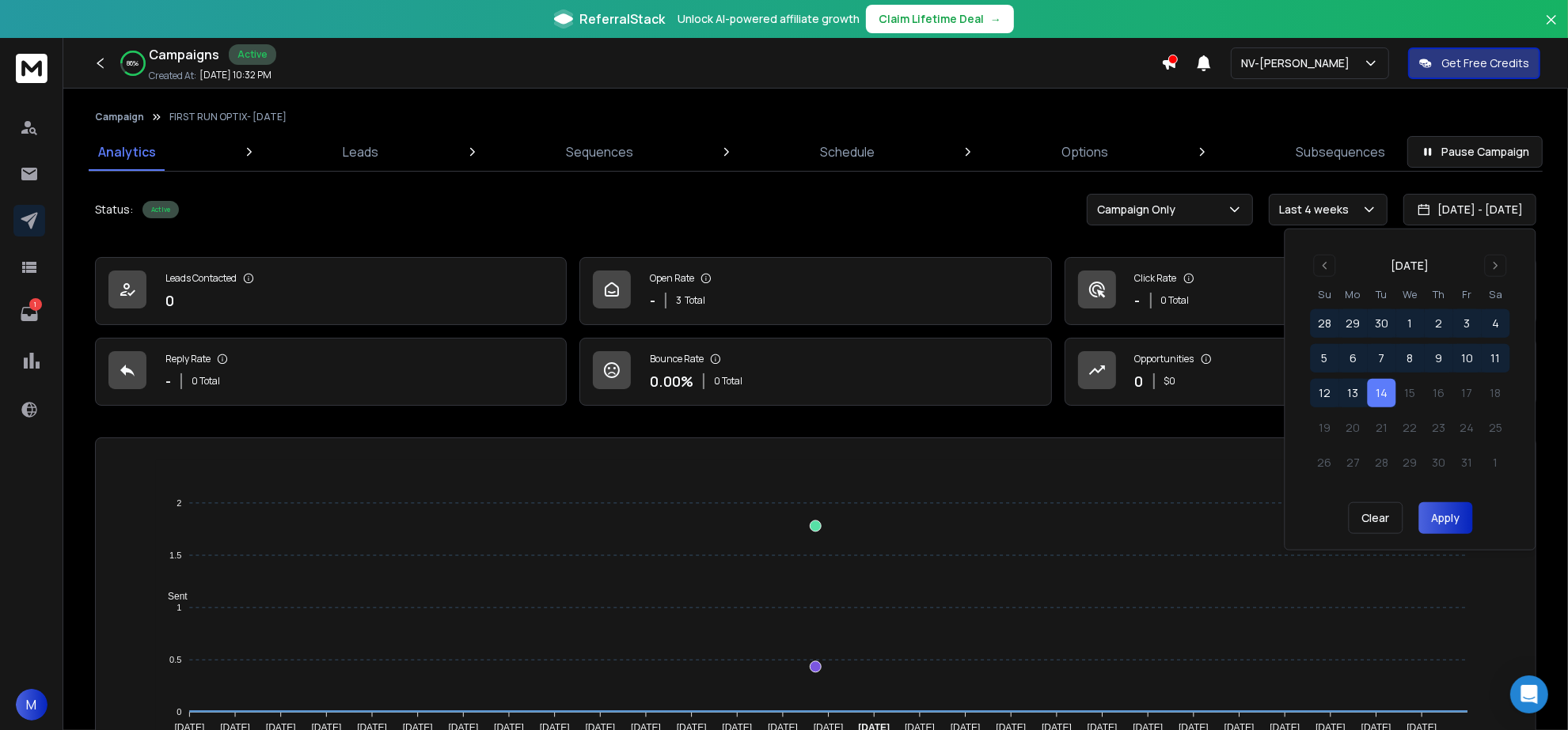
click at [1355, 364] on button "6" at bounding box center [1353, 359] width 28 height 28
click at [1509, 350] on button "11" at bounding box center [1496, 359] width 28 height 28
click at [1442, 523] on button "Apply" at bounding box center [1445, 518] width 53 height 32
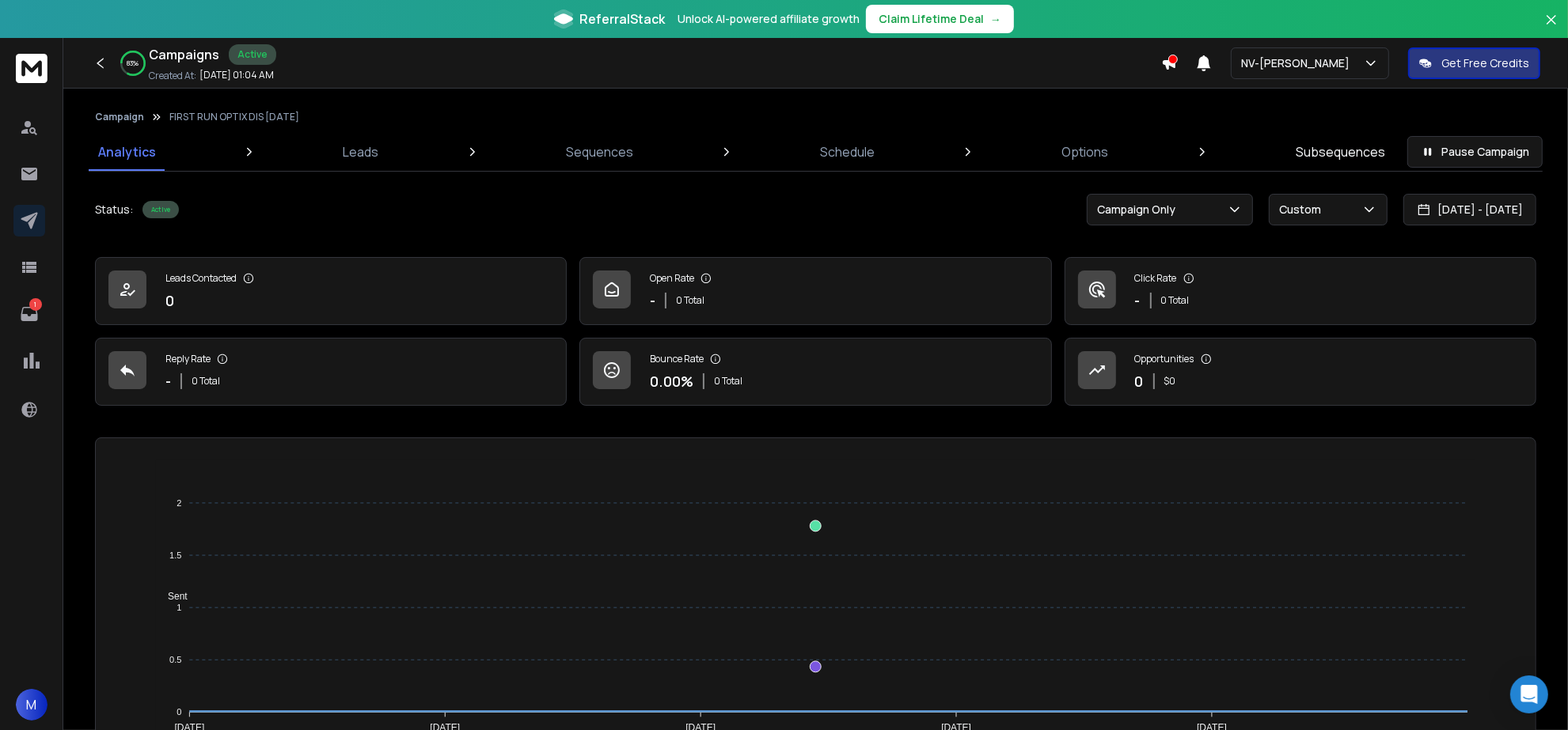
click at [1360, 153] on p "Subsequences" at bounding box center [1340, 151] width 89 height 19
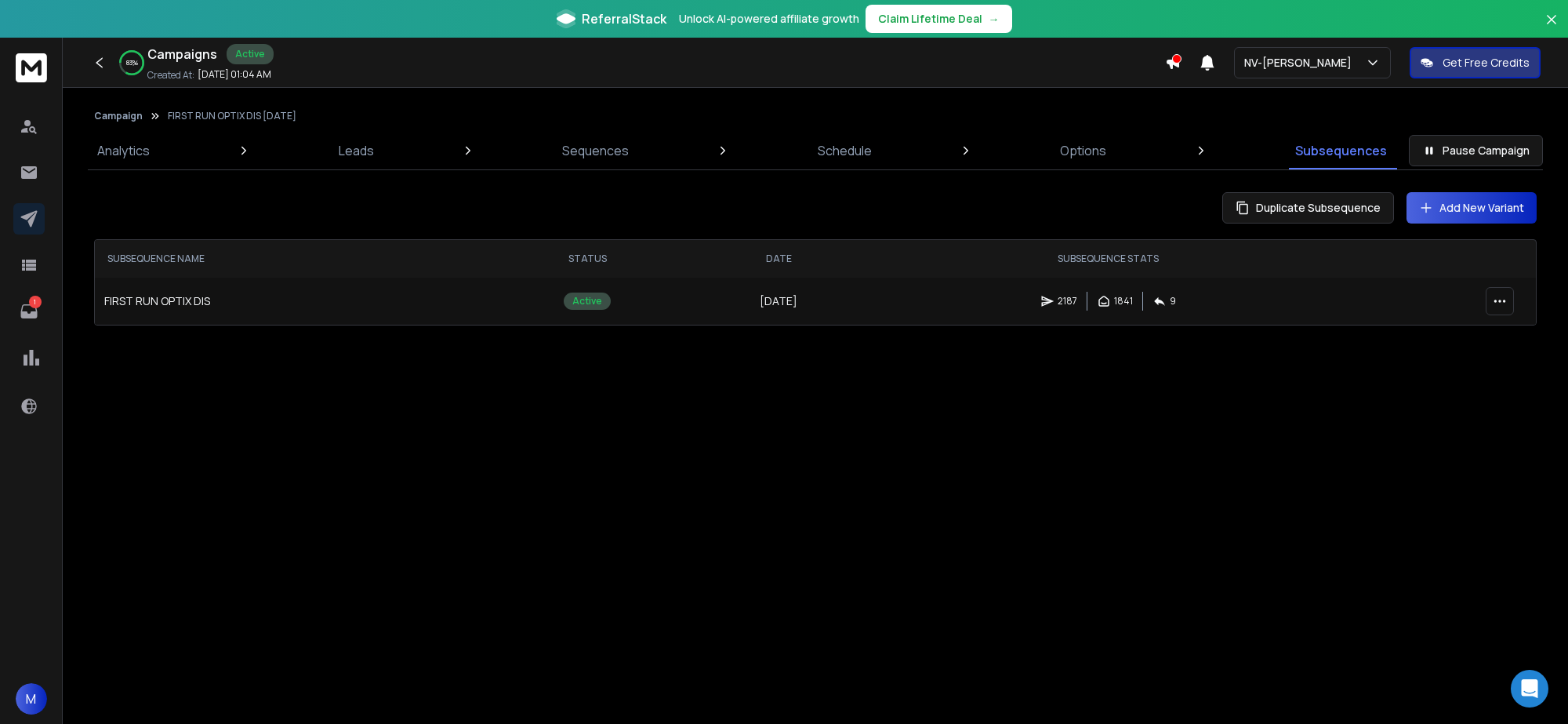
click at [453, 305] on td "FIRST RUN OPTIX DIS" at bounding box center [290, 301] width 390 height 47
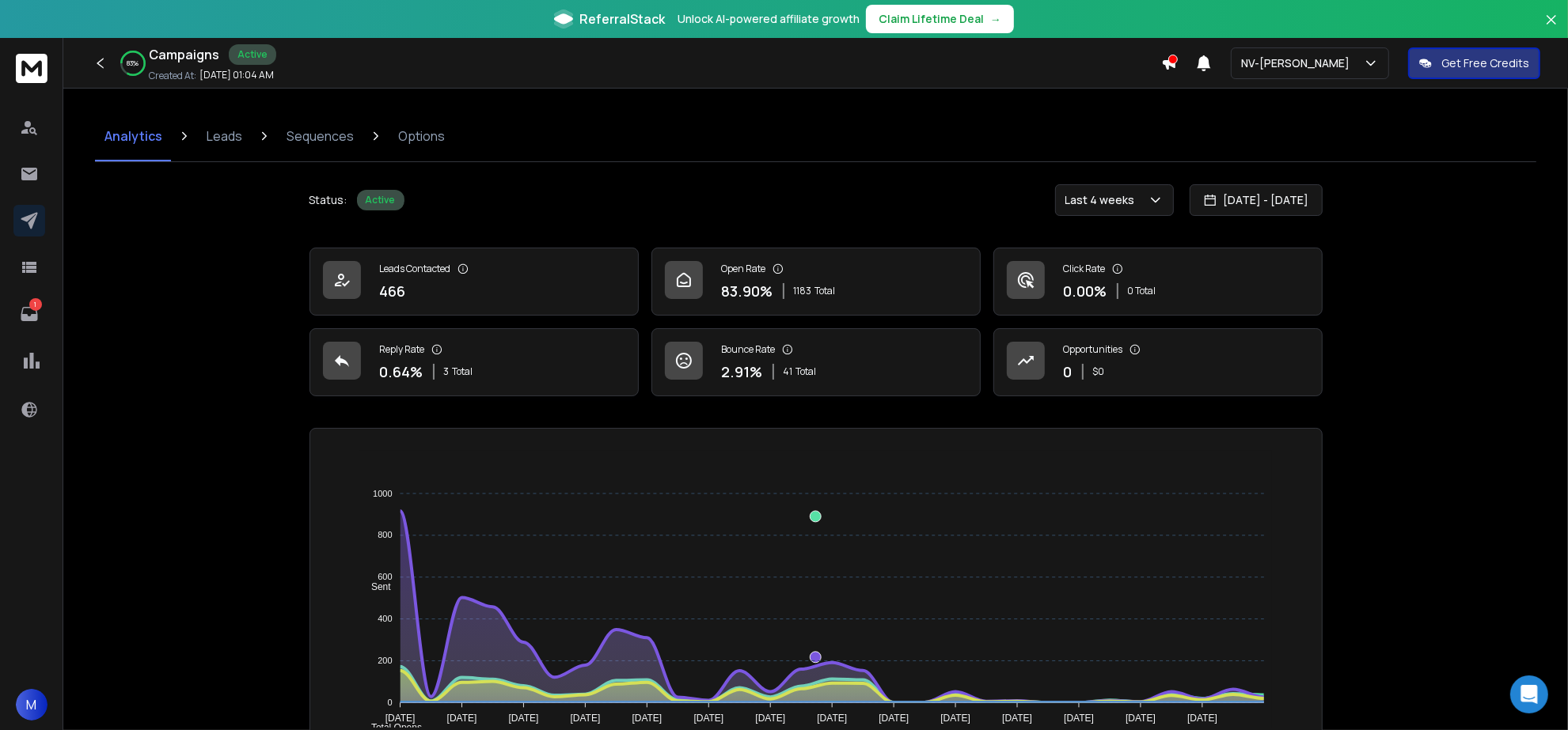
drag, startPoint x: 1227, startPoint y: 181, endPoint x: 1215, endPoint y: 216, distance: 37.0
click at [1228, 180] on div "Status: Active Last 4 weeks [DATE] - [DATE] Leads Contacted 466 Open Rate 83.90…" at bounding box center [816, 724] width 1441 height 1092
click at [1224, 207] on button "[DATE] - [DATE]" at bounding box center [1255, 200] width 133 height 32
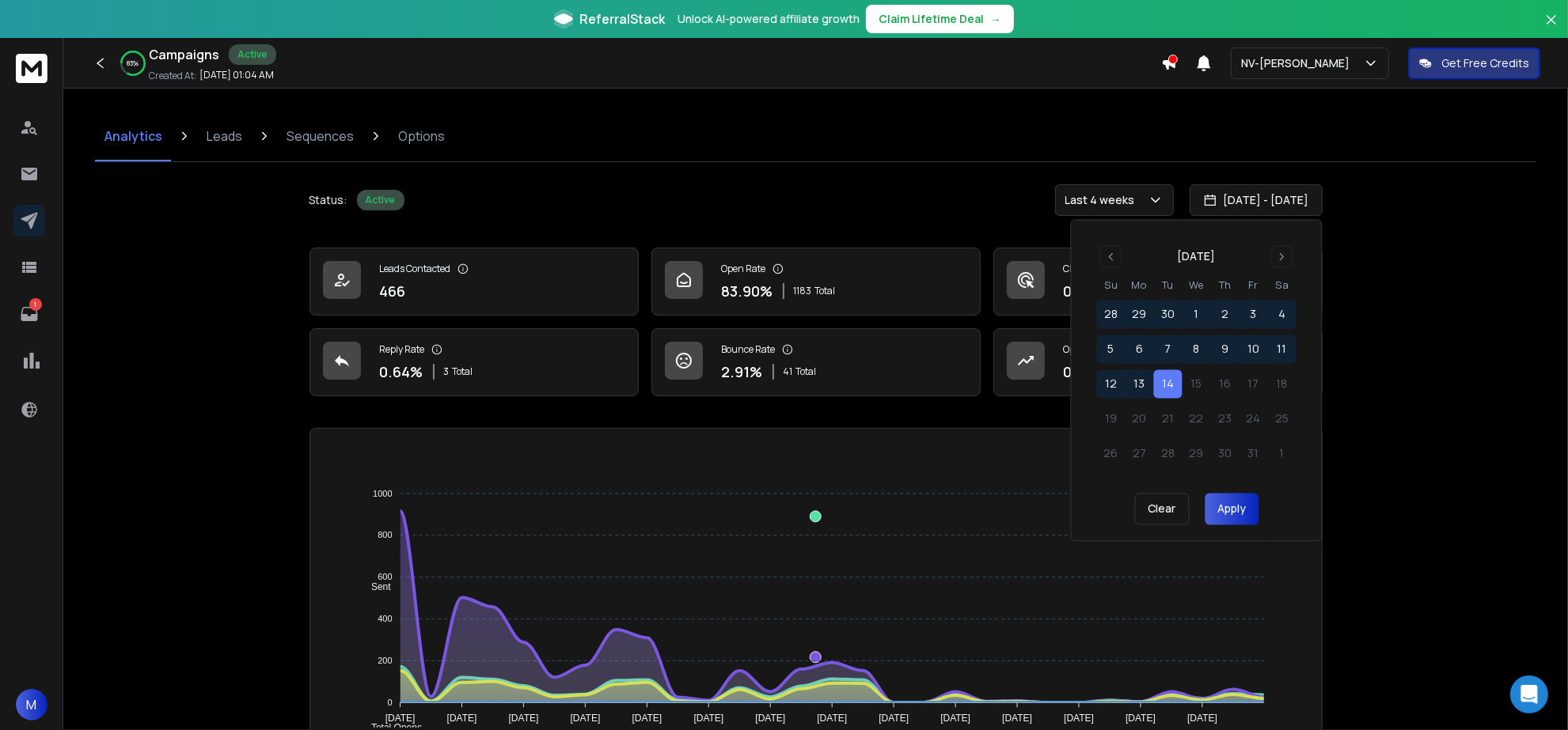
click at [1141, 350] on button "6" at bounding box center [1140, 350] width 28 height 28
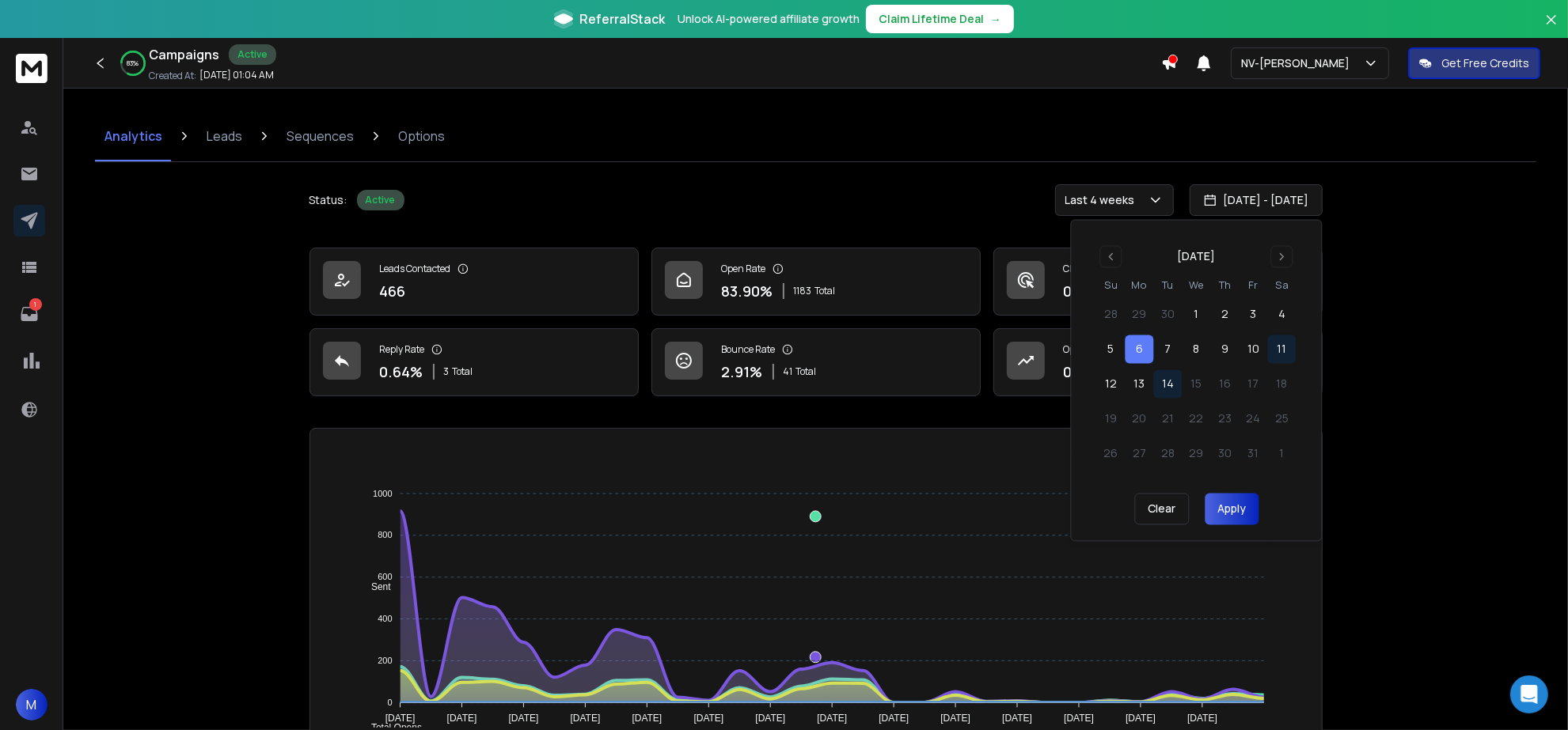
drag, startPoint x: 1276, startPoint y: 352, endPoint x: 1228, endPoint y: 476, distance: 133.0
click at [1277, 353] on button "11" at bounding box center [1282, 350] width 28 height 28
click at [1215, 504] on button "Apply" at bounding box center [1231, 510] width 53 height 32
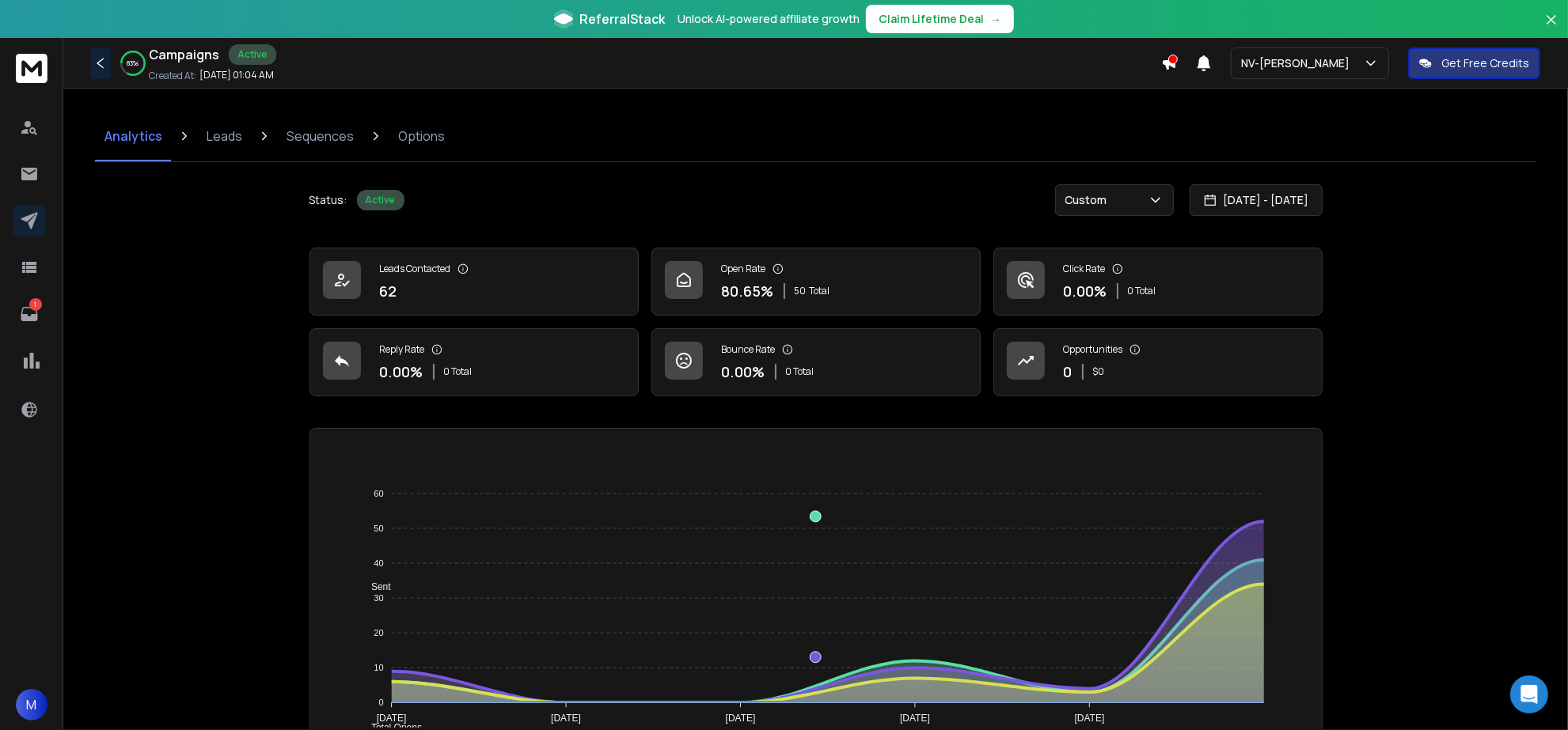
click at [95, 58] on icon at bounding box center [101, 63] width 14 height 14
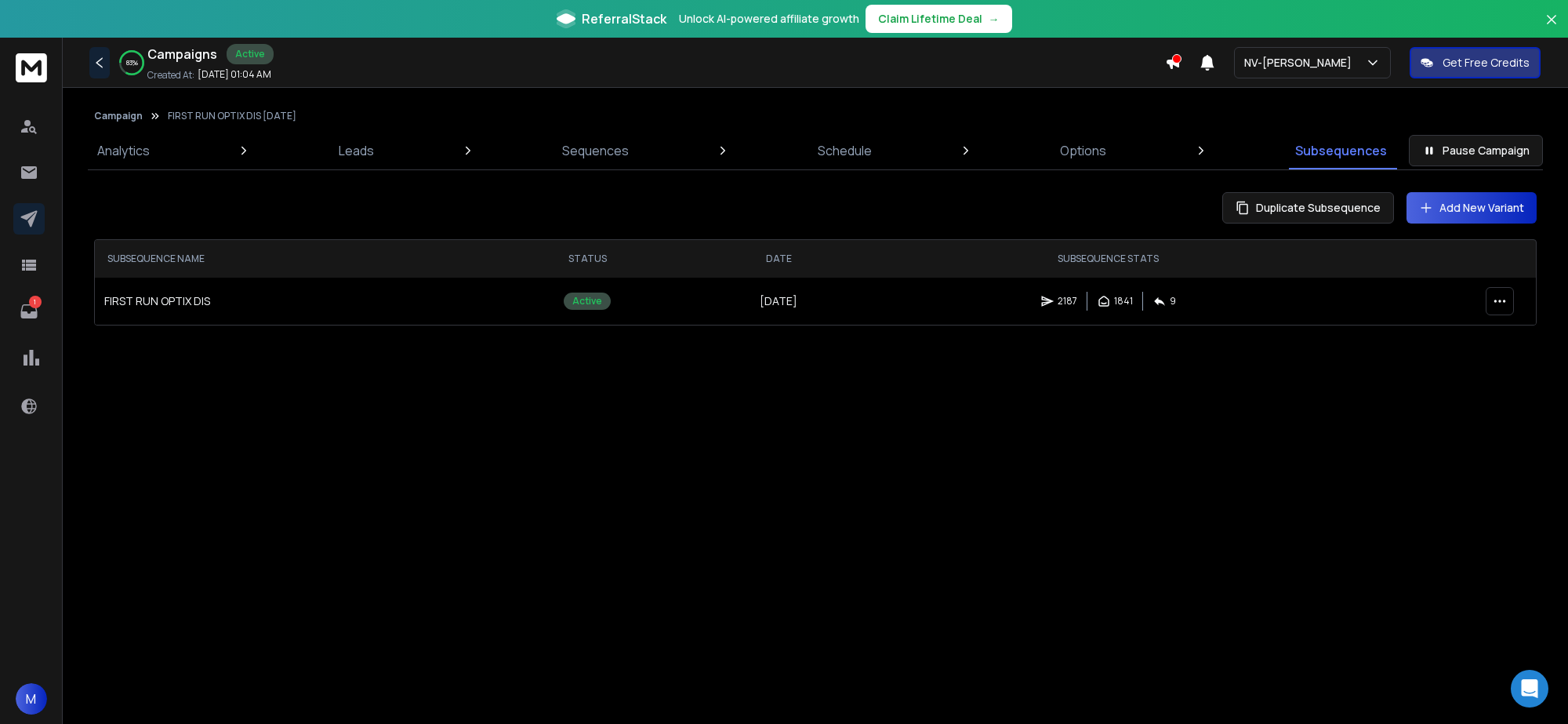
click at [95, 65] on icon at bounding box center [100, 63] width 14 height 14
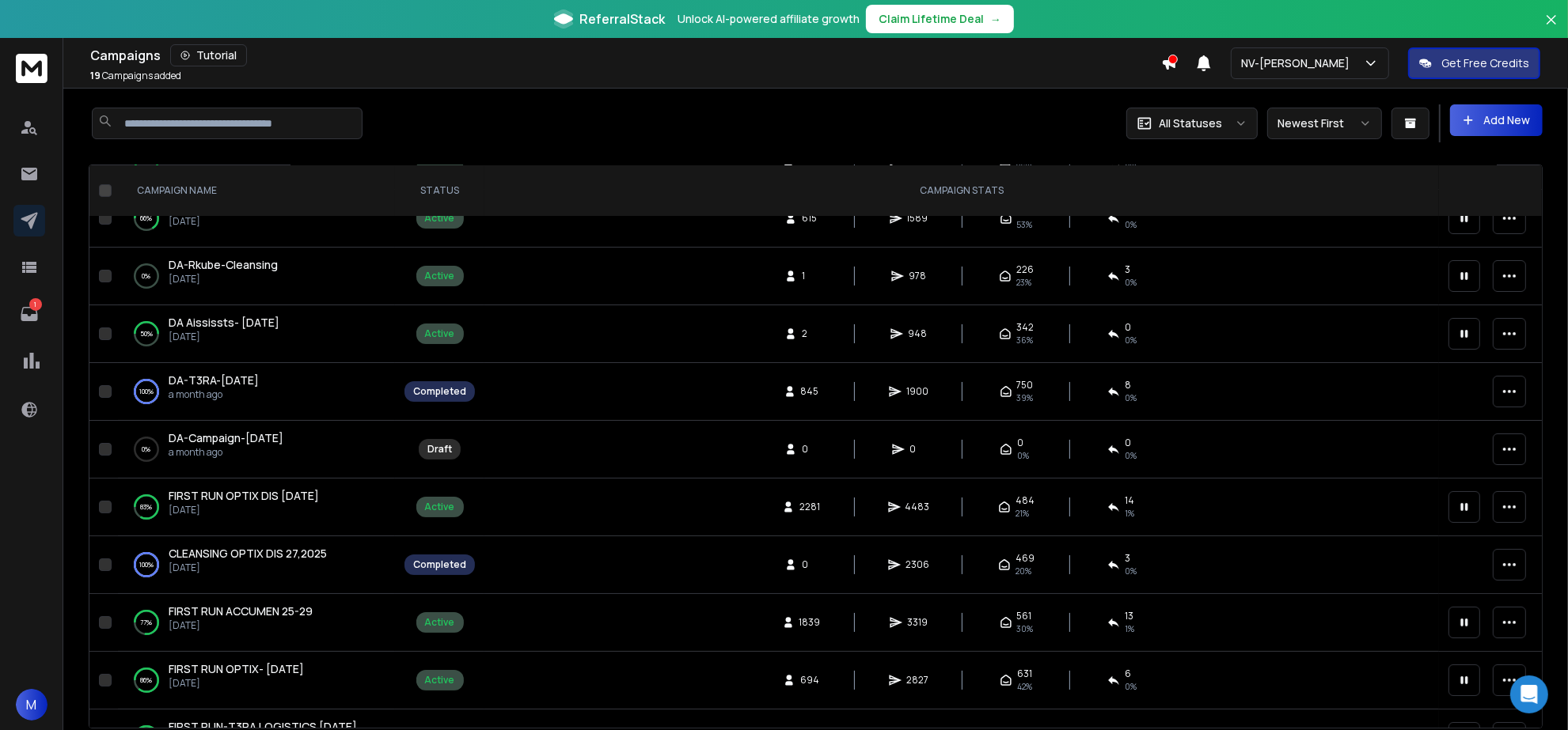
scroll to position [198, 0]
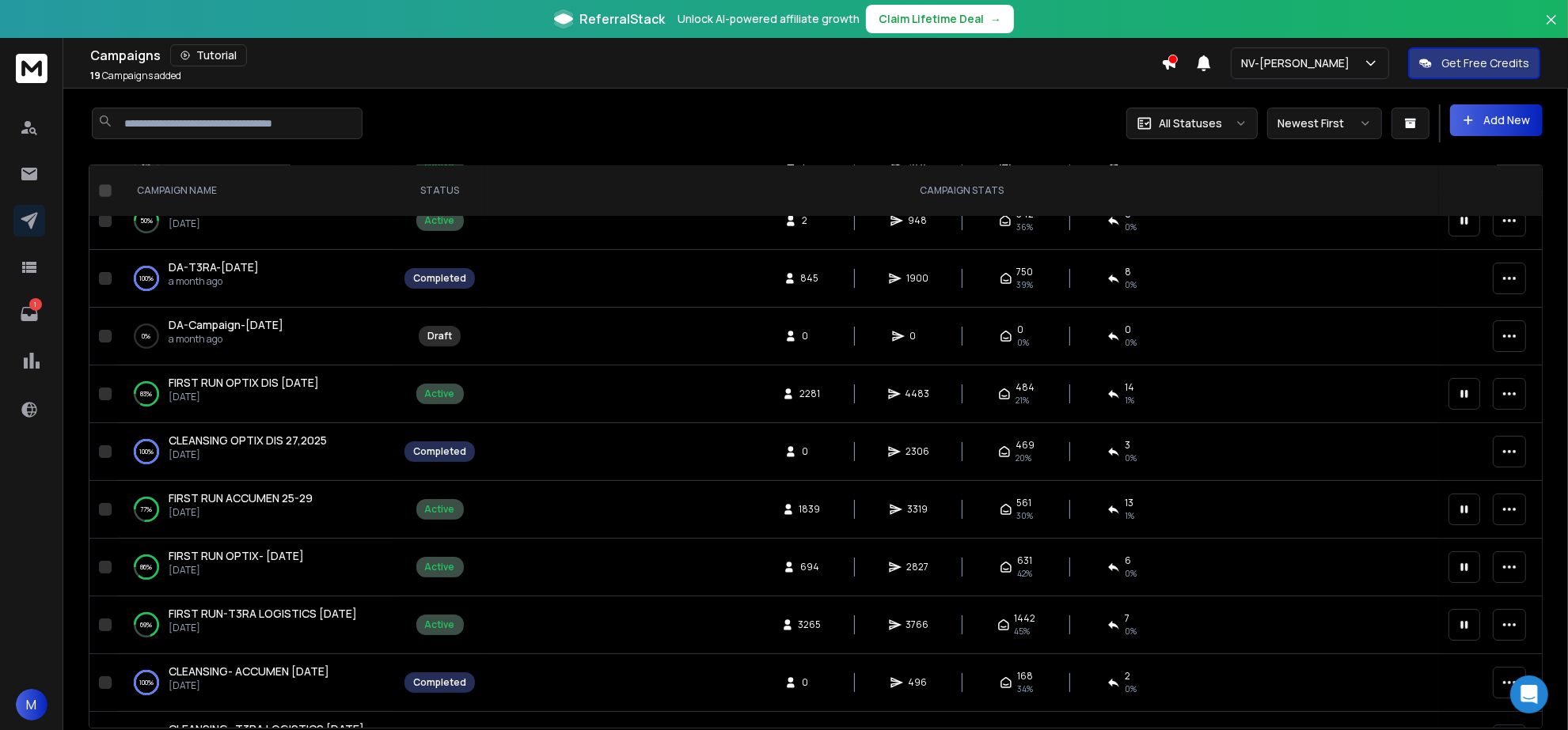
click at [319, 515] on div "77 % FIRST RUN ACCUMEN 25-29 [DATE]" at bounding box center [256, 509] width 246 height 38
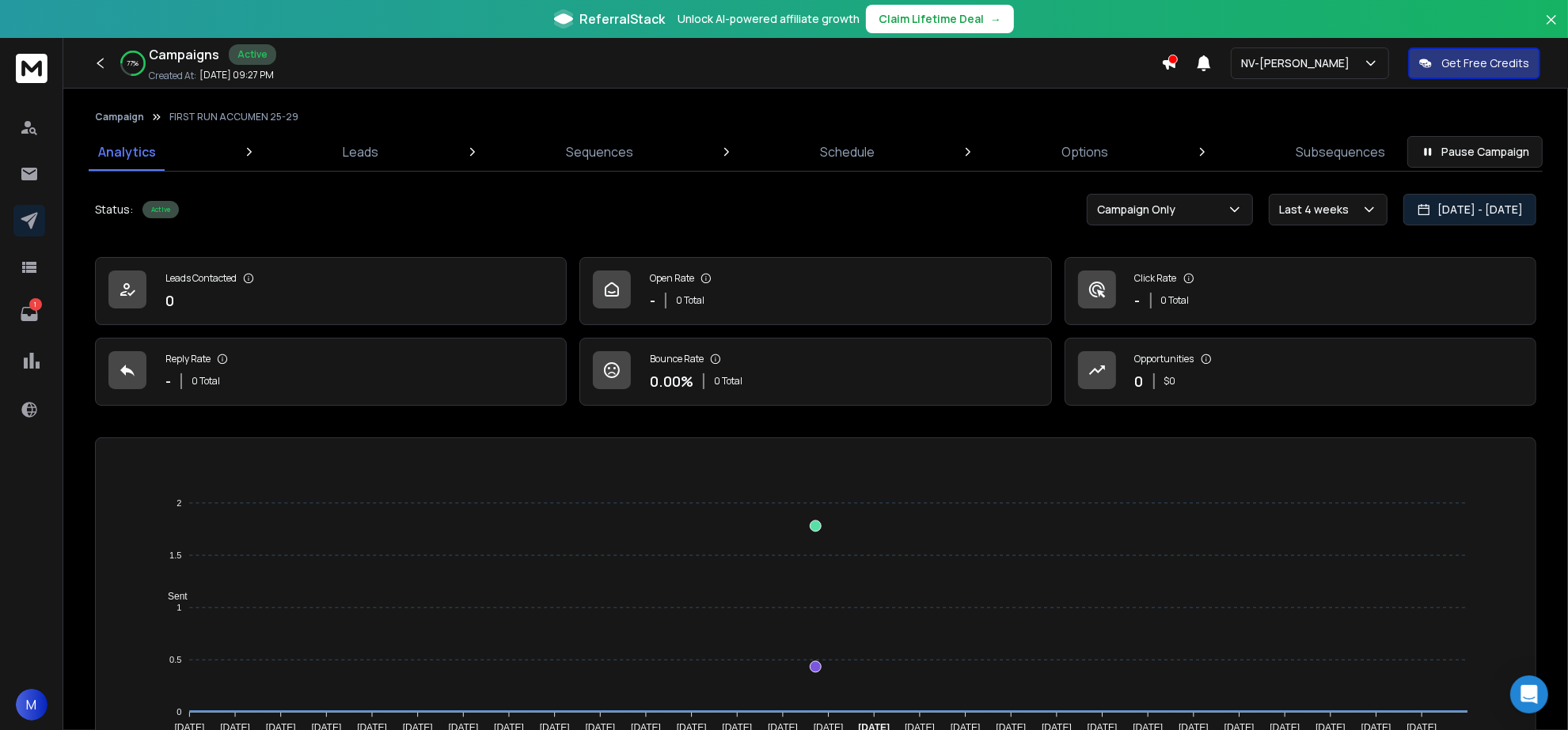
click at [1403, 206] on button "[DATE] - [DATE]" at bounding box center [1469, 210] width 133 height 32
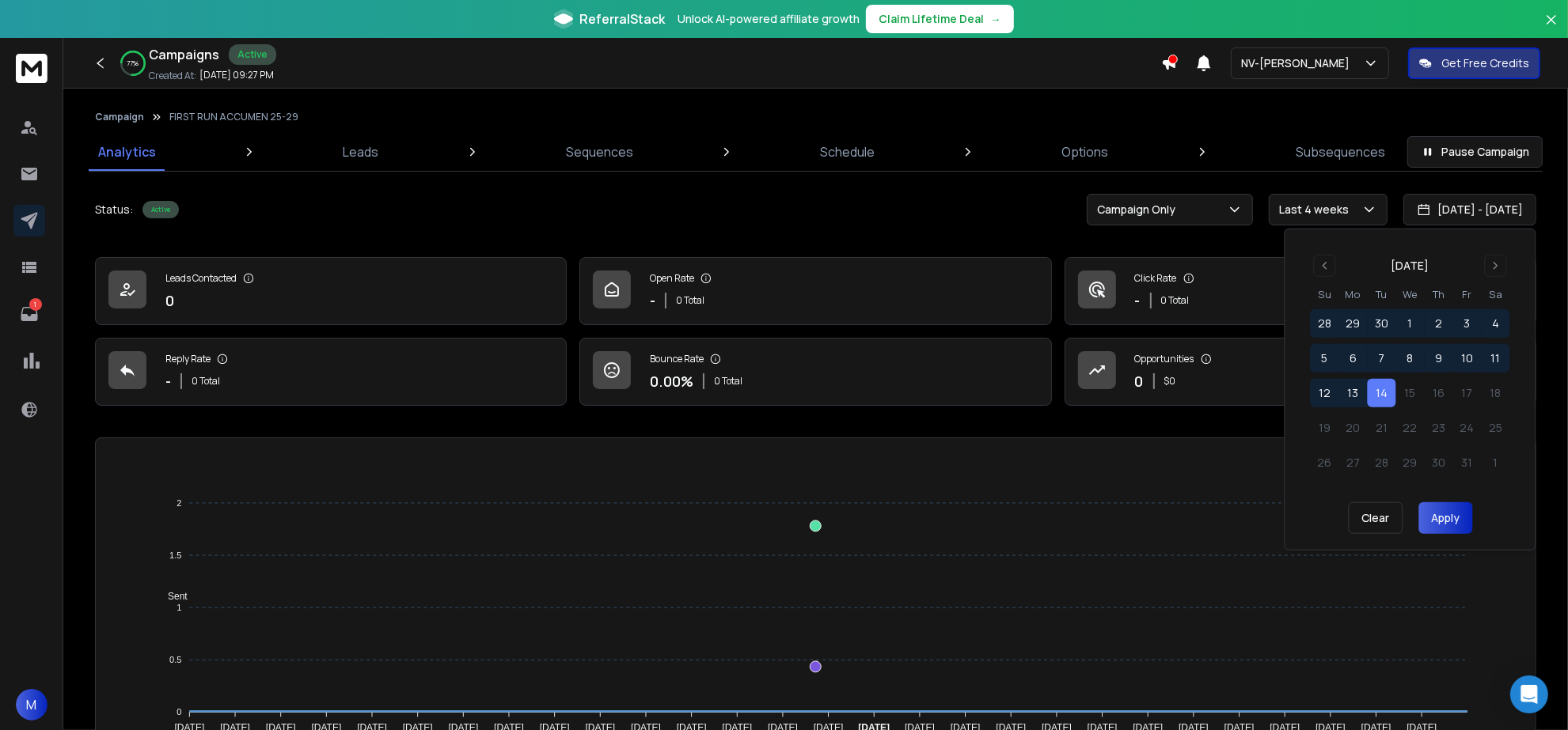
click at [1340, 350] on button "6" at bounding box center [1353, 359] width 28 height 28
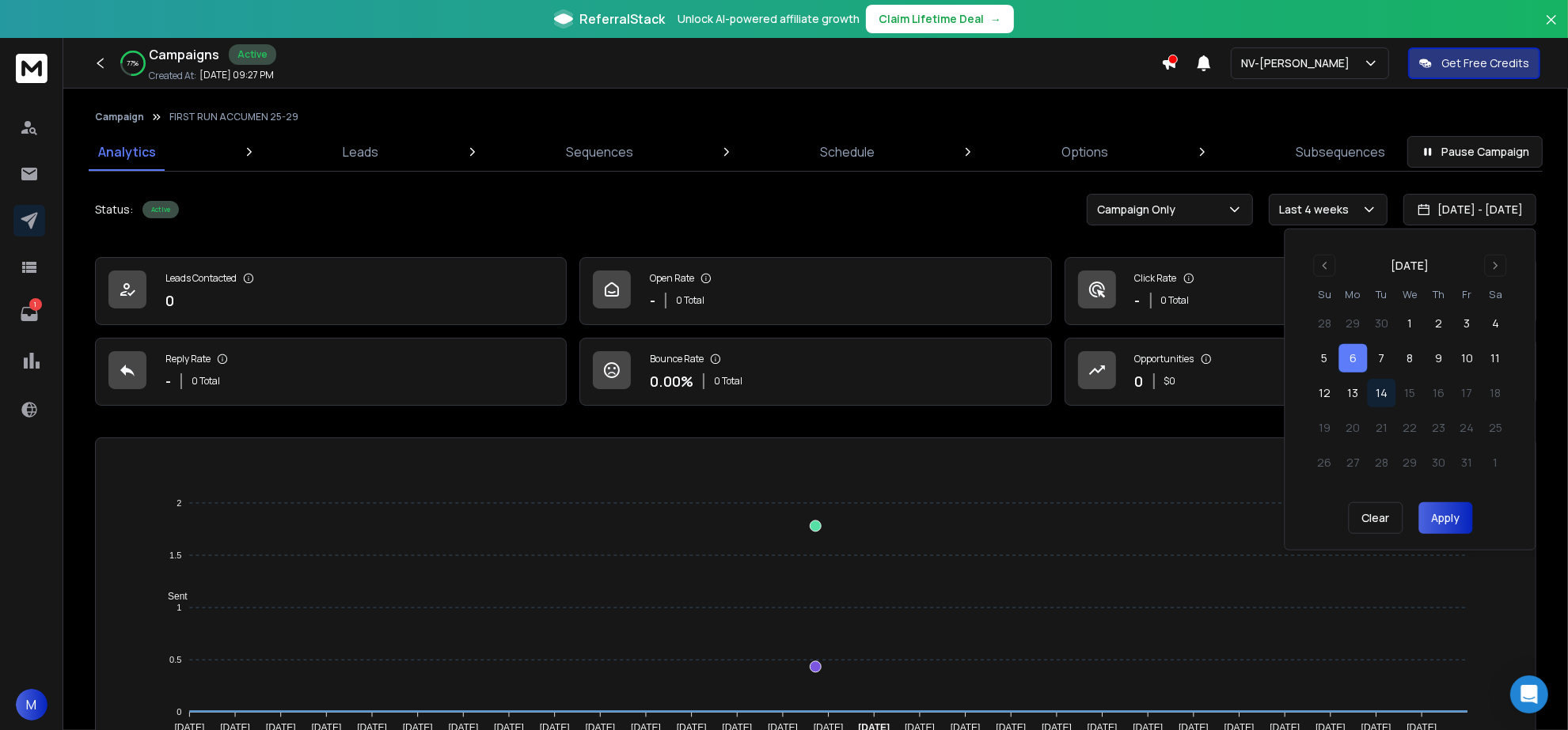
click at [1355, 350] on button "6" at bounding box center [1353, 359] width 28 height 28
click at [1483, 357] on button "11" at bounding box center [1496, 359] width 28 height 28
click at [1470, 529] on button "Apply" at bounding box center [1445, 518] width 53 height 32
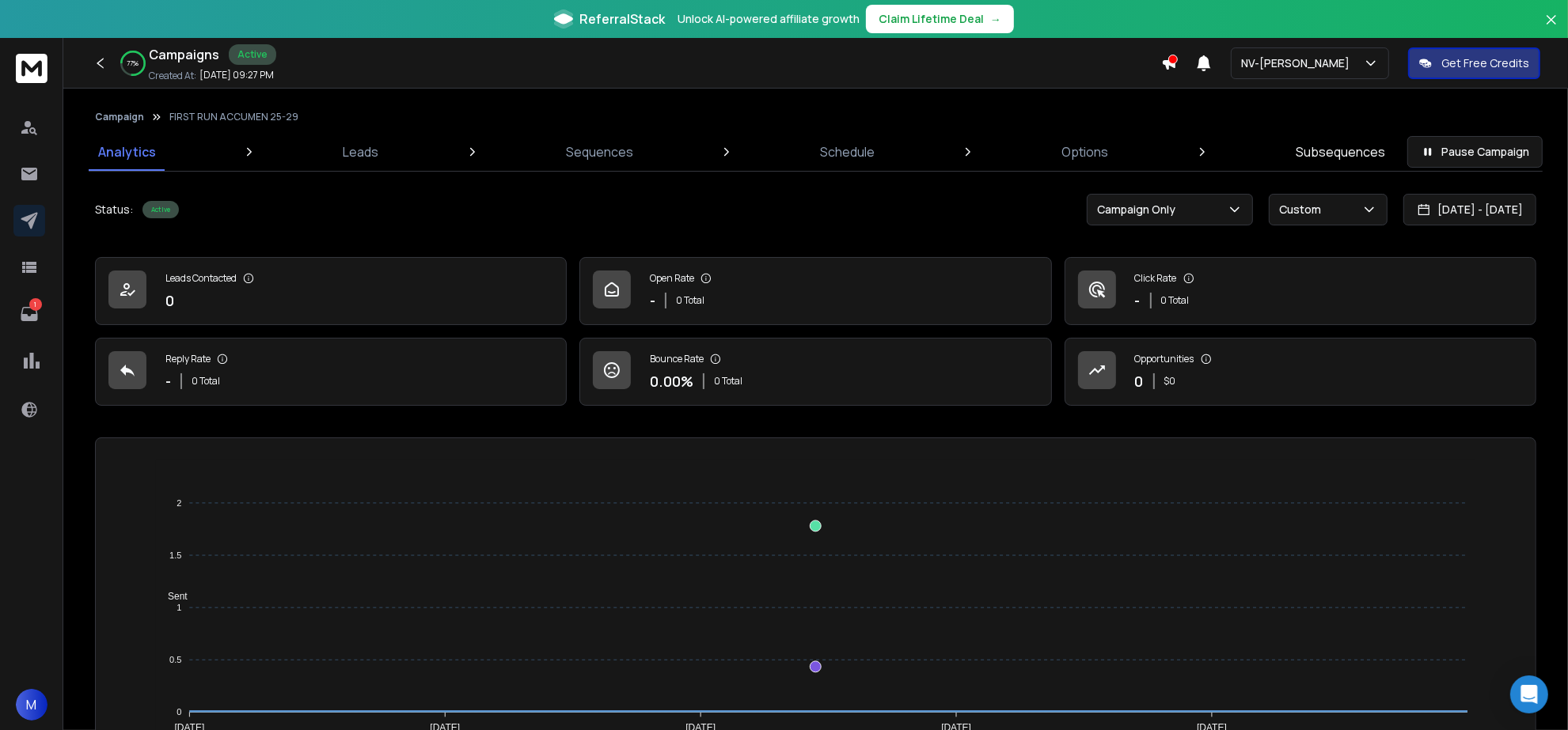
click at [1337, 155] on p "Subsequences" at bounding box center [1340, 151] width 89 height 19
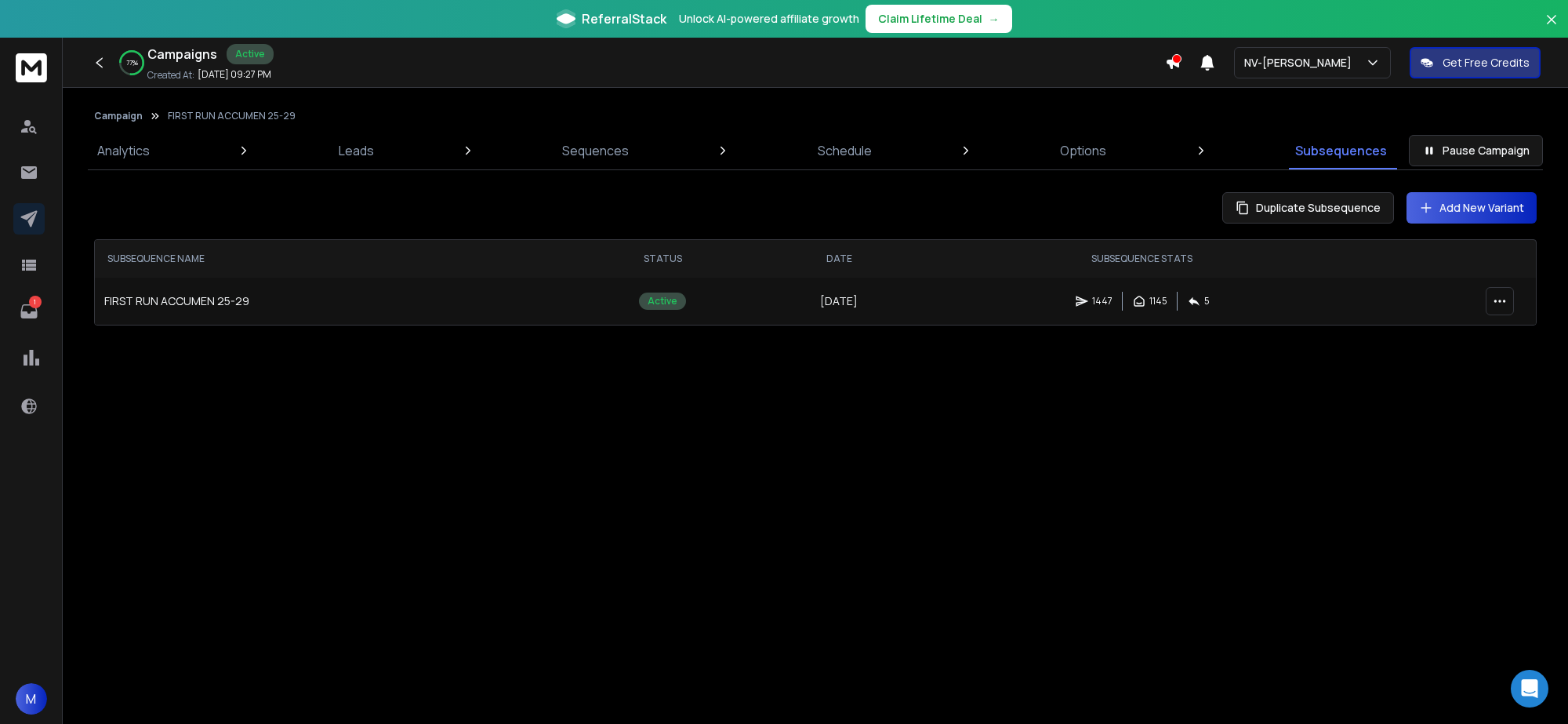
click at [320, 303] on td "FIRST RUN ACCUMEN 25-29" at bounding box center [332, 301] width 473 height 47
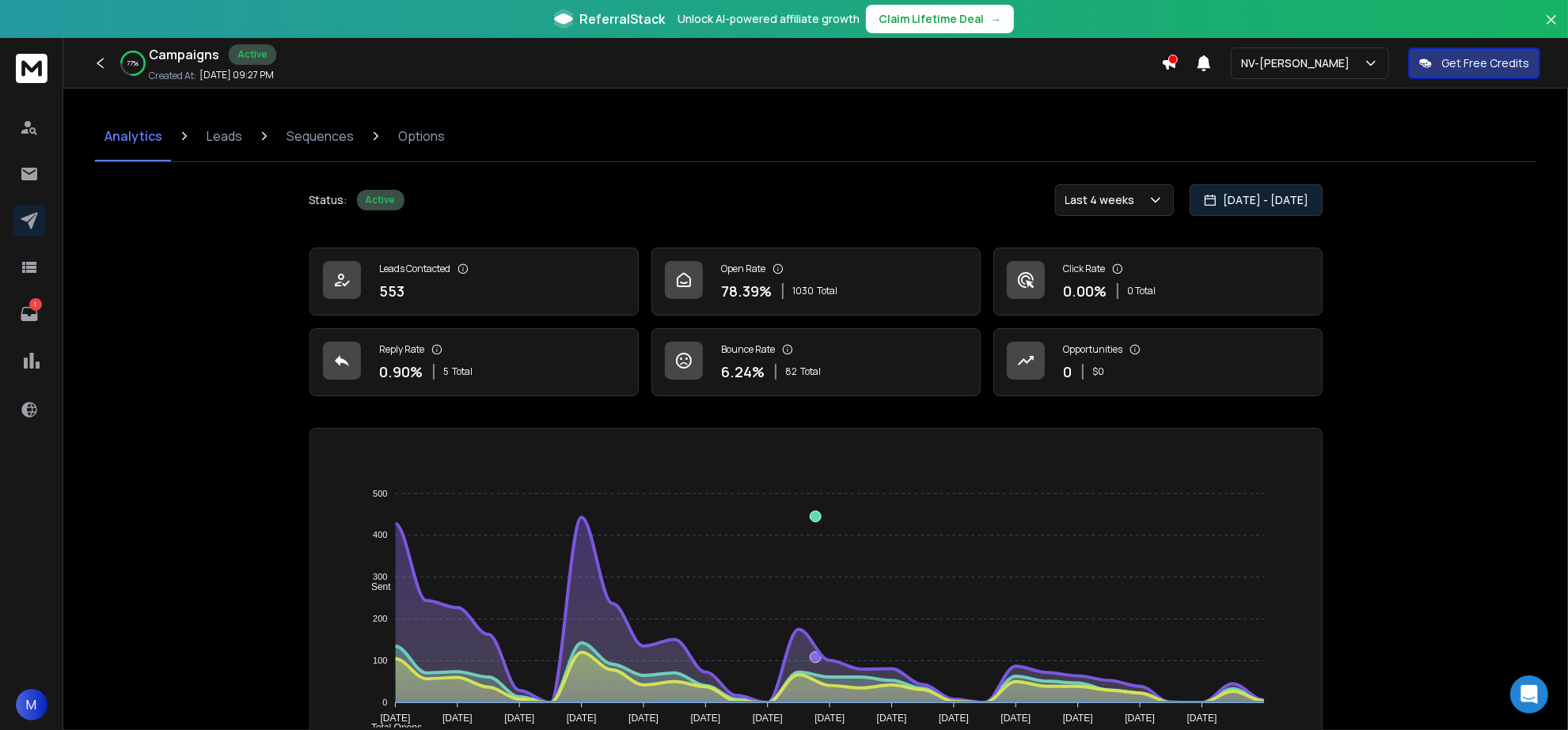
click at [1206, 194] on button "[DATE] - [DATE]" at bounding box center [1255, 200] width 133 height 32
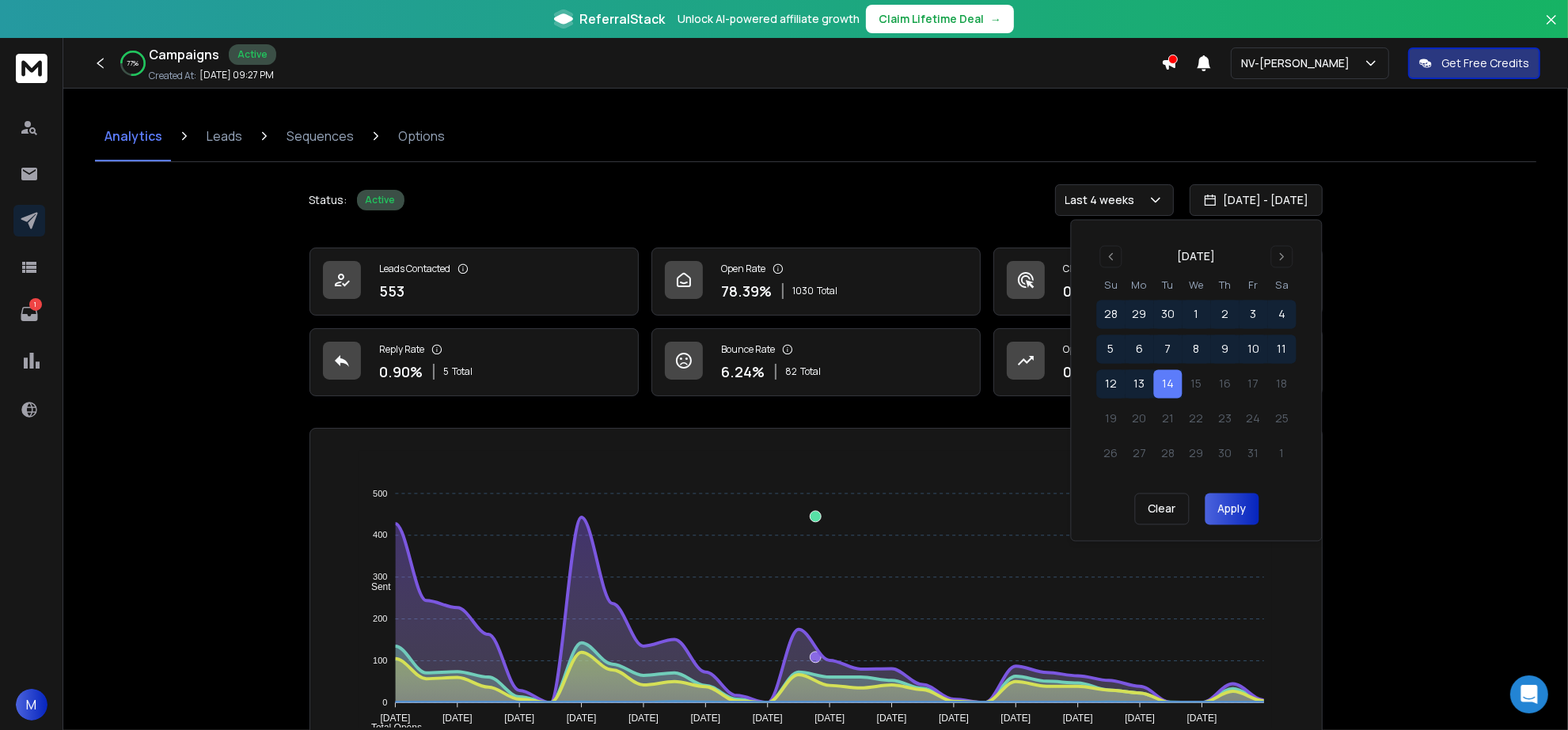
click at [1133, 349] on button "6" at bounding box center [1140, 350] width 28 height 28
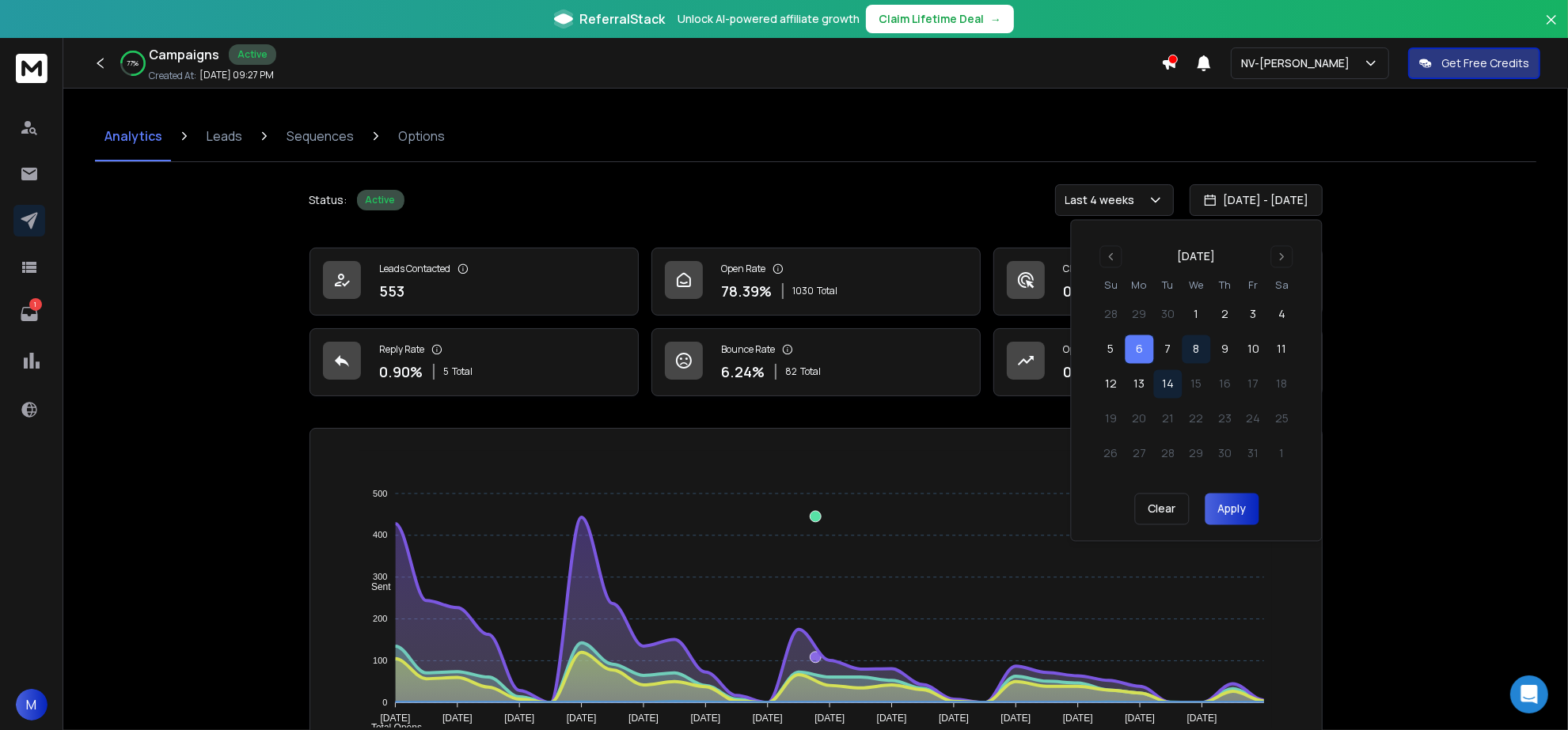
drag, startPoint x: 1133, startPoint y: 349, endPoint x: 1192, endPoint y: 345, distance: 59.1
click at [1136, 346] on button "6" at bounding box center [1140, 350] width 28 height 28
drag, startPoint x: 1280, startPoint y: 345, endPoint x: 1233, endPoint y: 491, distance: 153.4
click at [1280, 345] on button "11" at bounding box center [1282, 350] width 28 height 28
click at [1231, 499] on button "Apply" at bounding box center [1231, 510] width 53 height 32
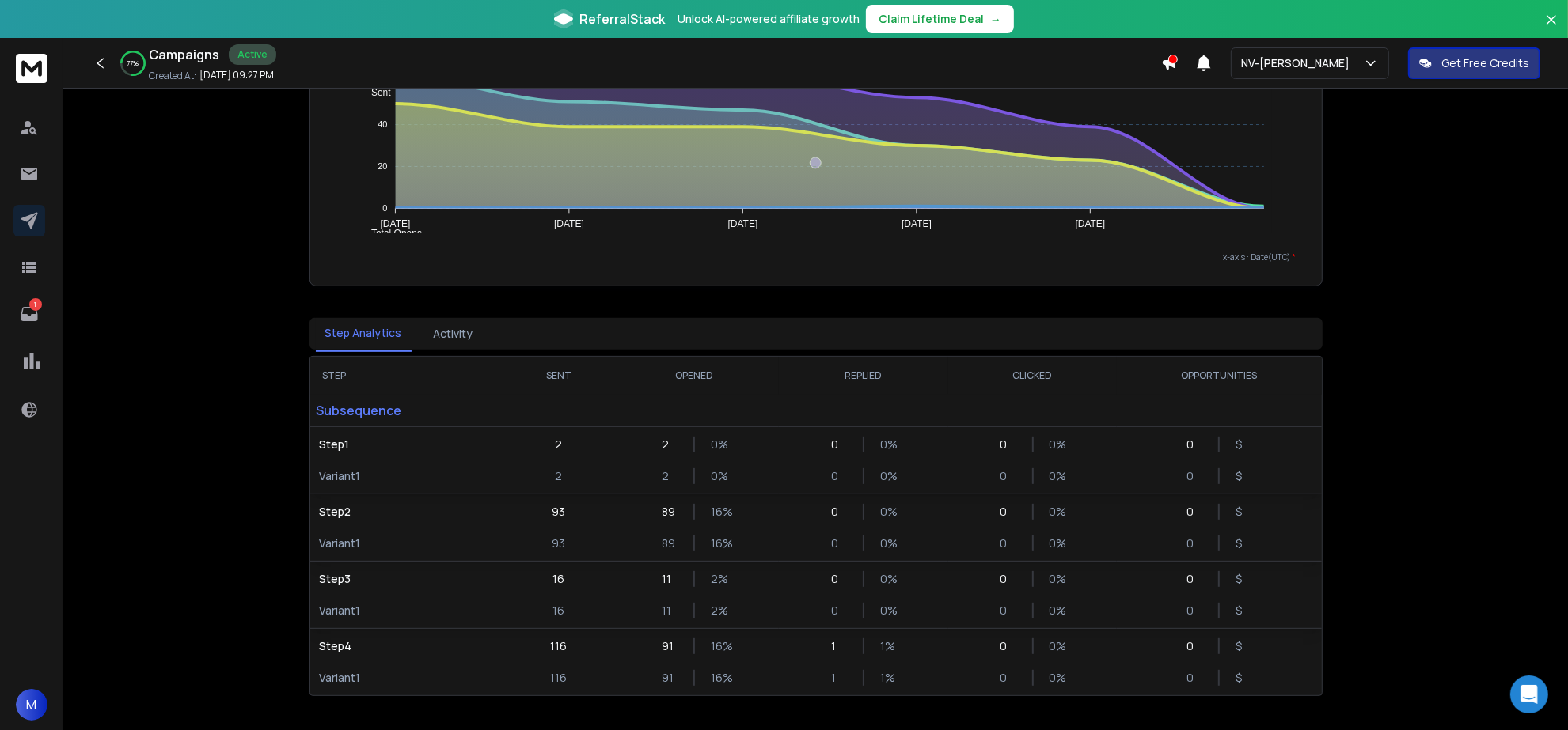
scroll to position [497, 0]
click at [25, 225] on icon at bounding box center [28, 220] width 19 height 19
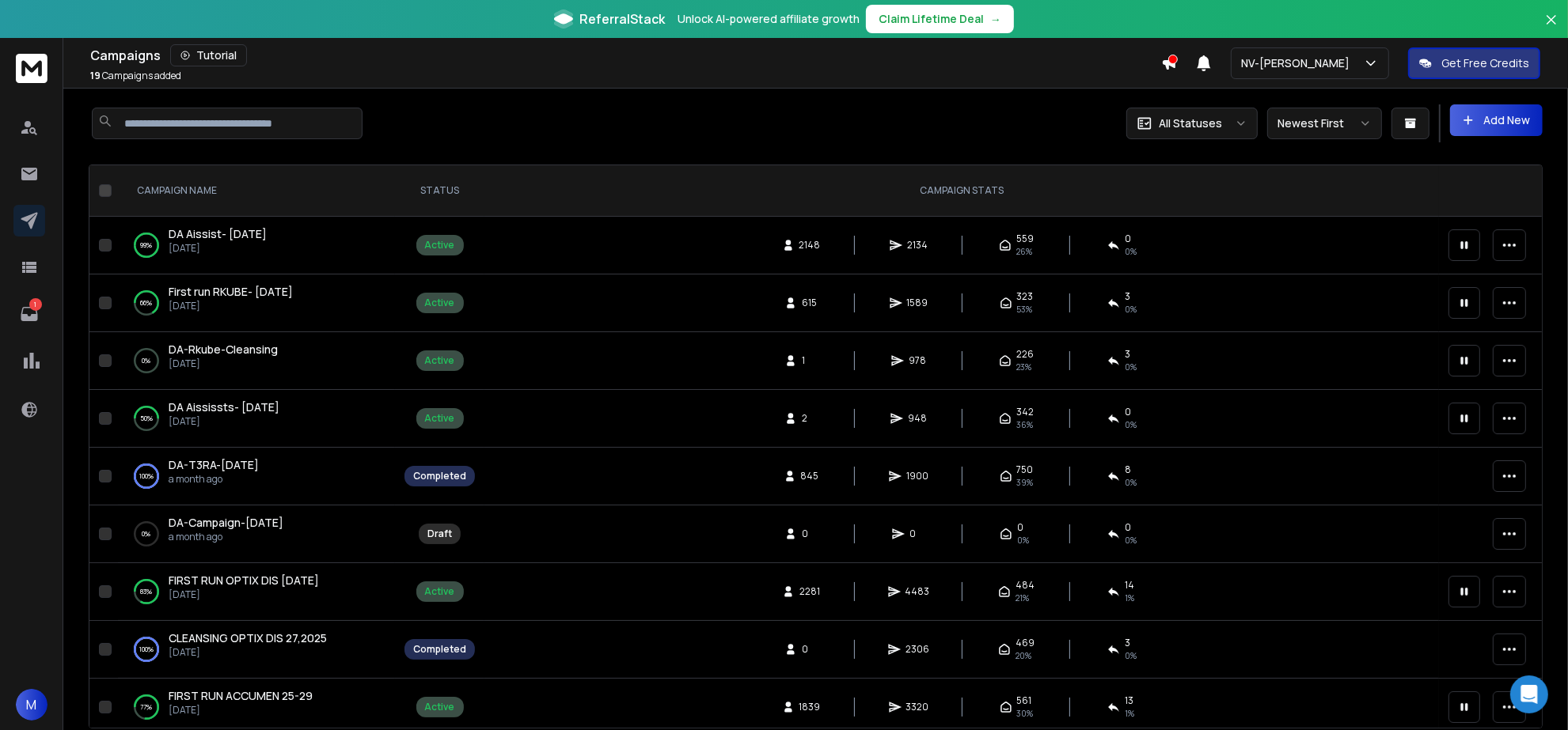
click at [325, 298] on div "66 % First run RKUBE- [DATE] [DATE]" at bounding box center [256, 303] width 246 height 38
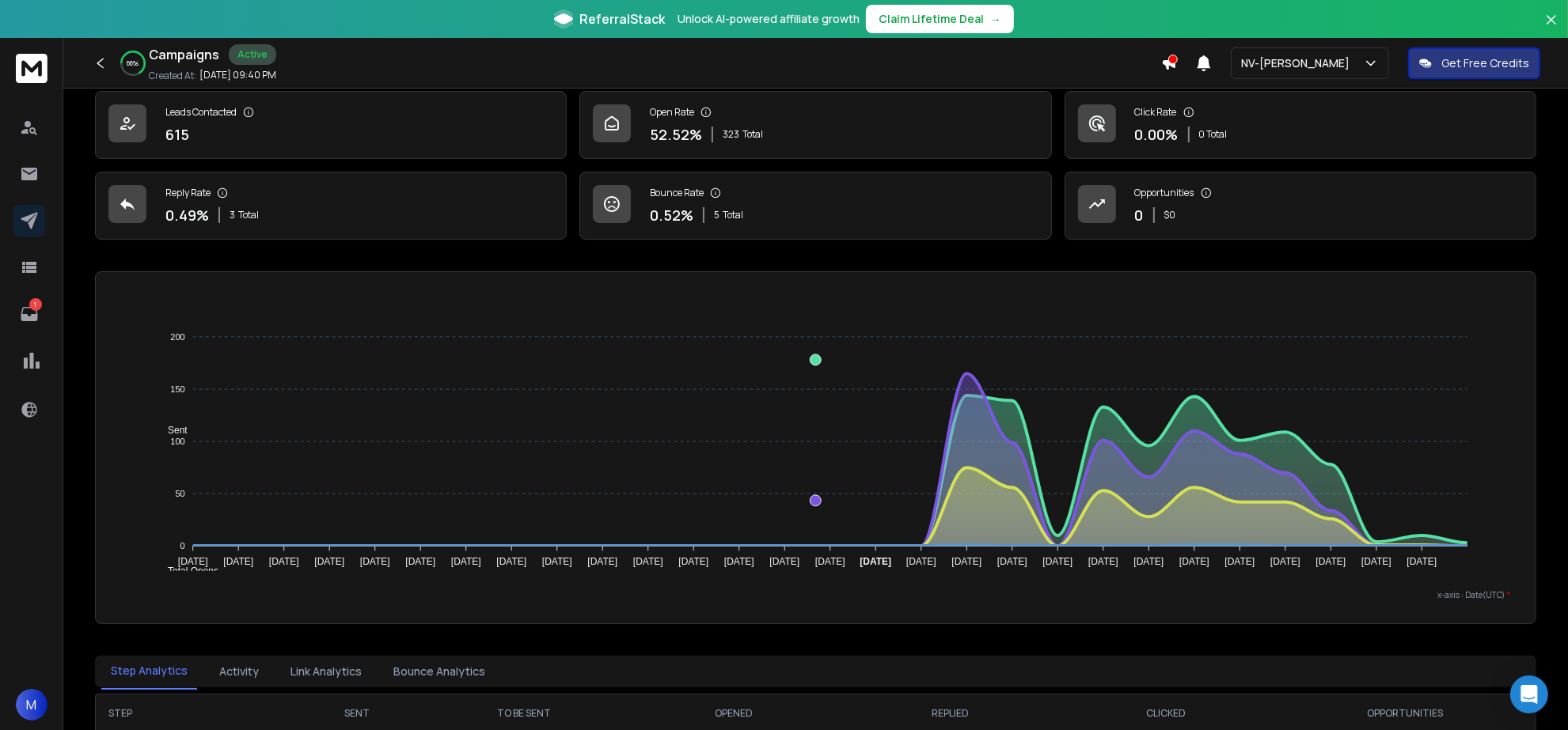
scroll to position [99, 0]
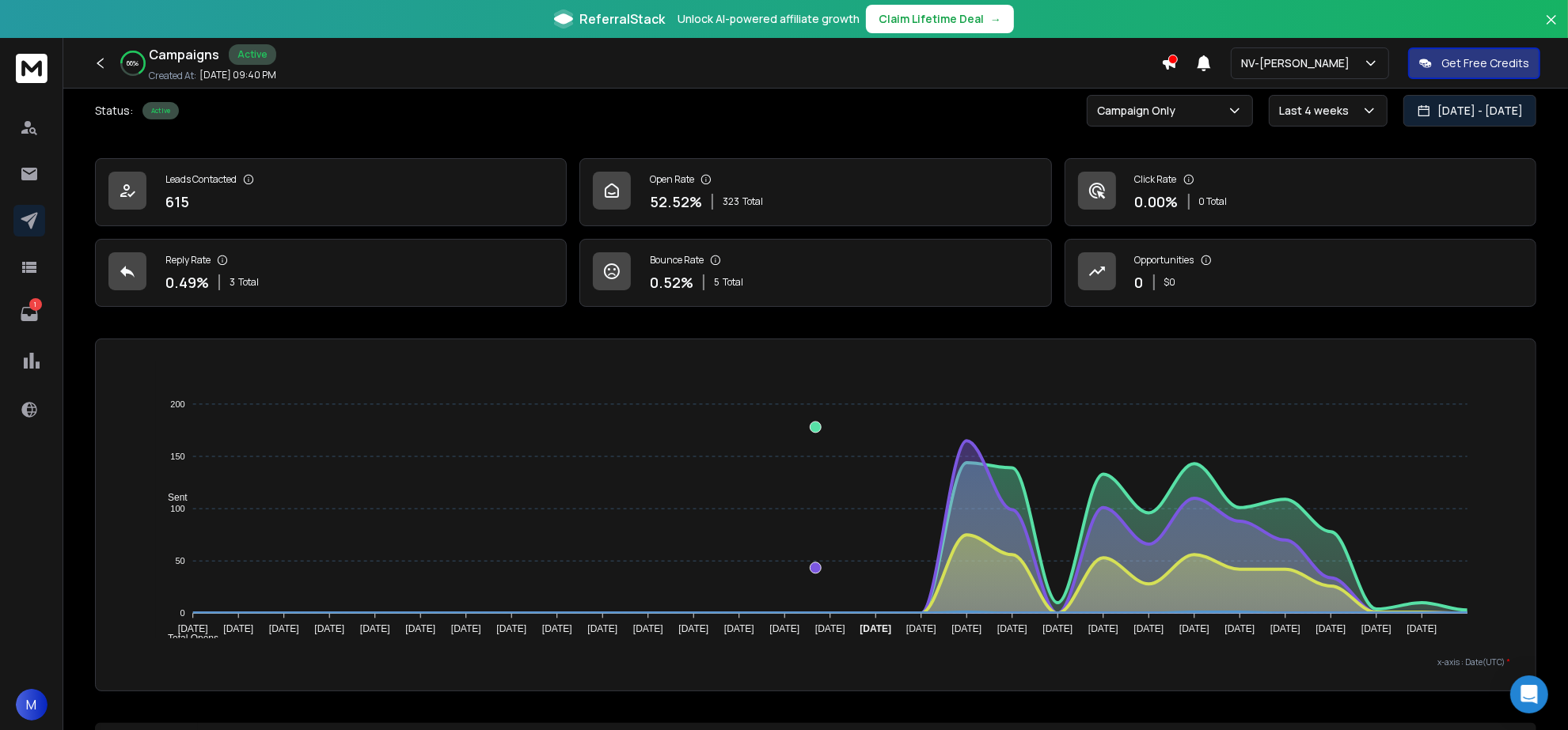
click at [1454, 103] on button "[DATE] - [DATE]" at bounding box center [1469, 111] width 133 height 32
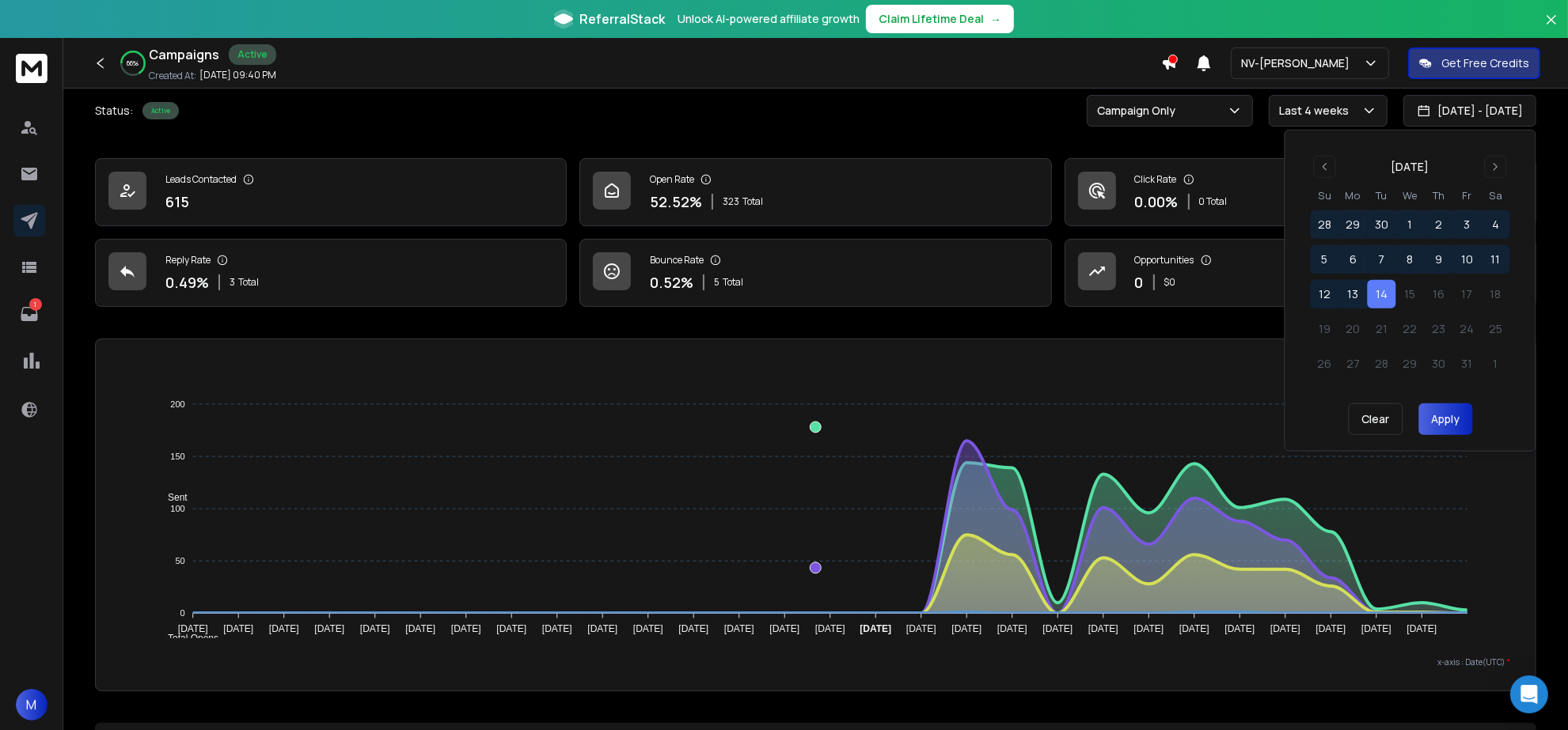
click at [1354, 255] on button "6" at bounding box center [1353, 260] width 28 height 28
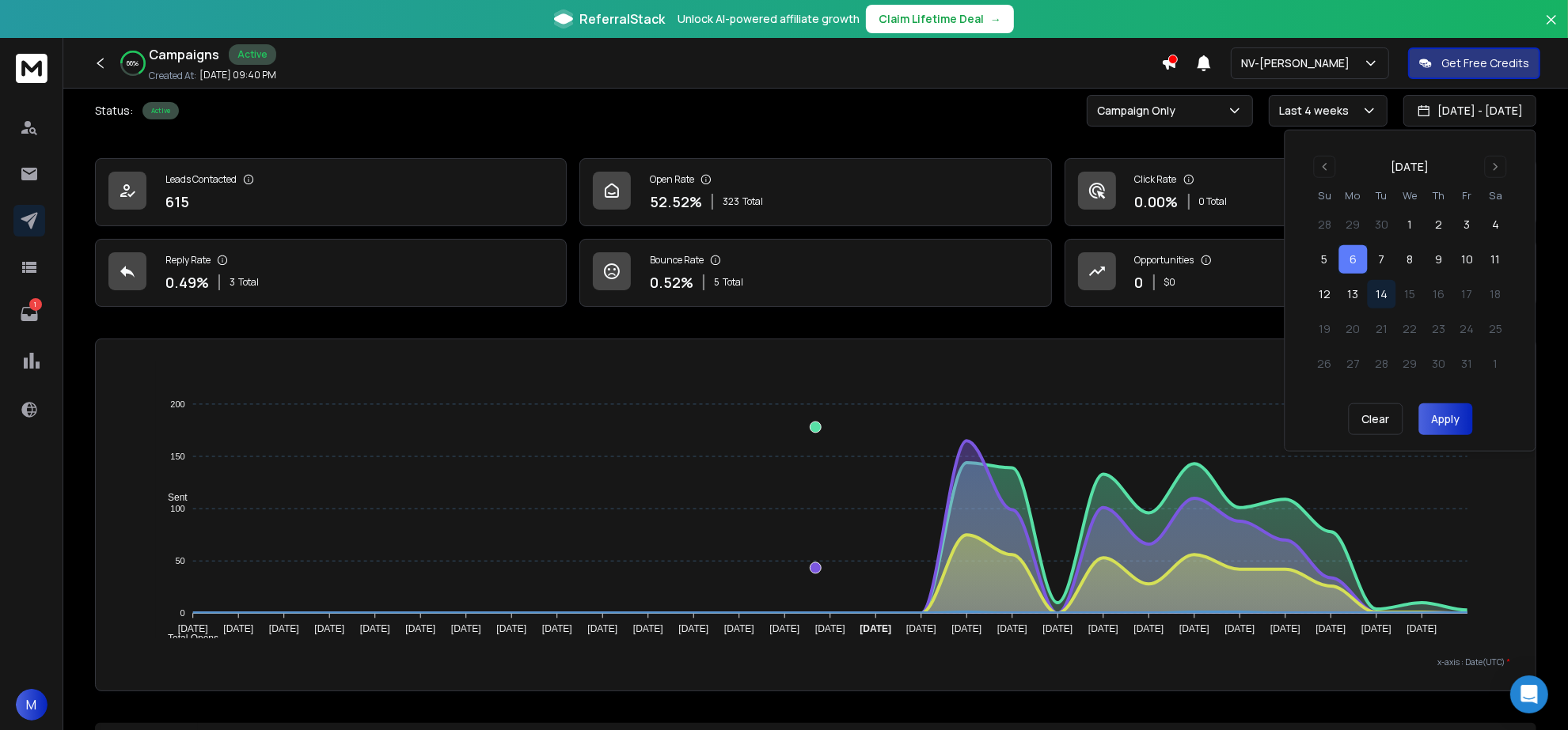
click at [1354, 255] on button "6" at bounding box center [1353, 260] width 28 height 28
click at [1470, 259] on button "10" at bounding box center [1467, 260] width 28 height 28
click at [1504, 261] on button "11" at bounding box center [1496, 260] width 28 height 28
click at [1460, 429] on button "Apply" at bounding box center [1445, 419] width 53 height 32
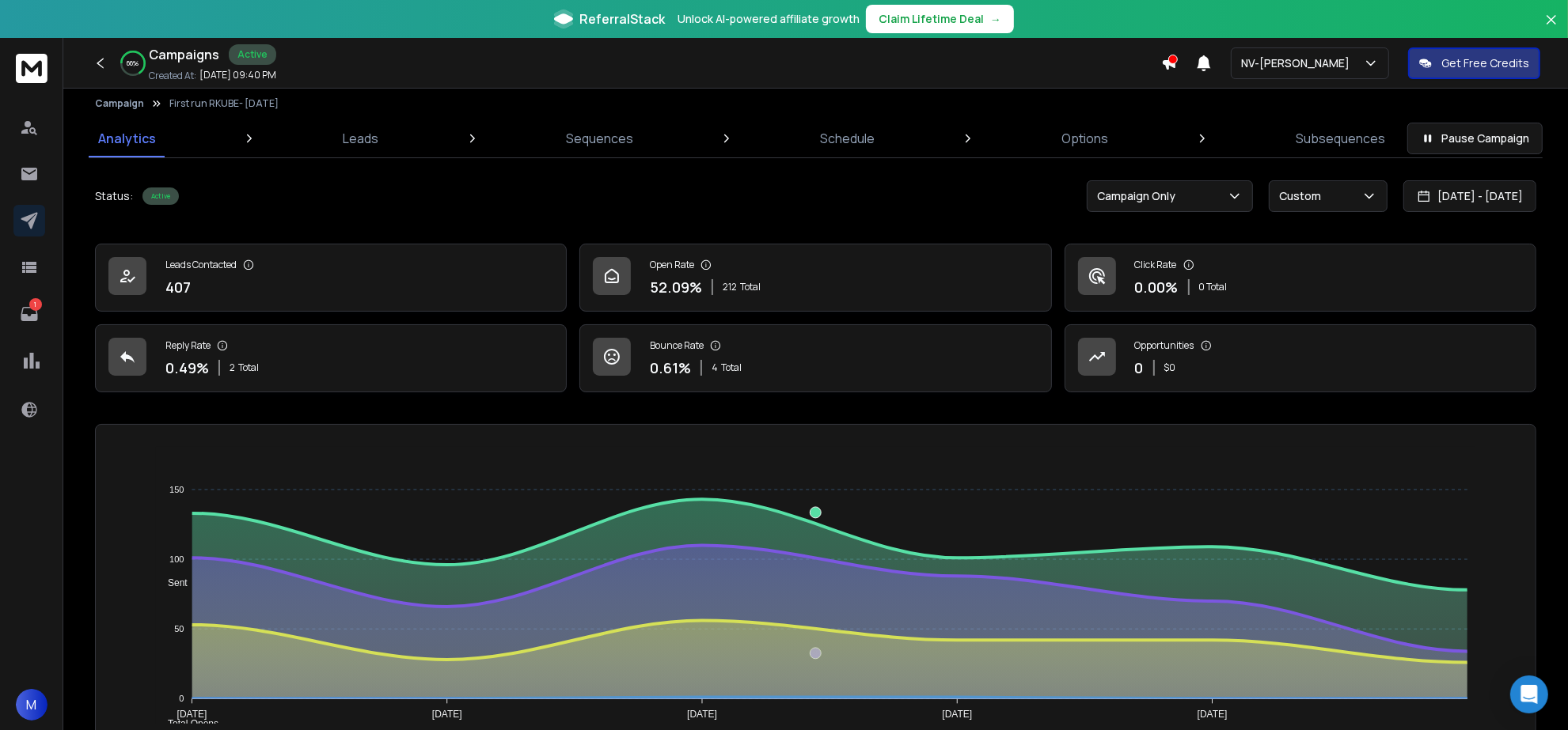
scroll to position [0, 0]
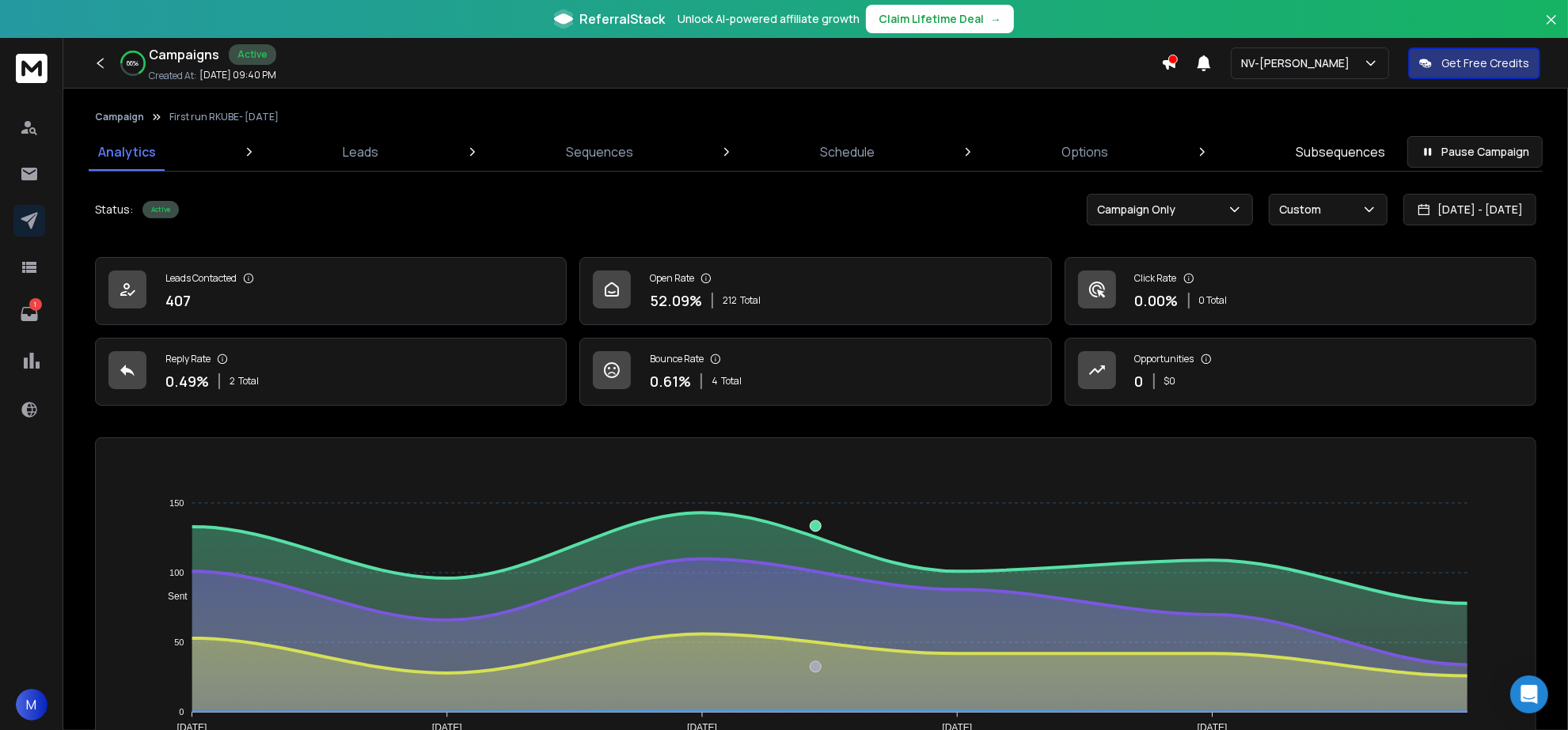
click at [1369, 145] on p "Subsequences" at bounding box center [1340, 151] width 89 height 19
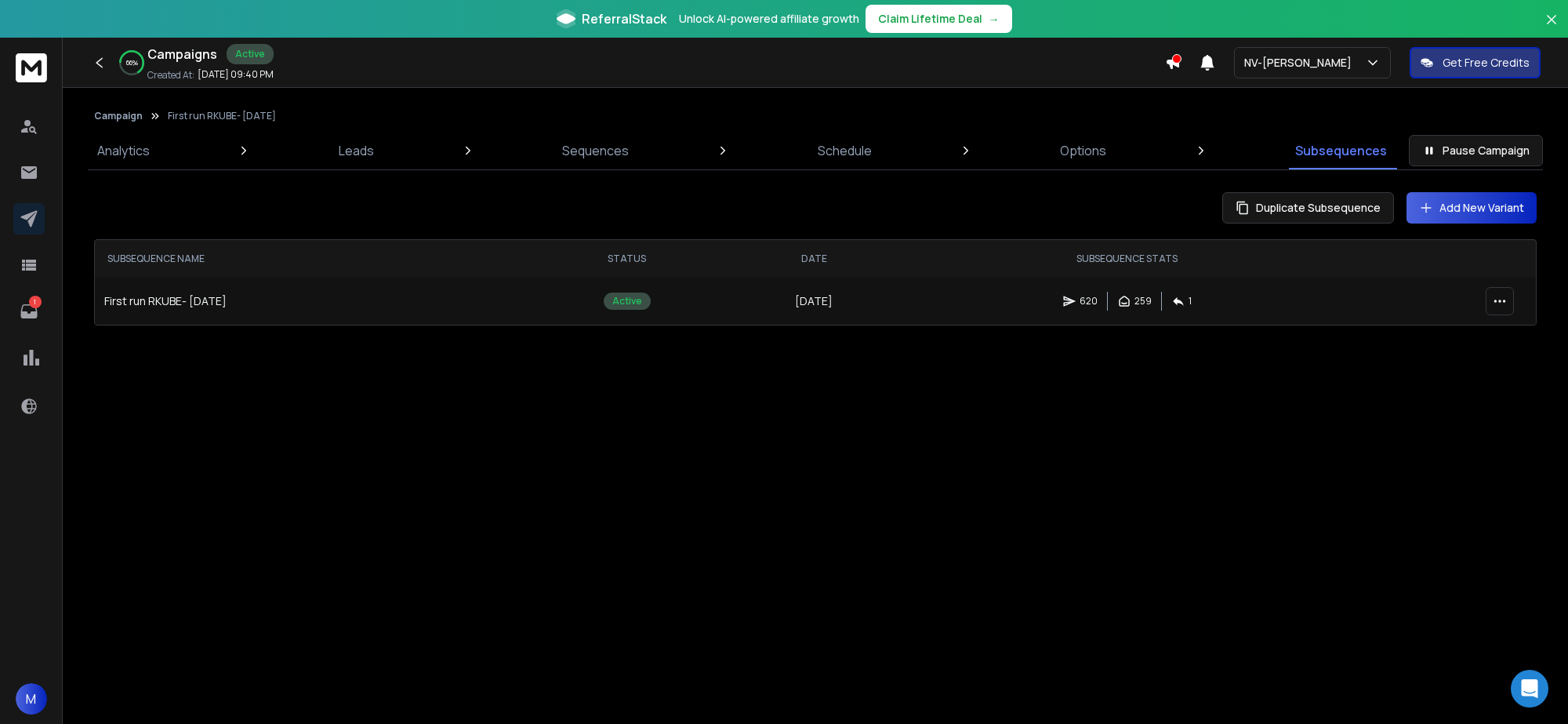
click at [284, 306] on td "First run RKUBE- [DATE]" at bounding box center [311, 301] width 431 height 47
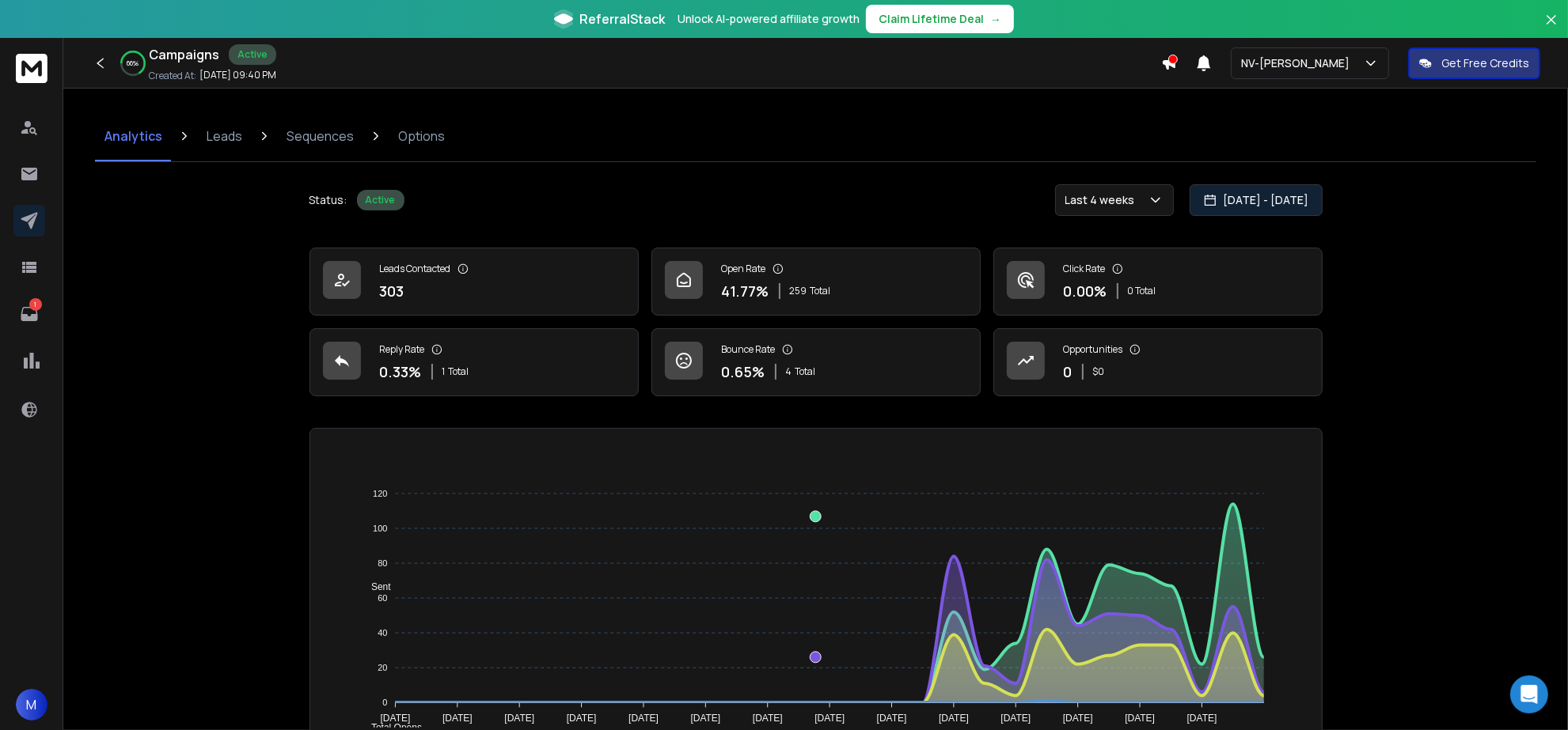
click at [1228, 211] on button "[DATE] - [DATE]" at bounding box center [1255, 200] width 133 height 32
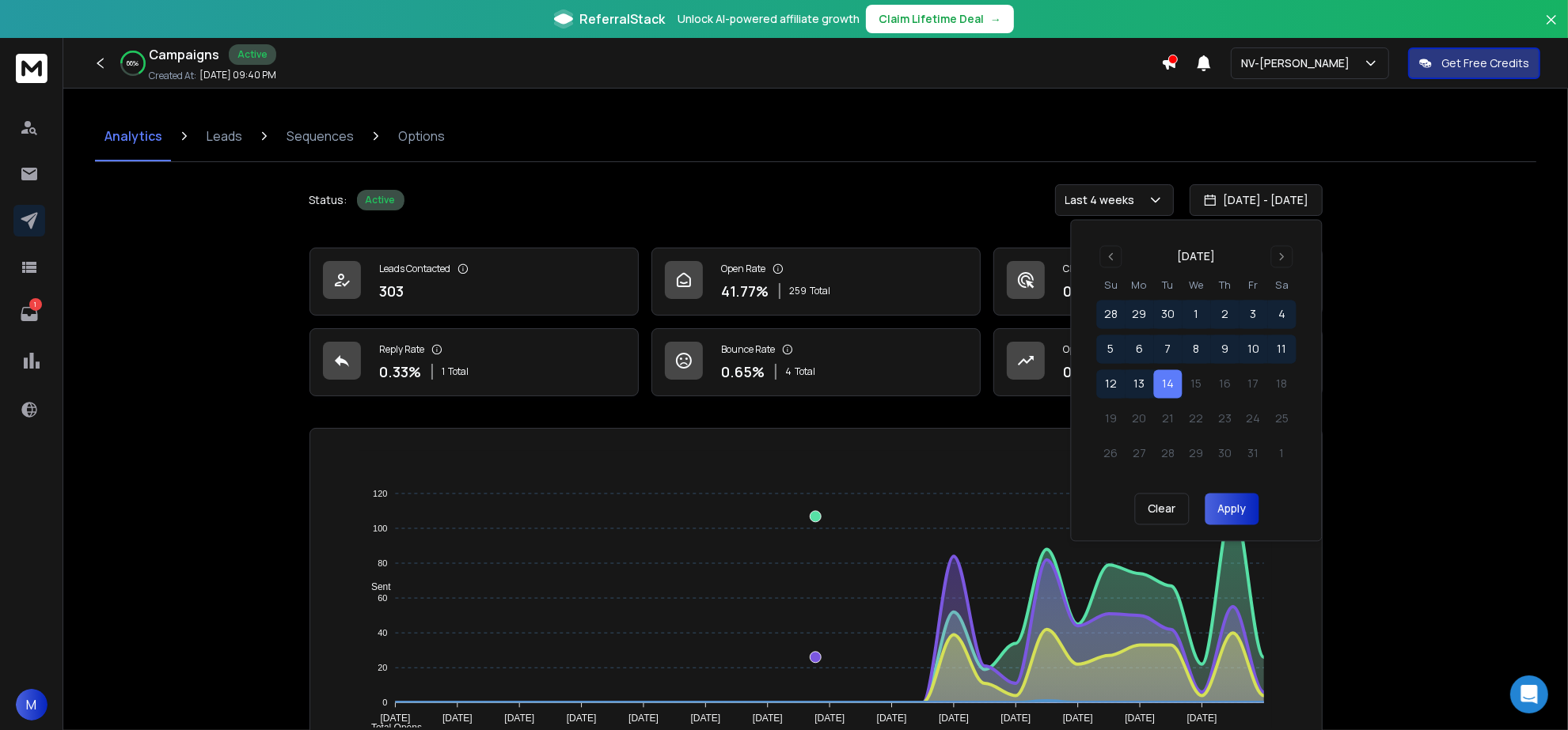
click at [1145, 353] on button "6" at bounding box center [1140, 350] width 28 height 28
click at [1141, 351] on button "6" at bounding box center [1140, 350] width 28 height 28
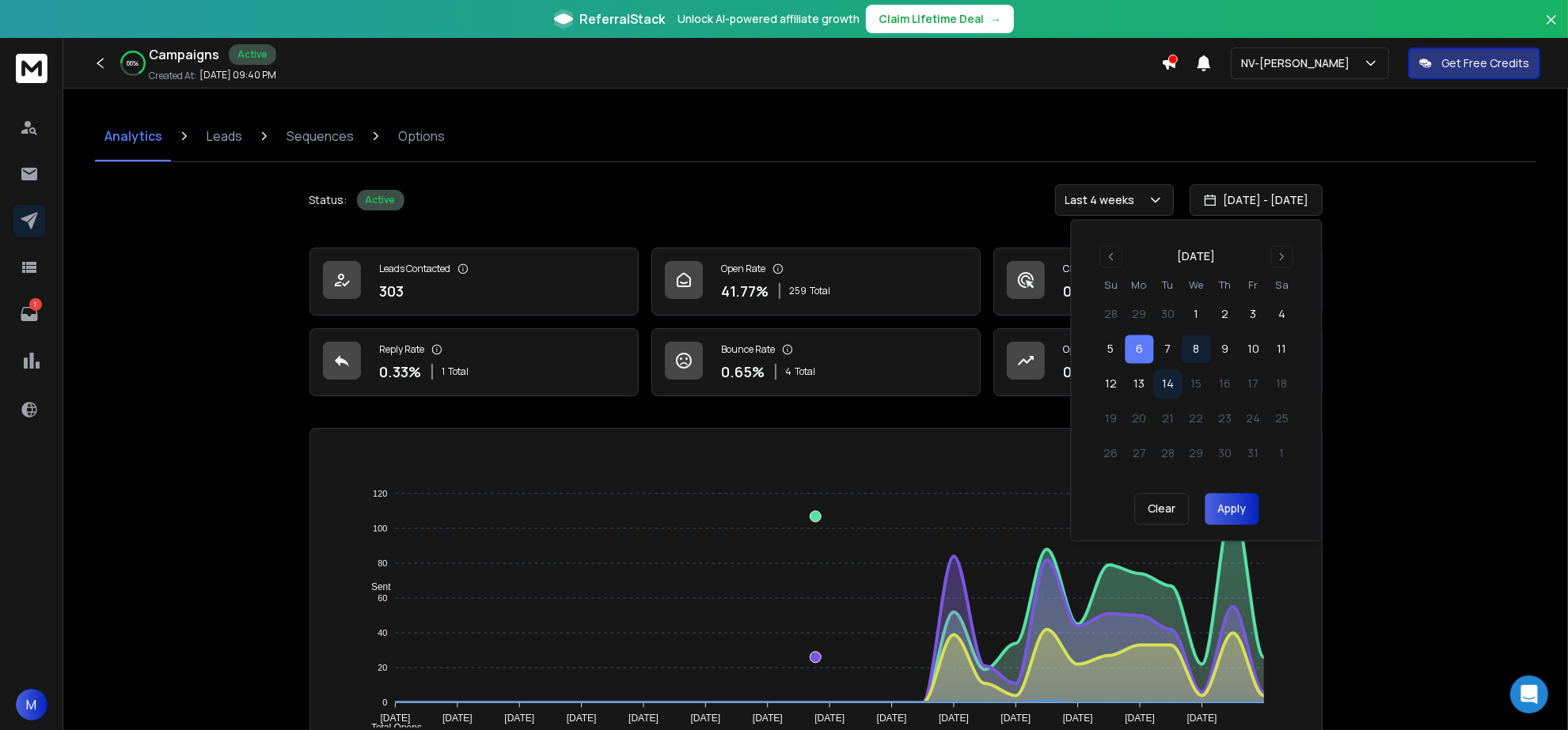
drag, startPoint x: 1141, startPoint y: 351, endPoint x: 1192, endPoint y: 354, distance: 51.1
click at [1141, 351] on button "6" at bounding box center [1140, 350] width 28 height 28
click at [1290, 356] on button "11" at bounding box center [1282, 350] width 28 height 28
click at [1255, 504] on button "Apply" at bounding box center [1231, 510] width 53 height 32
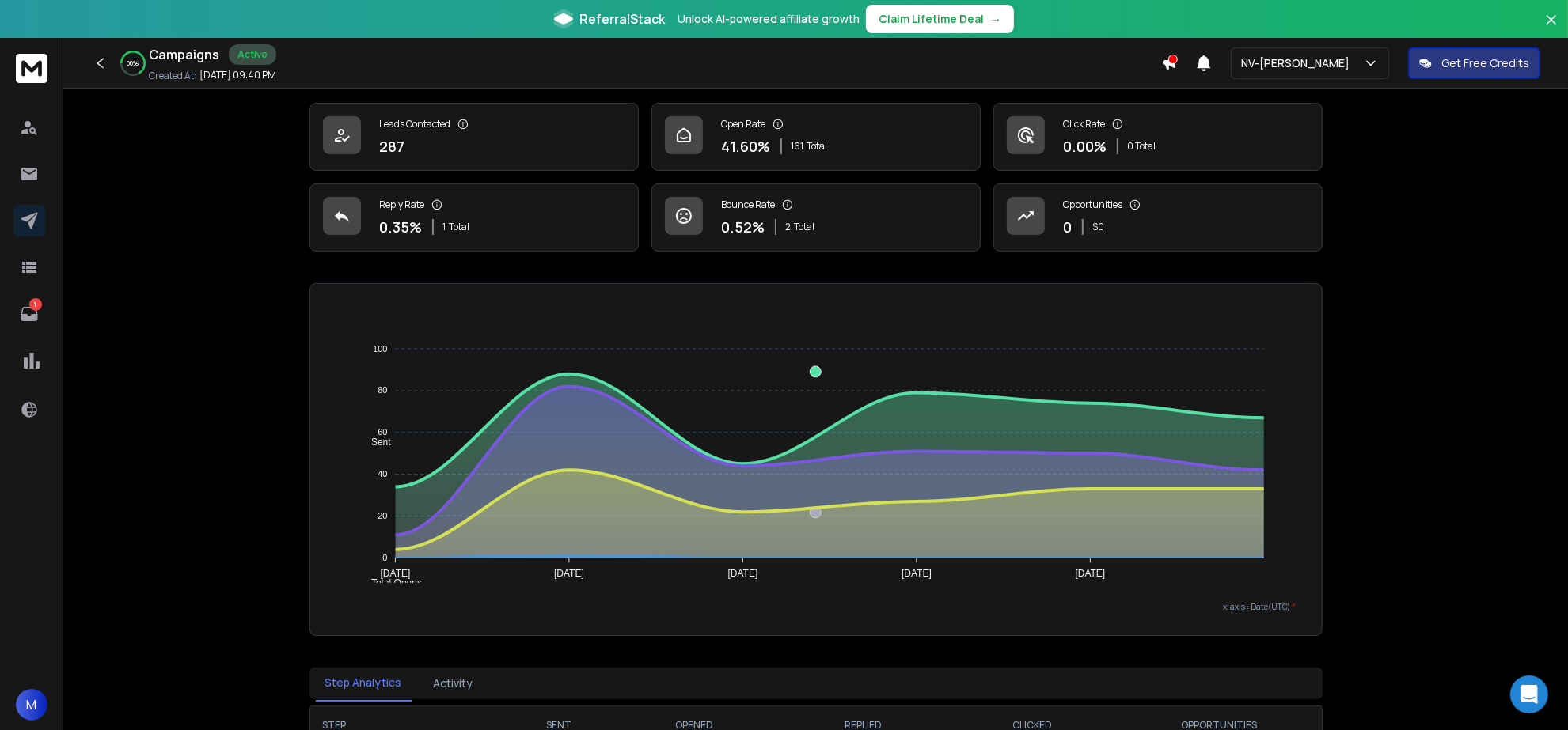
scroll to position [361, 0]
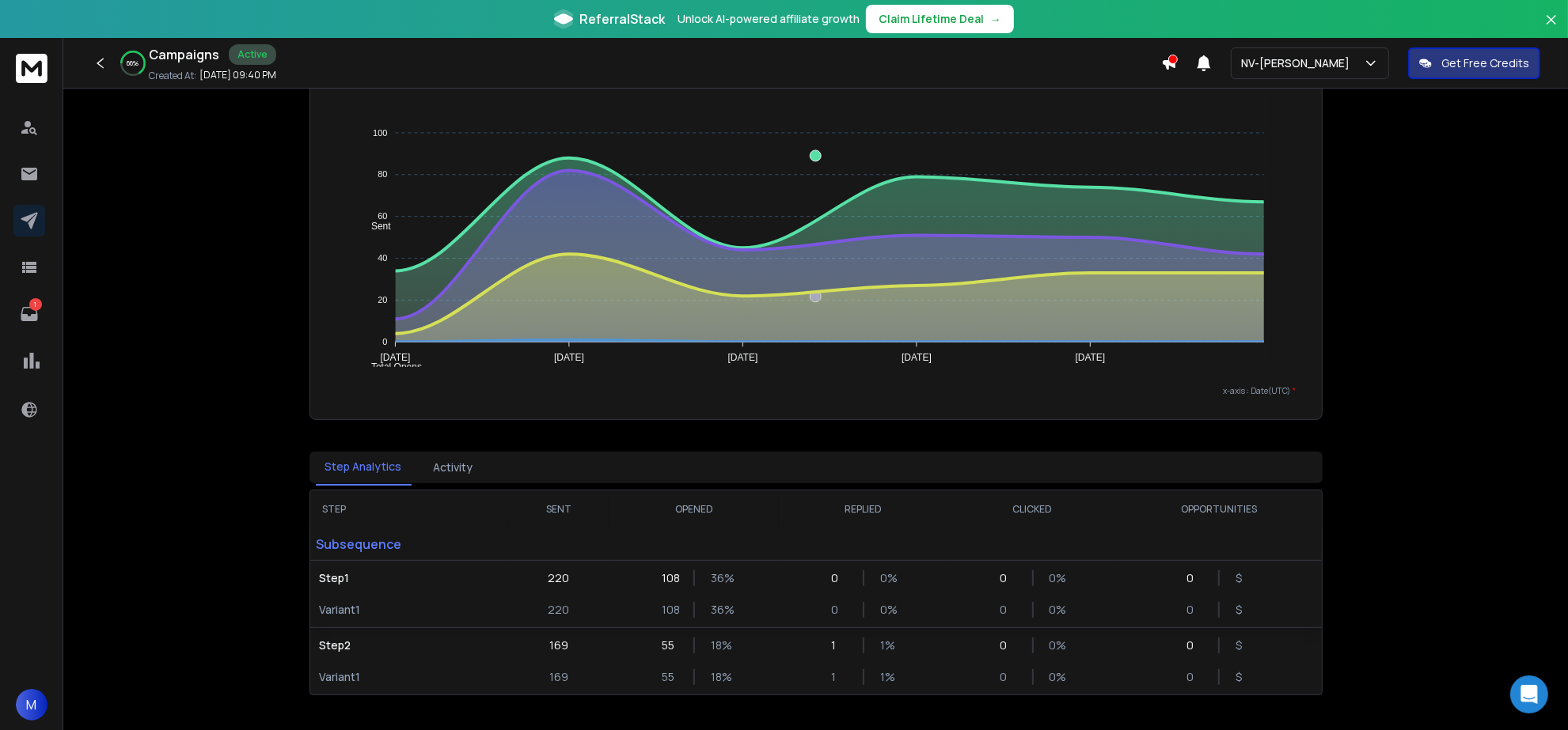
click at [42, 214] on link at bounding box center [29, 221] width 32 height 32
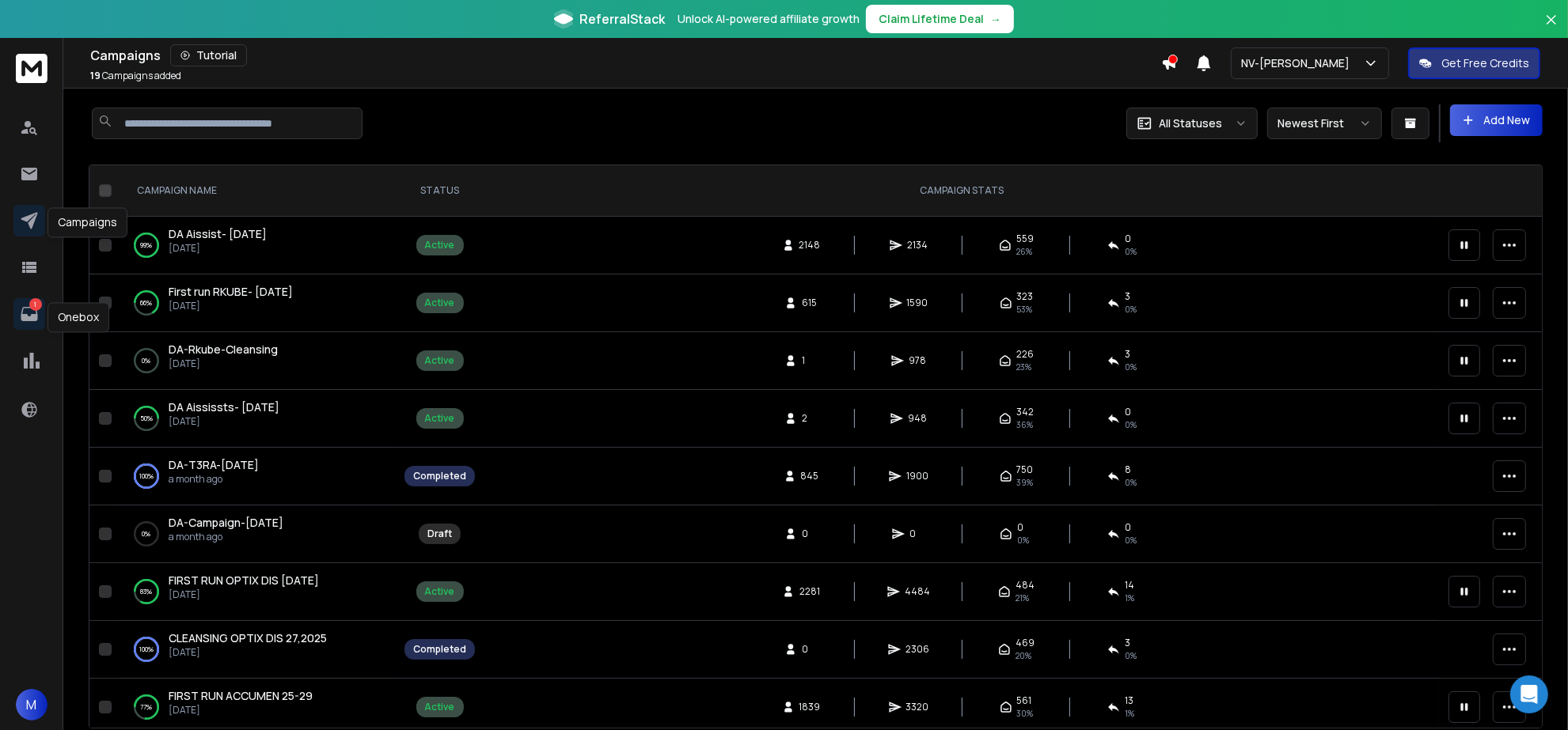
click at [36, 316] on icon at bounding box center [28, 314] width 17 height 14
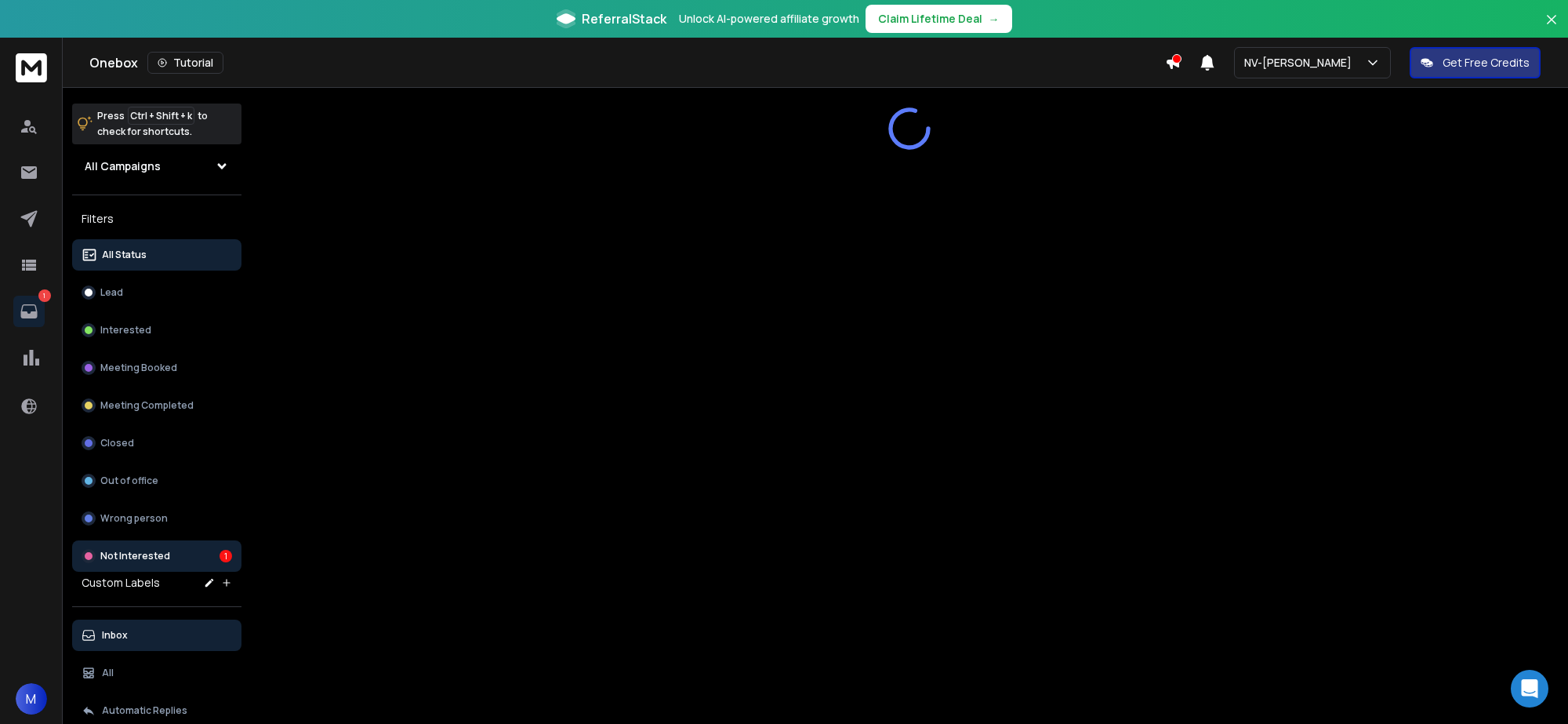
click at [184, 555] on button "Not Interested 1" at bounding box center [157, 556] width 169 height 32
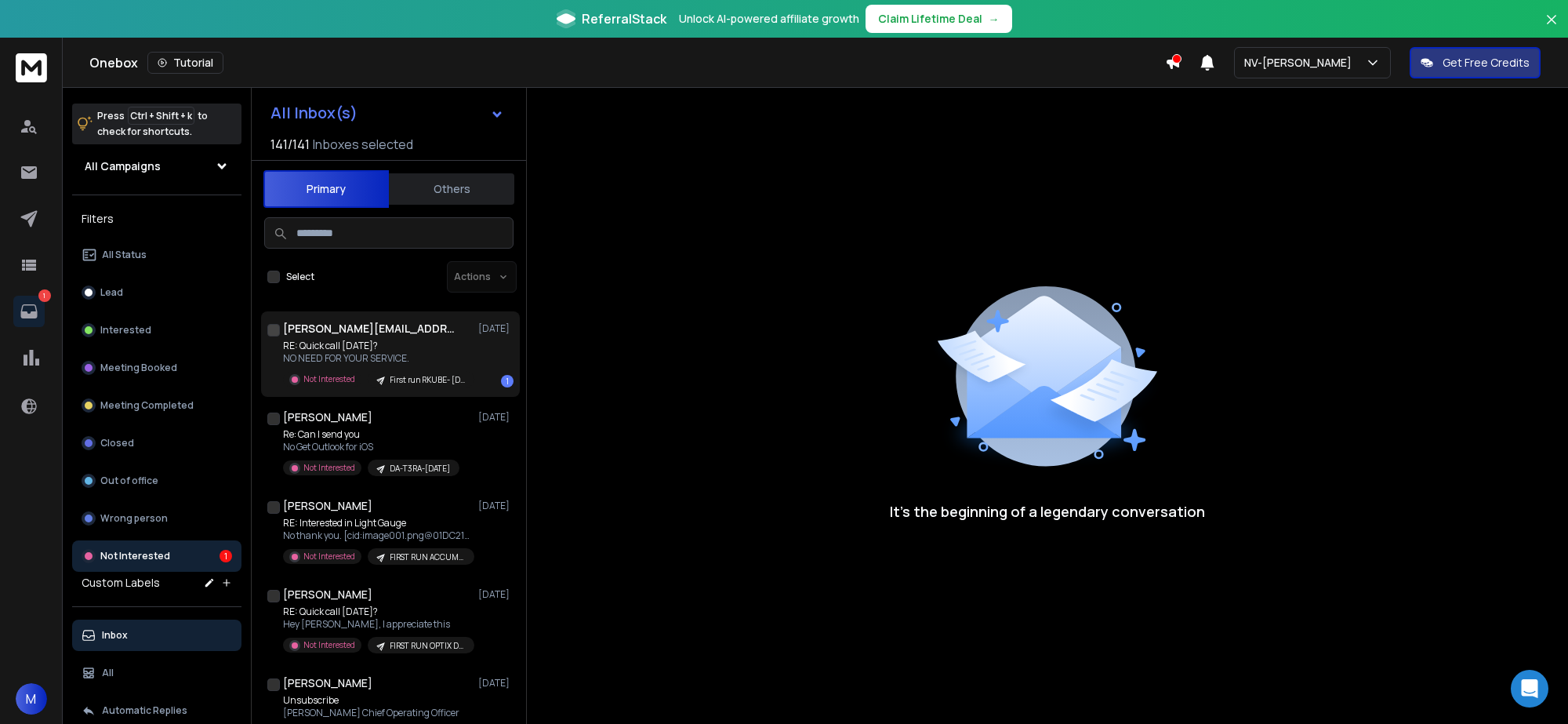
click at [420, 345] on p "RE: Quick call [DATE]?" at bounding box center [377, 346] width 188 height 12
click at [397, 342] on p "RE: Quick call [DATE]?" at bounding box center [377, 346] width 188 height 12
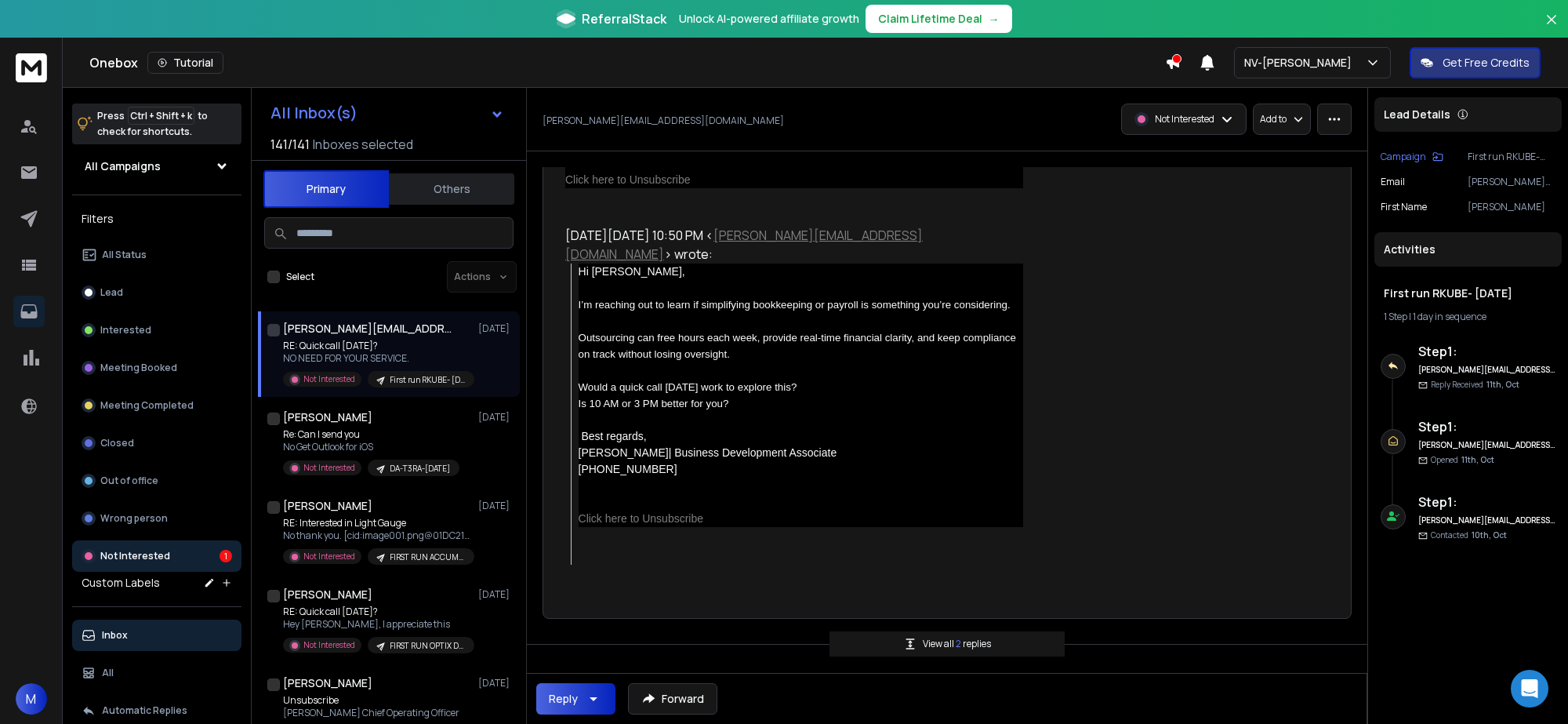
scroll to position [417, 0]
click at [967, 637] on p "View all 2 replies" at bounding box center [957, 644] width 68 height 12
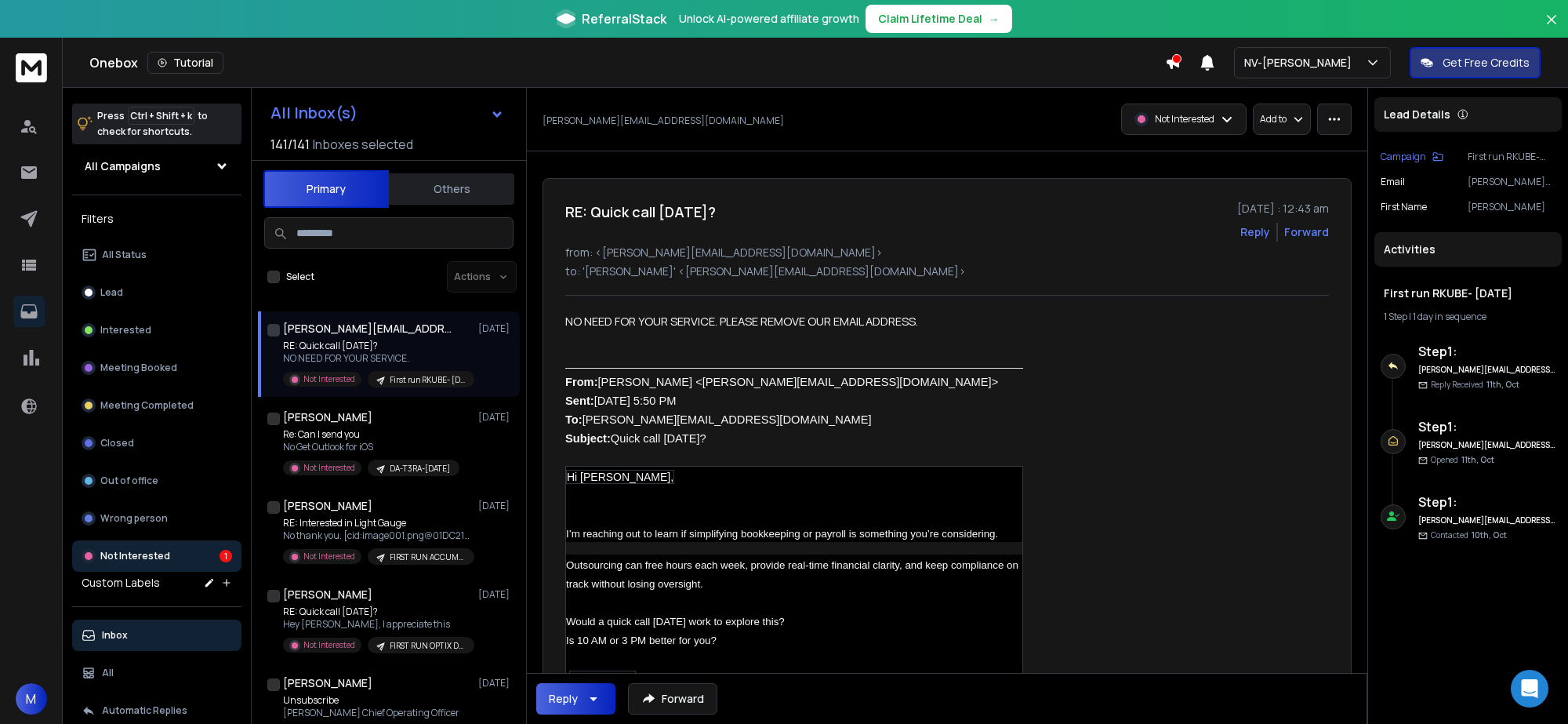
scroll to position [809, 0]
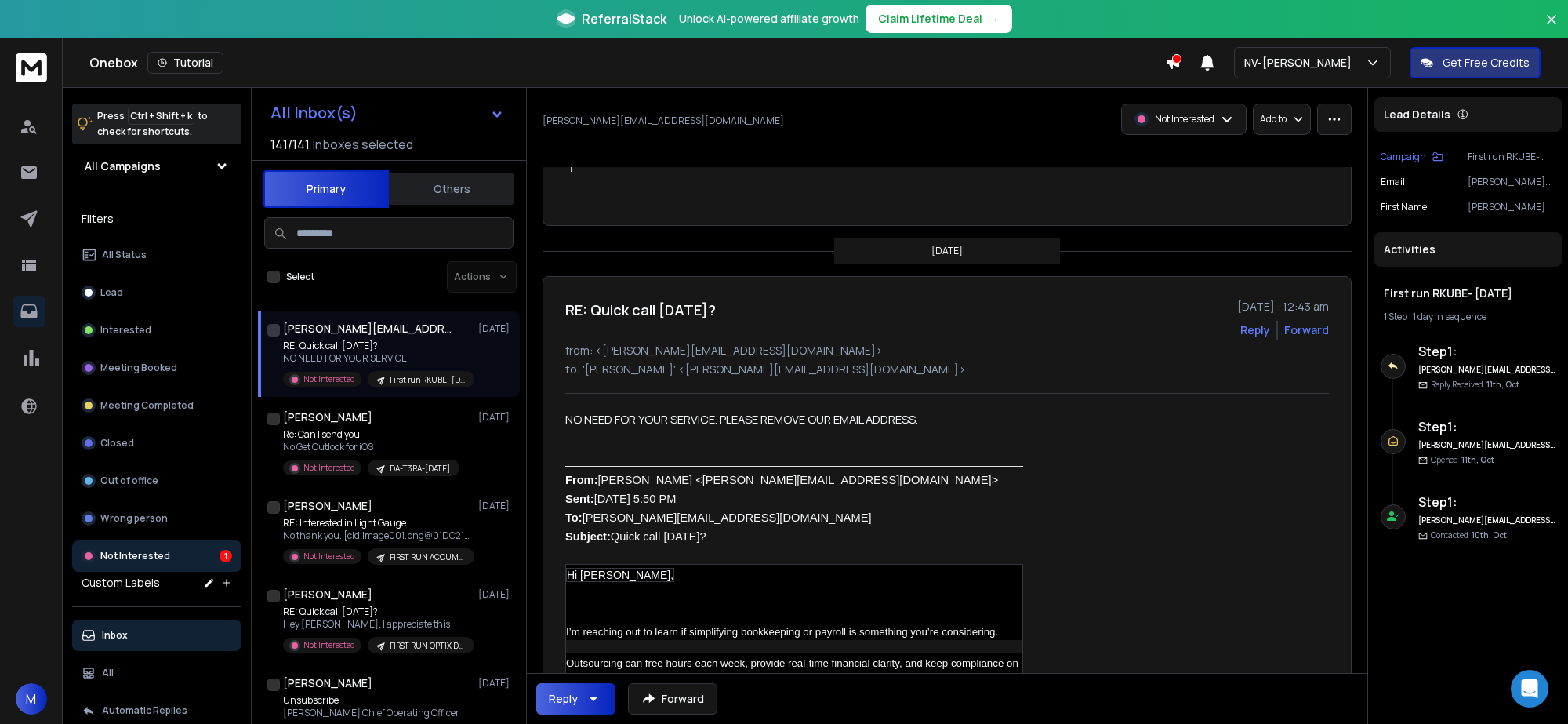
click at [836, 411] on span "NO NEED FOR YOUR SERVICE. PLEASE REMOVE OUR EMAIL ADDRESS." at bounding box center [742, 419] width 353 height 16
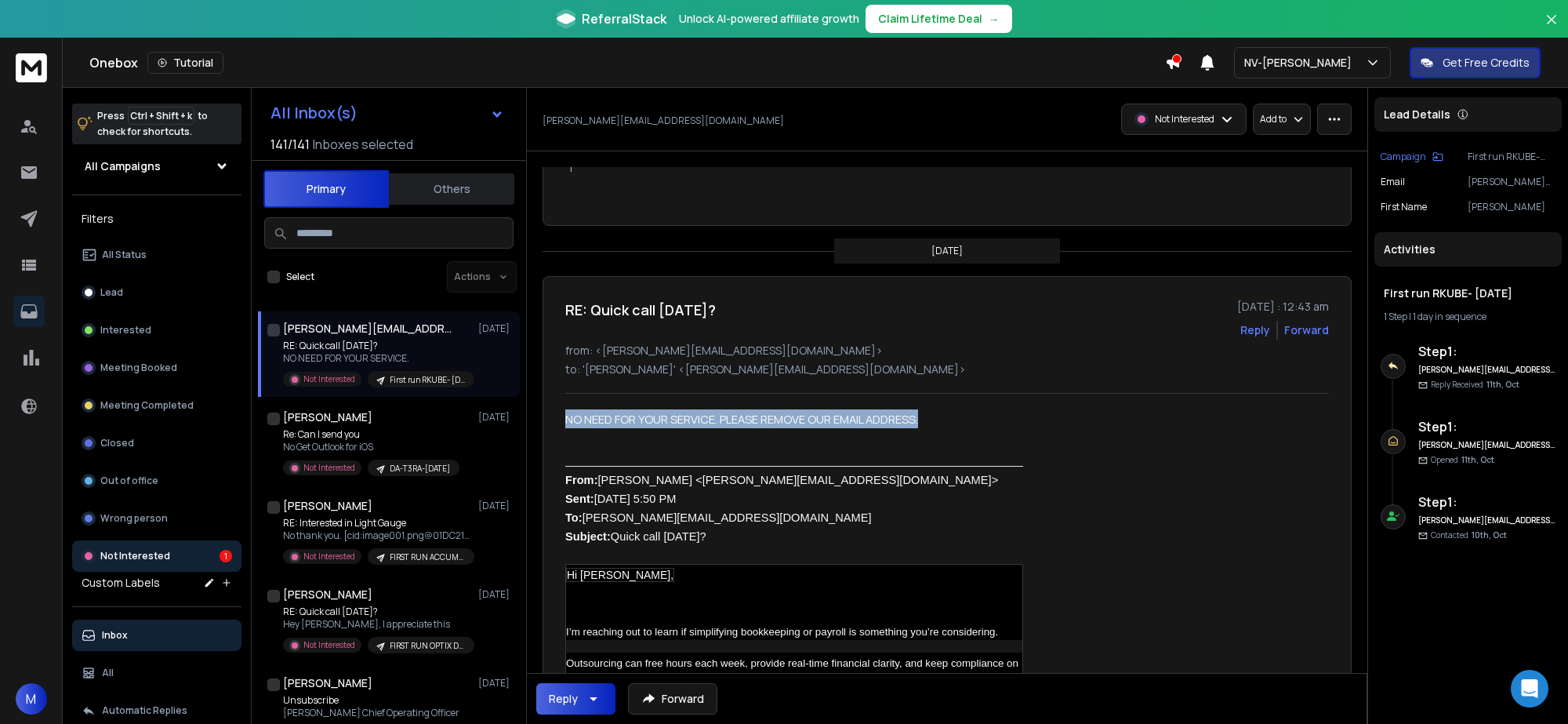
click at [836, 411] on span "NO NEED FOR YOUR SERVICE. PLEASE REMOVE OUR EMAIL ADDRESS." at bounding box center [742, 419] width 353 height 16
copy span "NO NEED FOR YOUR SERVICE. PLEASE REMOVE OUR EMAIL ADDRESS."
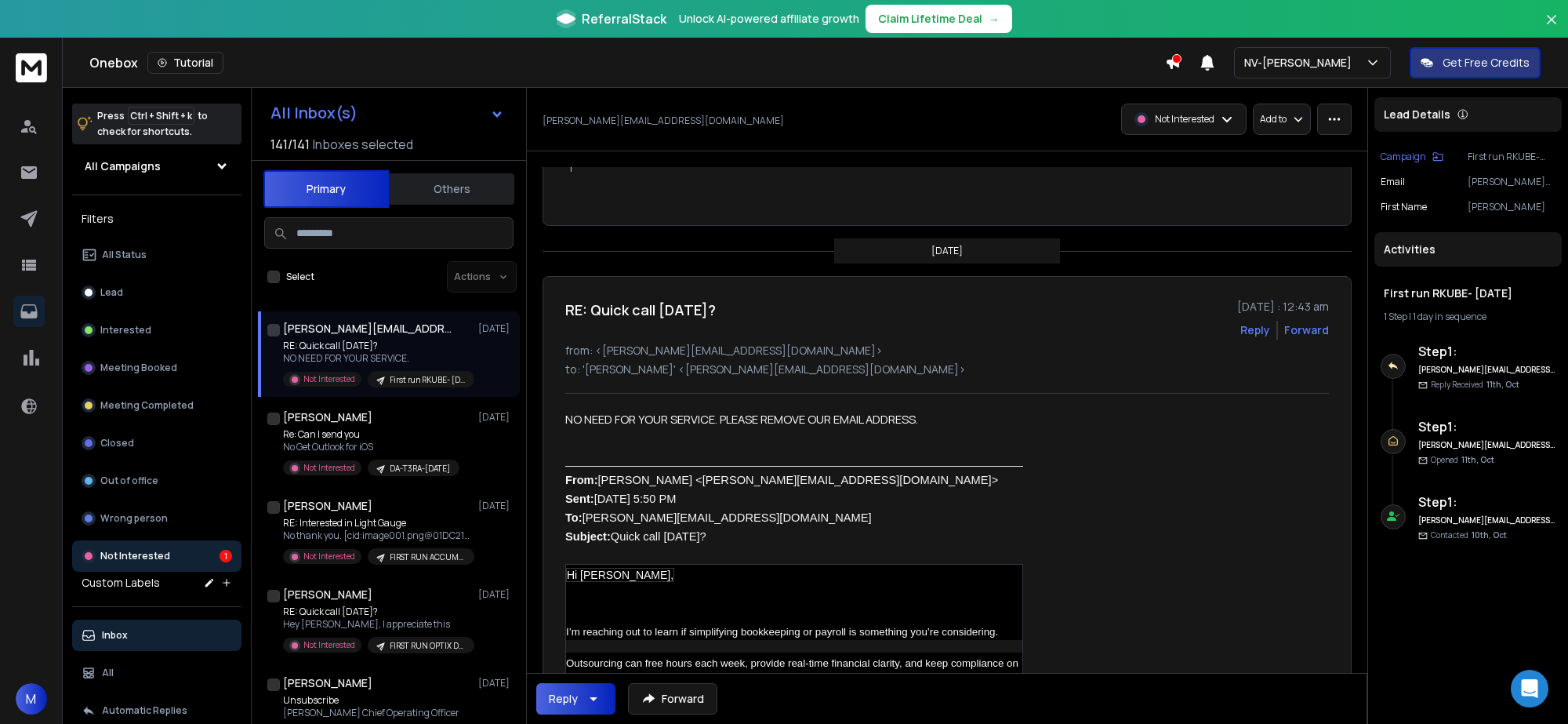
click at [1014, 343] on p "from: <[PERSON_NAME][EMAIL_ADDRESS][DOMAIN_NAME]>" at bounding box center [948, 351] width 764 height 16
drag, startPoint x: 598, startPoint y: 330, endPoint x: 754, endPoint y: 330, distance: 156.0
click at [754, 343] on p "from: <[PERSON_NAME][EMAIL_ADDRESS][DOMAIN_NAME]>" at bounding box center [948, 351] width 764 height 16
copy p "[PERSON_NAME][EMAIL_ADDRESS][DOMAIN_NAME]"
